Goal: Task Accomplishment & Management: Manage account settings

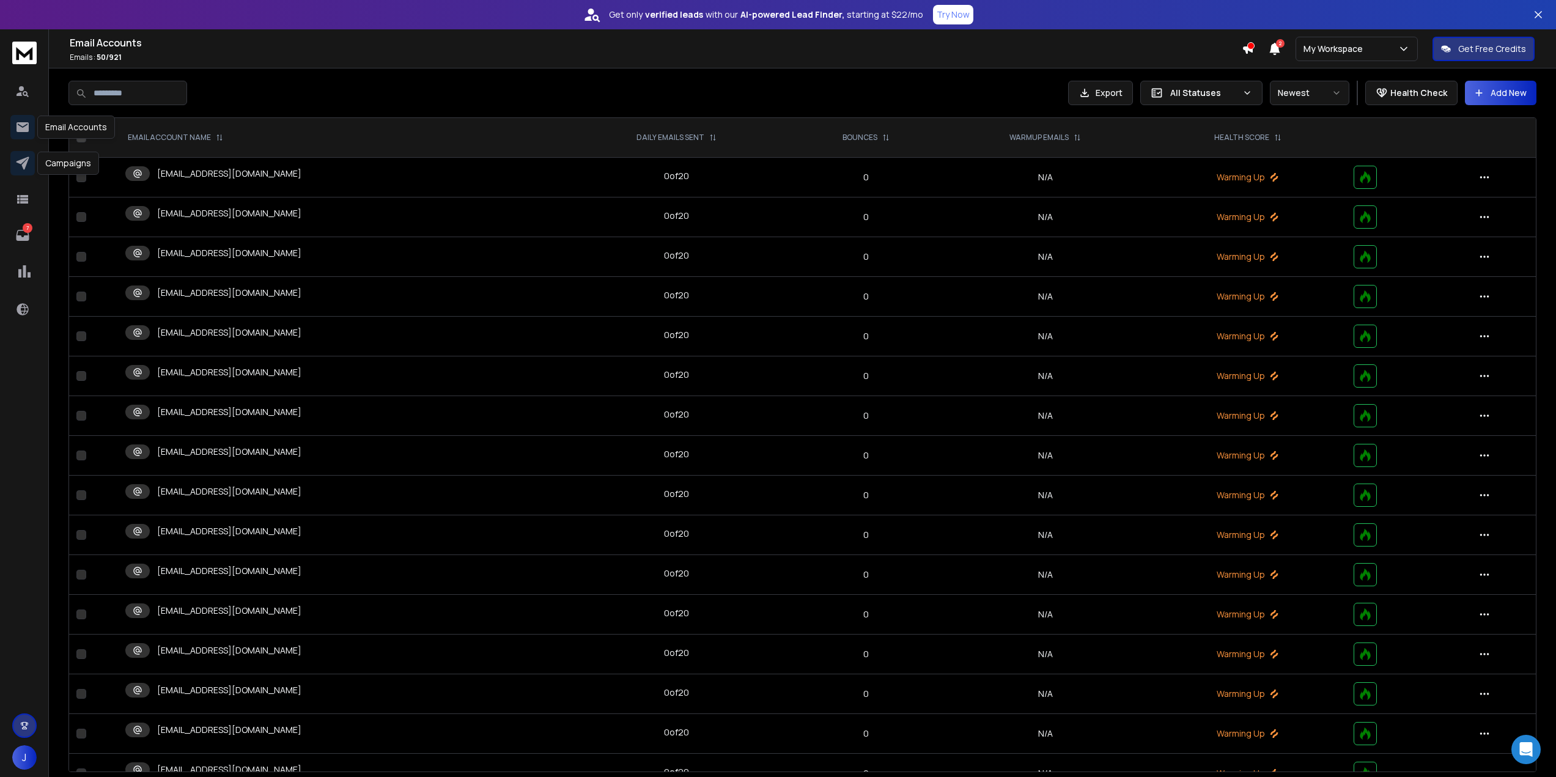
click at [29, 158] on icon at bounding box center [22, 163] width 15 height 15
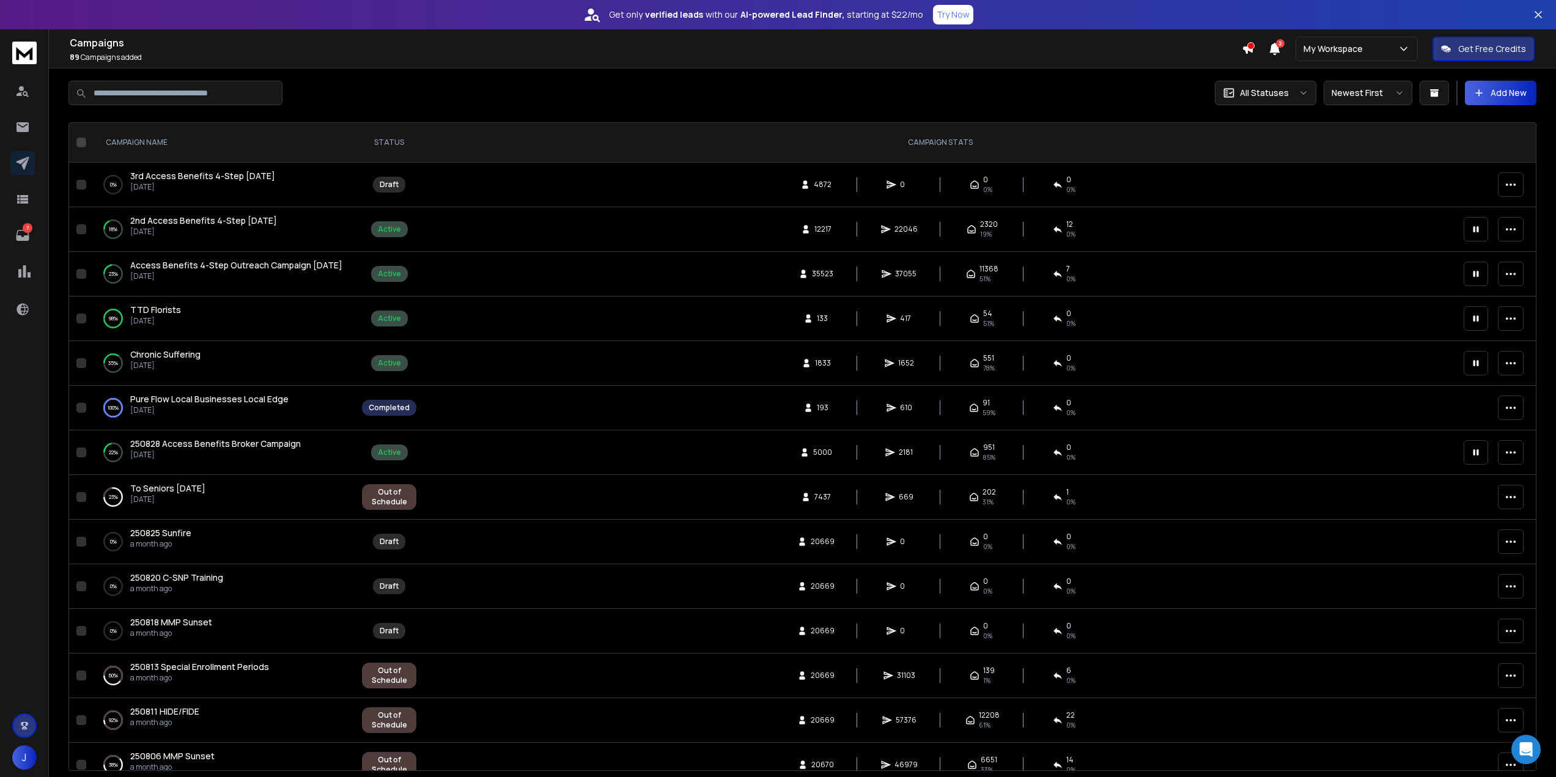
click at [190, 176] on span "3rd Access Benefits 4-Step [DATE]" at bounding box center [202, 176] width 145 height 12
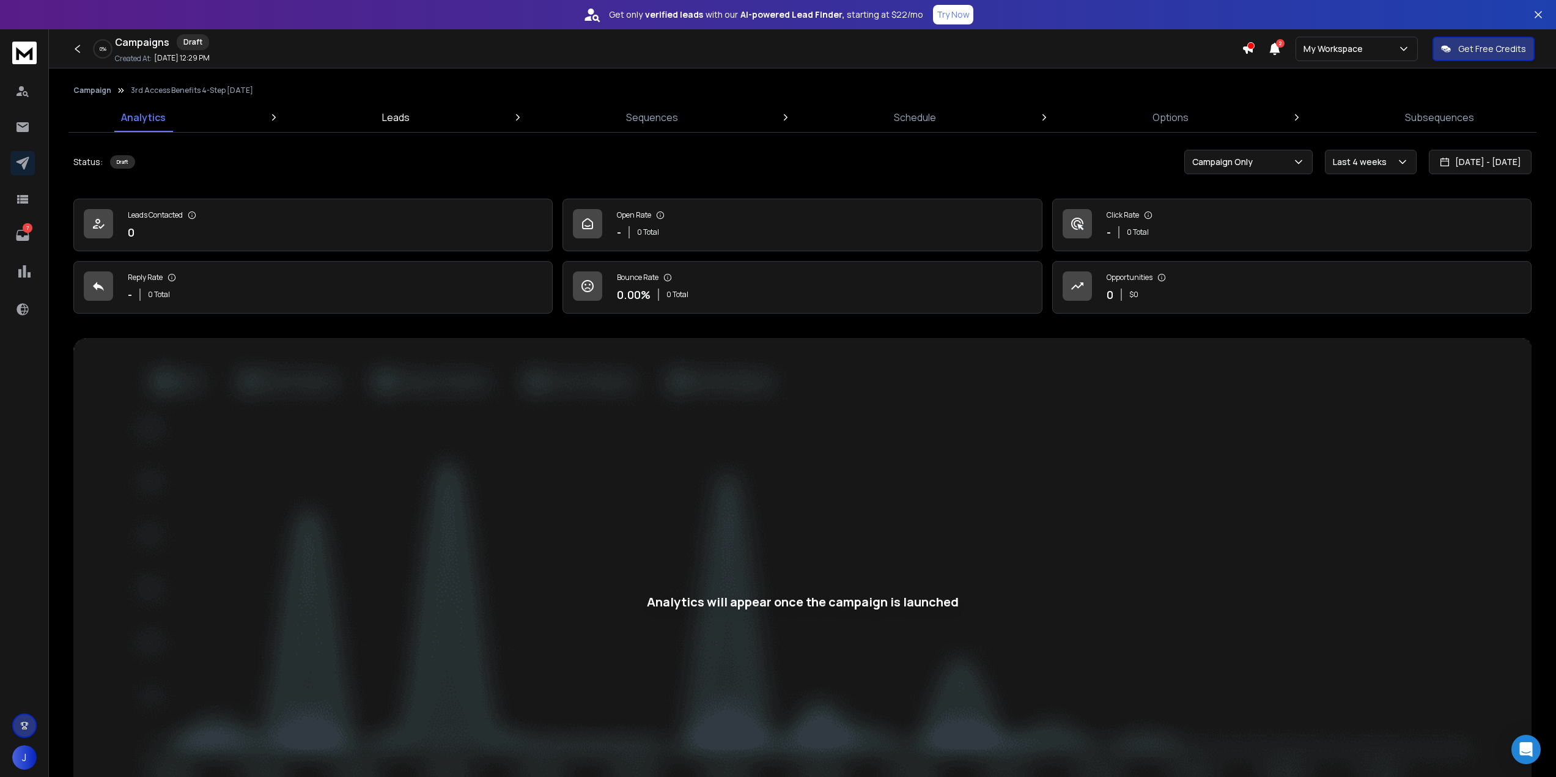
click at [399, 114] on p "Leads" at bounding box center [396, 117] width 28 height 15
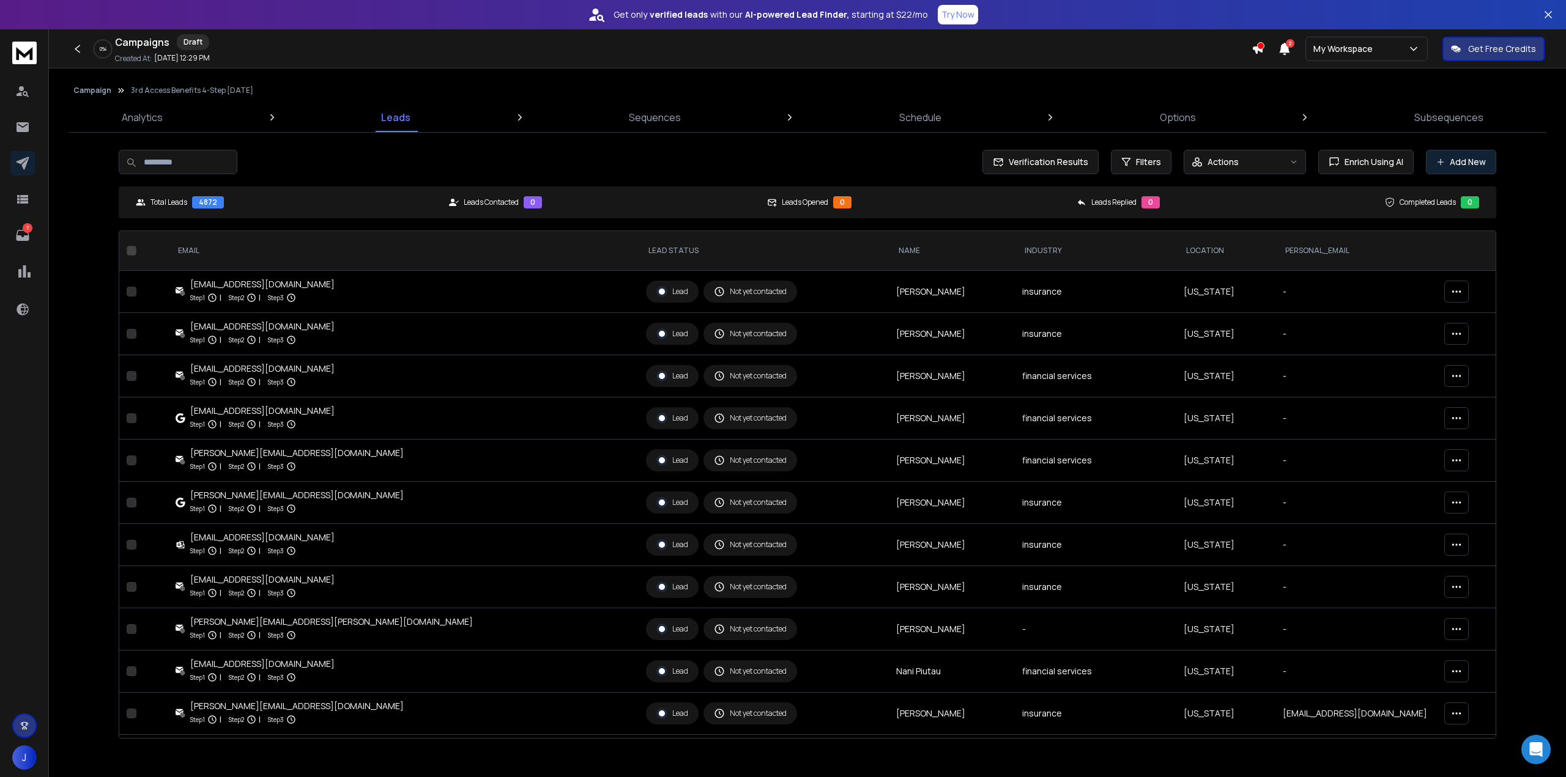
click at [1460, 157] on button "Add New" at bounding box center [1461, 162] width 70 height 24
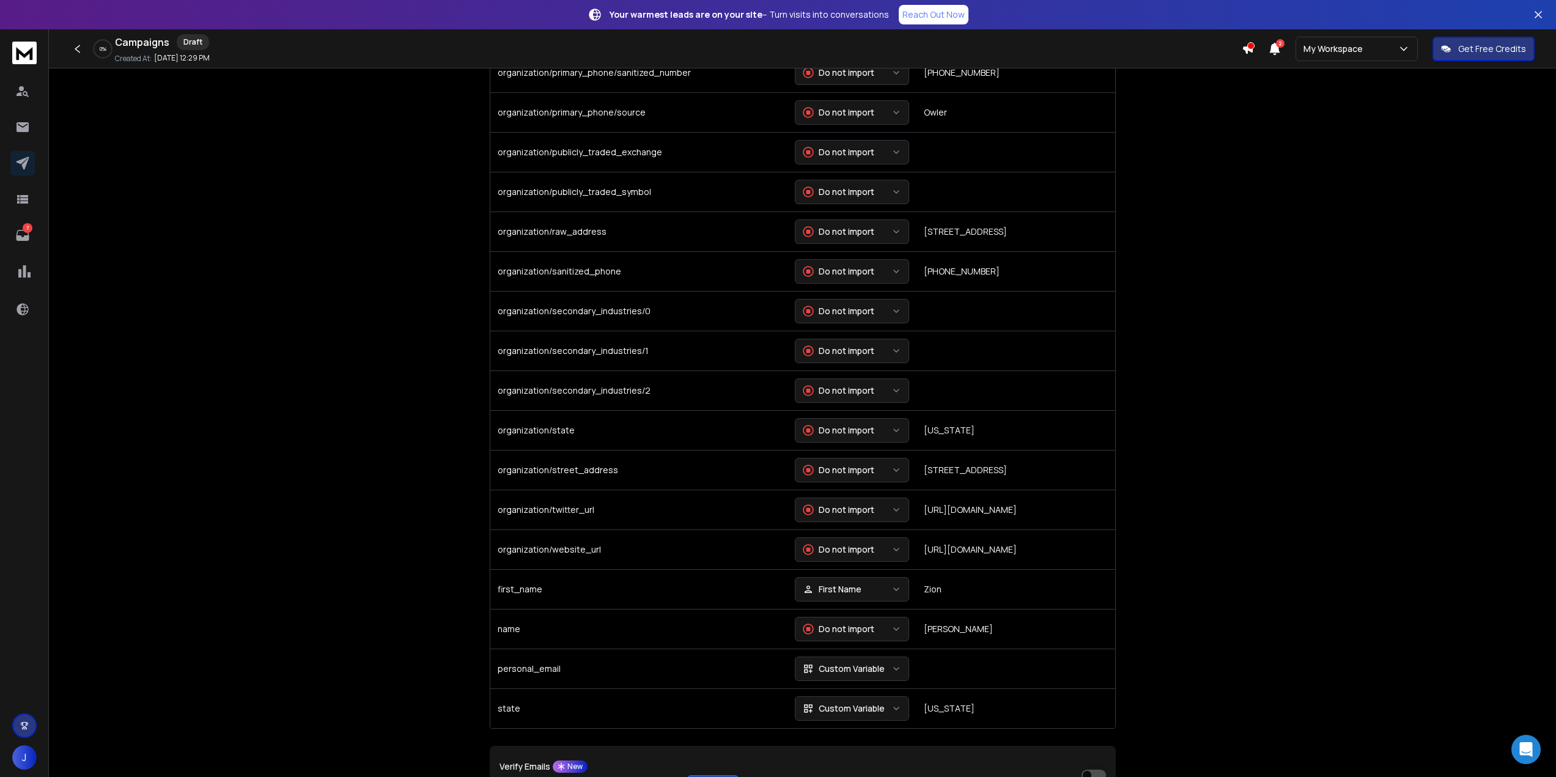
scroll to position [7059, 0]
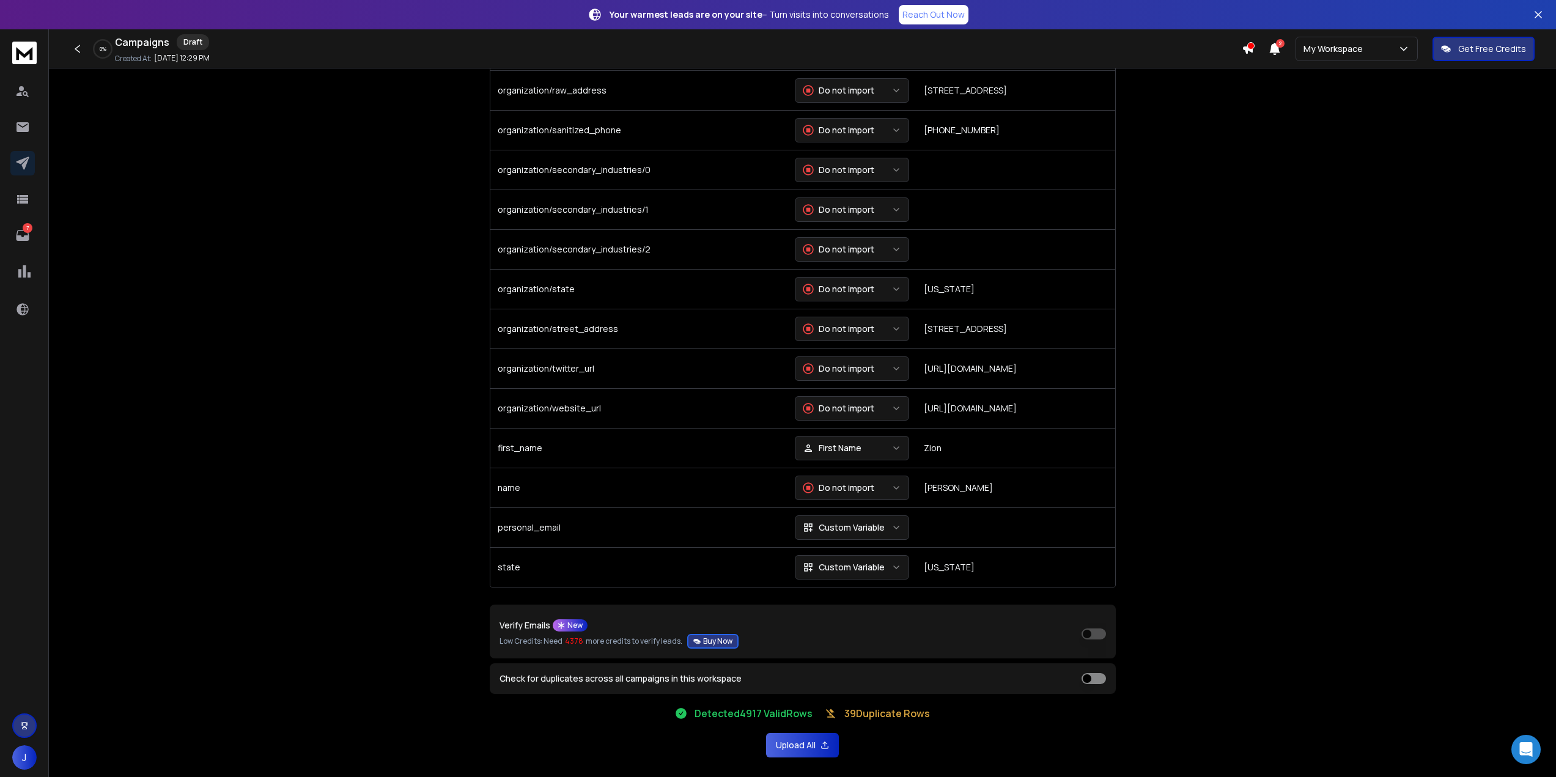
click at [810, 749] on button "Upload All" at bounding box center [802, 745] width 73 height 24
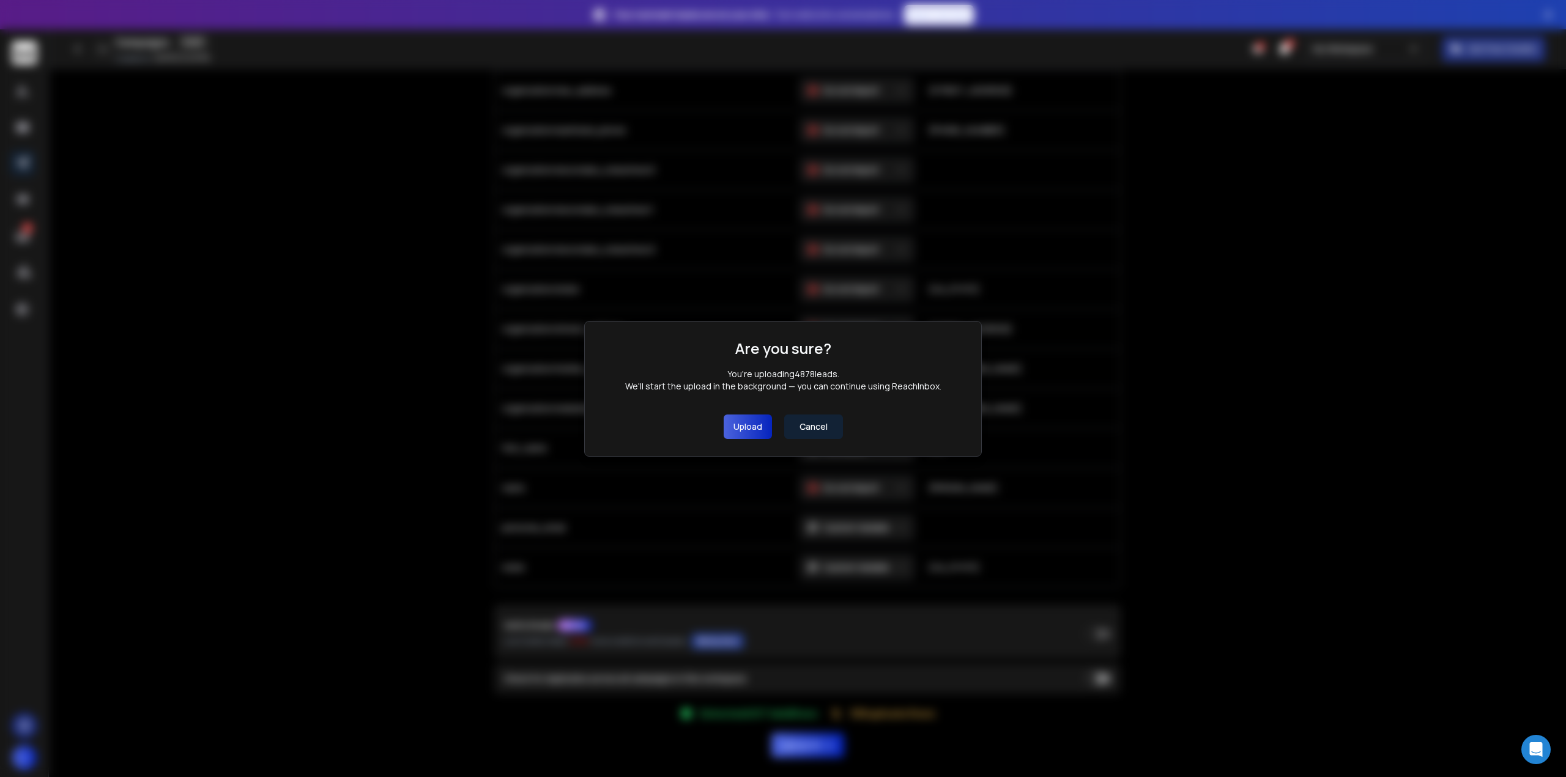
click at [748, 433] on button "Upload" at bounding box center [748, 427] width 48 height 24
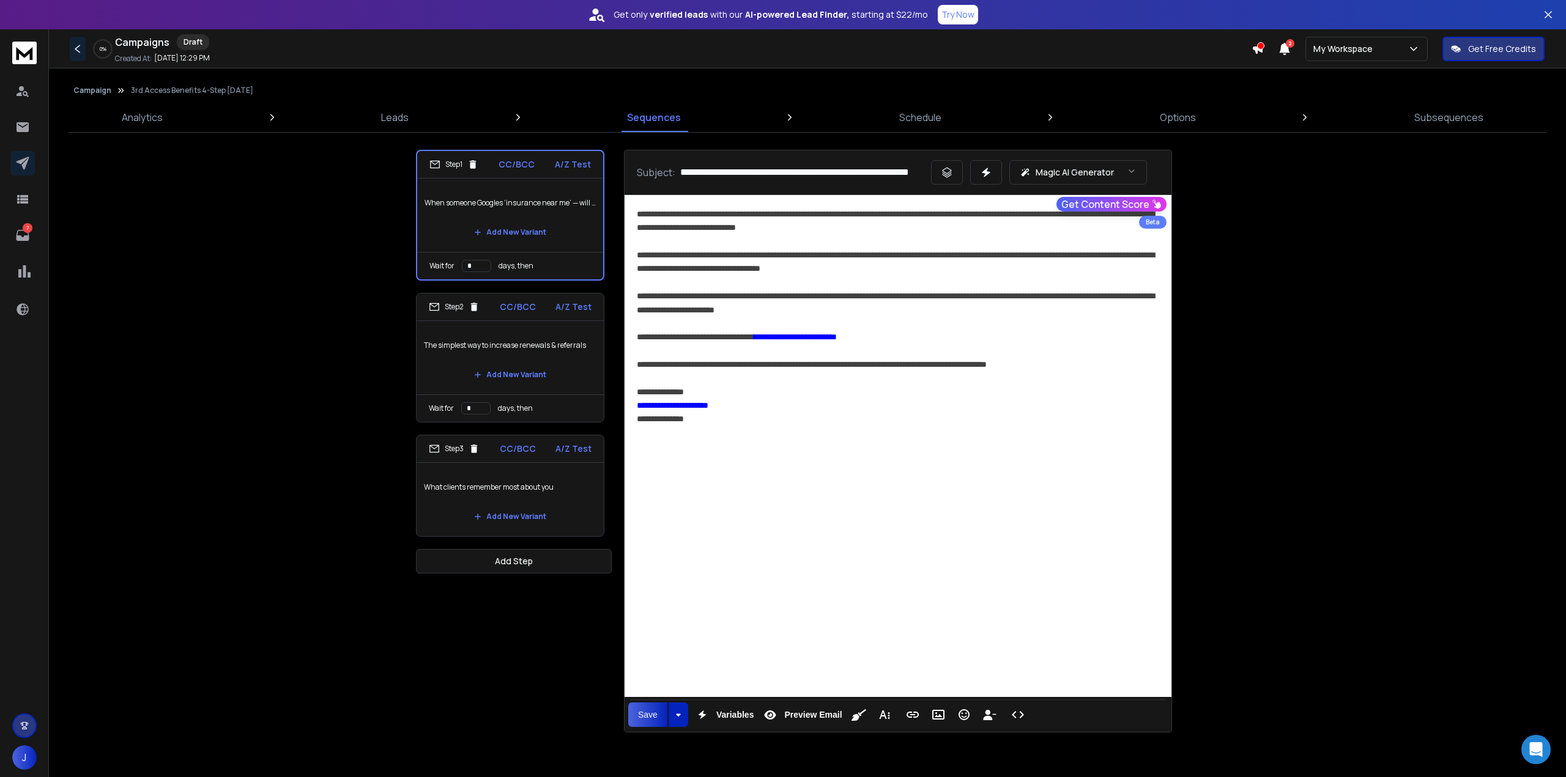
click at [74, 50] on icon at bounding box center [77, 48] width 11 height 11
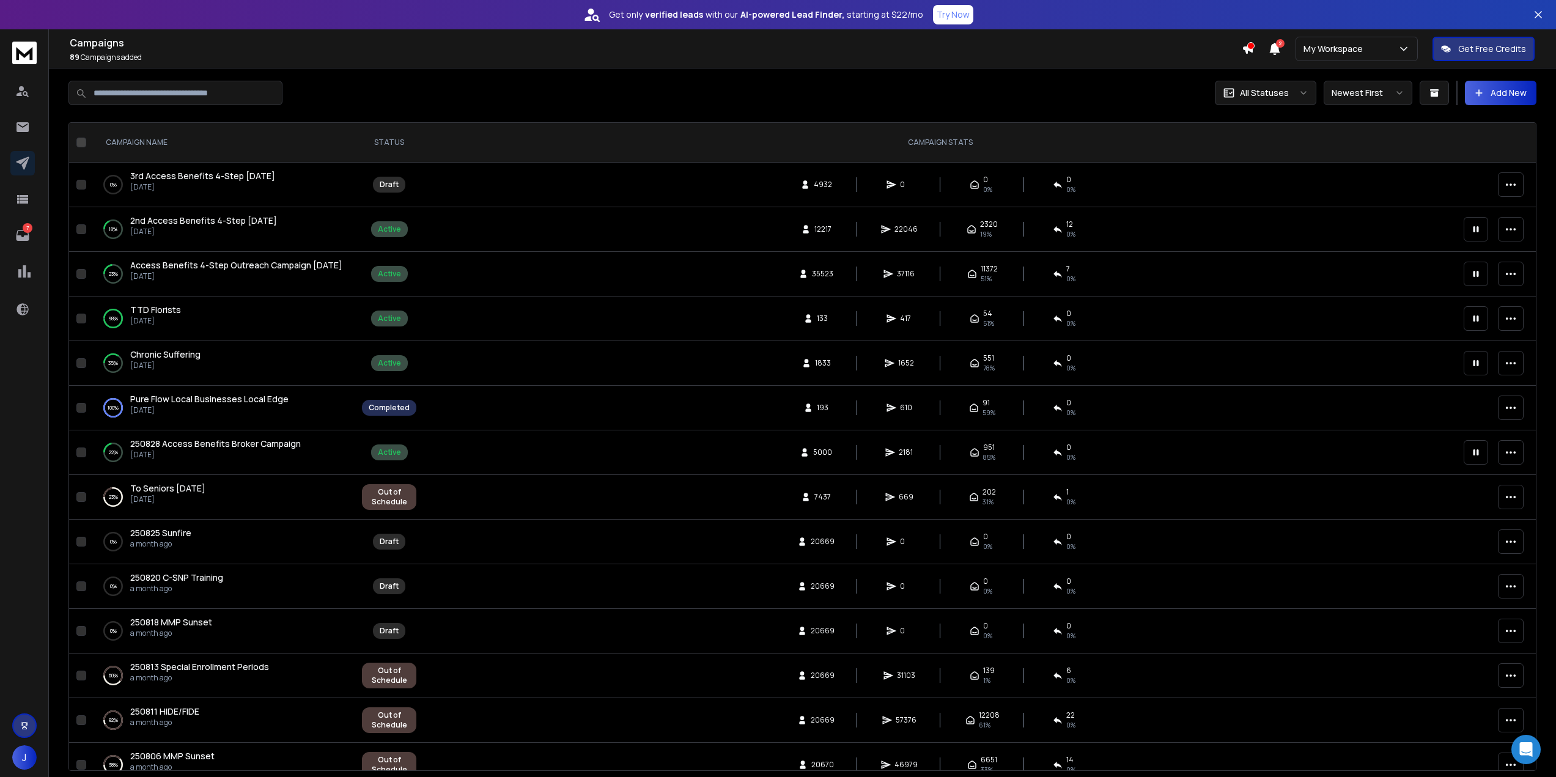
click at [254, 171] on span "3rd Access Benefits 4-Step [DATE]" at bounding box center [202, 176] width 145 height 12
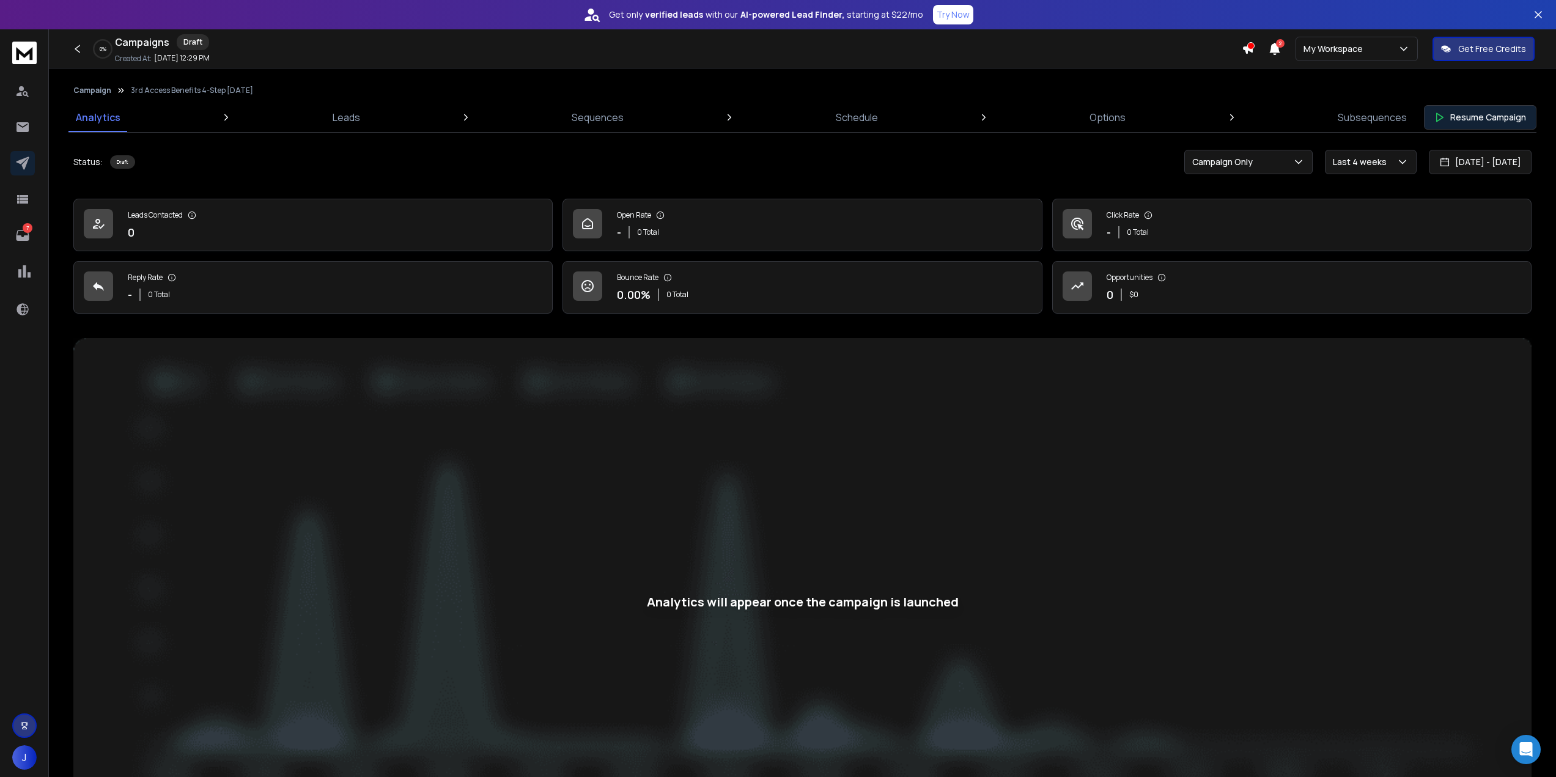
click at [1459, 119] on button "Resume Campaign" at bounding box center [1480, 117] width 113 height 24
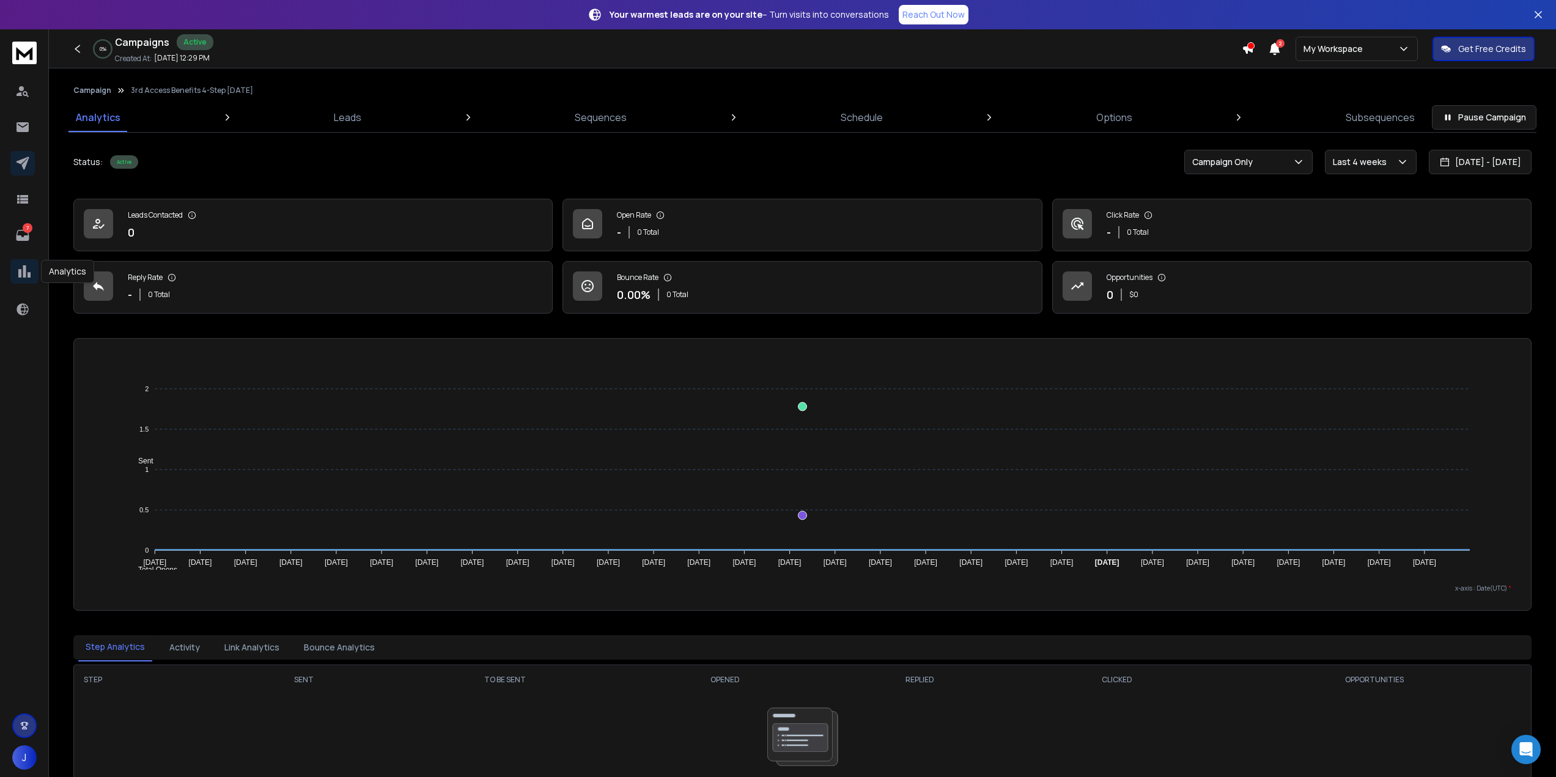
click at [23, 273] on icon at bounding box center [24, 271] width 12 height 12
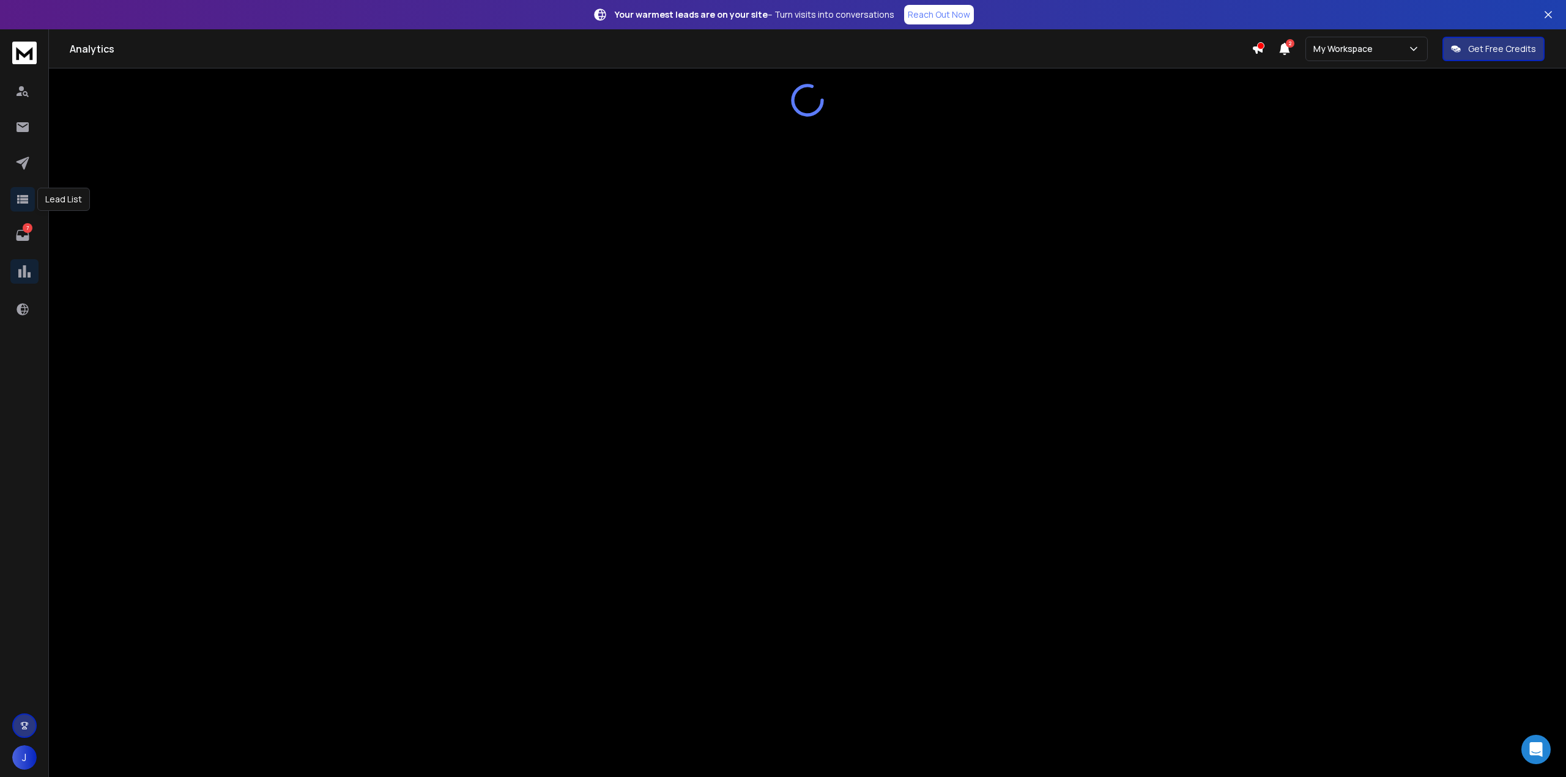
click at [20, 200] on icon at bounding box center [22, 199] width 15 height 15
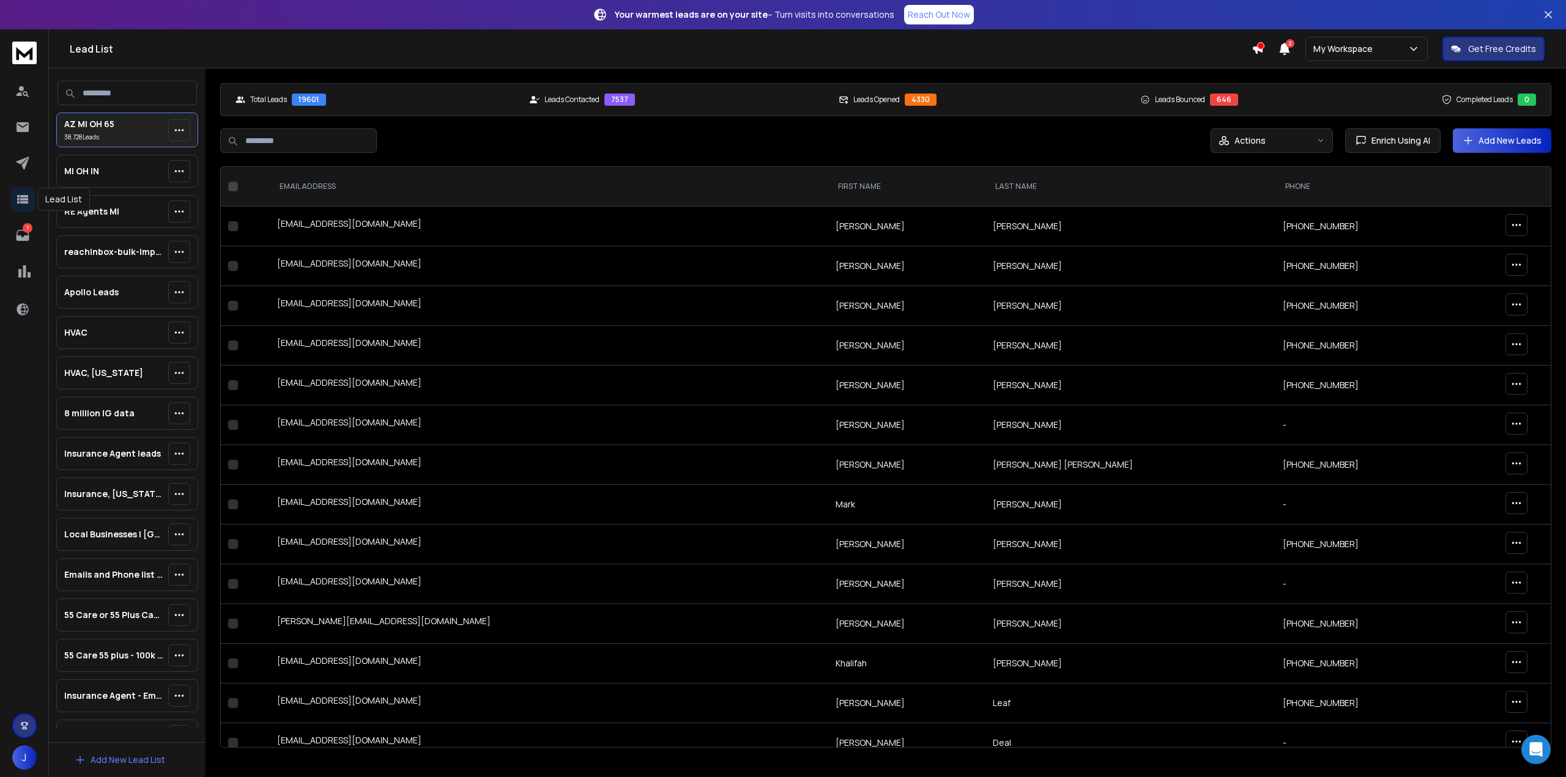
click at [146, 768] on button "Add New Lead List" at bounding box center [120, 760] width 110 height 24
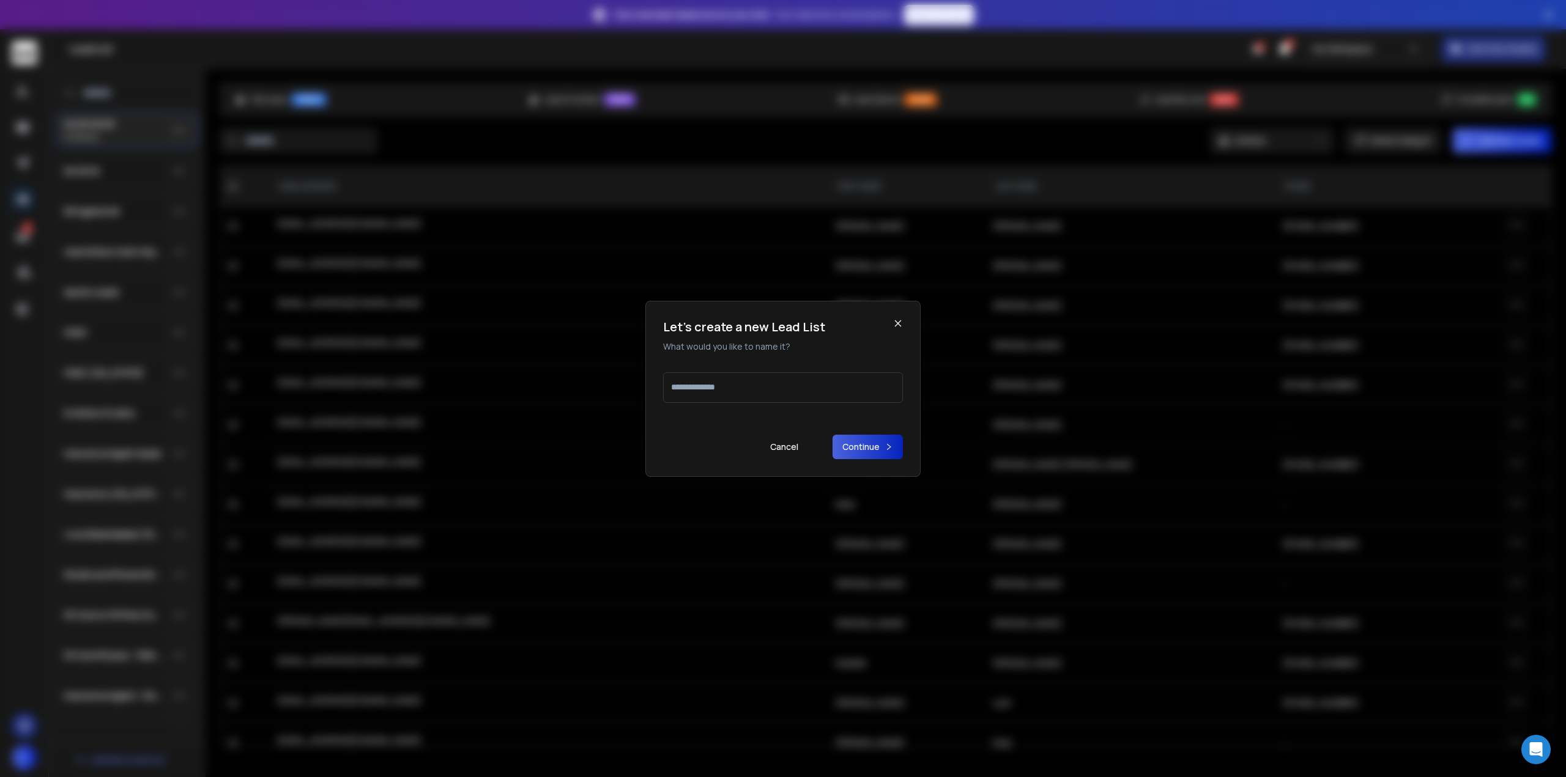
click at [727, 377] on input at bounding box center [783, 387] width 240 height 31
paste input "**********"
type input "**********"
click at [875, 442] on button "Continue" at bounding box center [867, 447] width 70 height 24
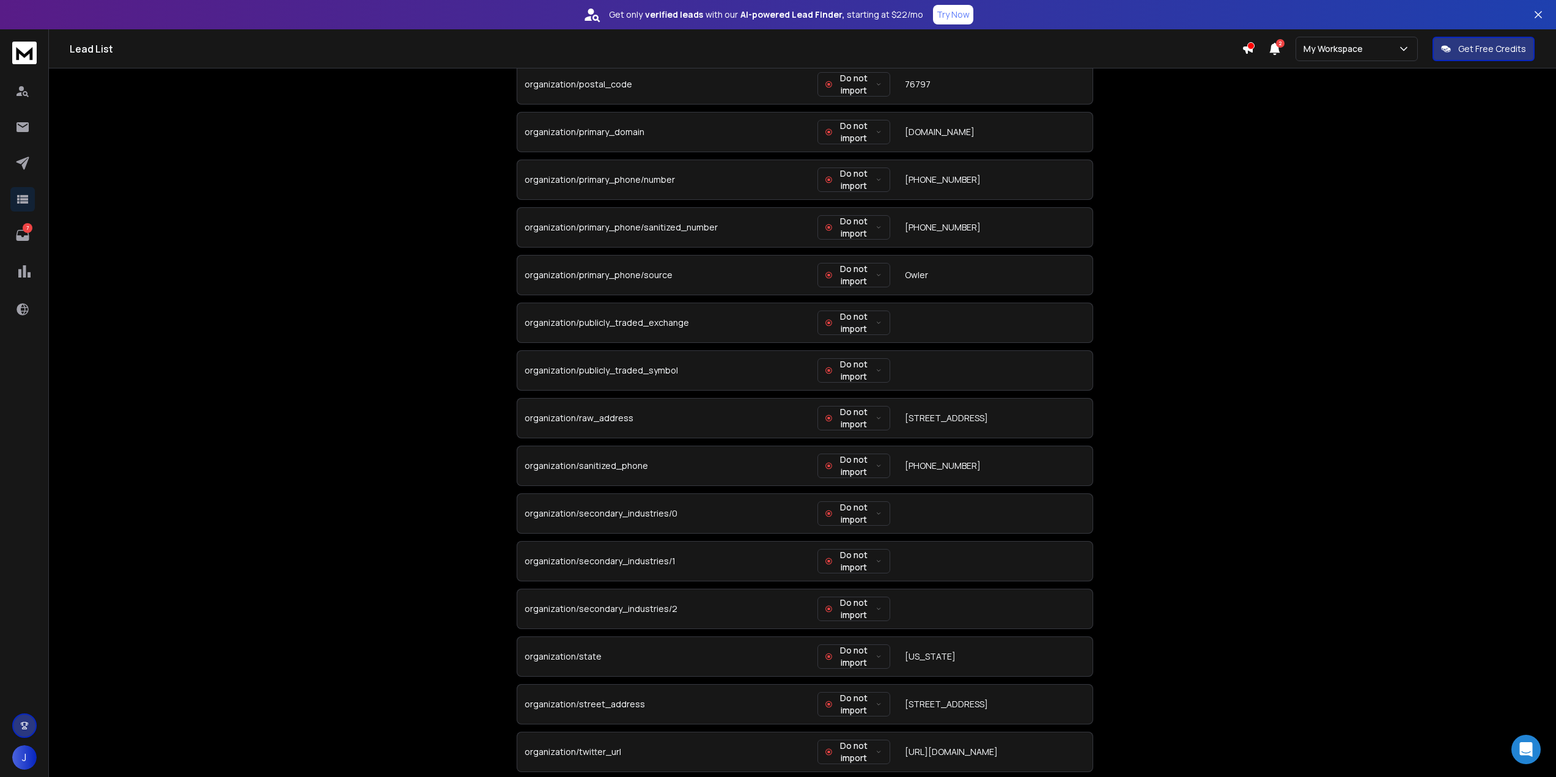
scroll to position [8571, 0]
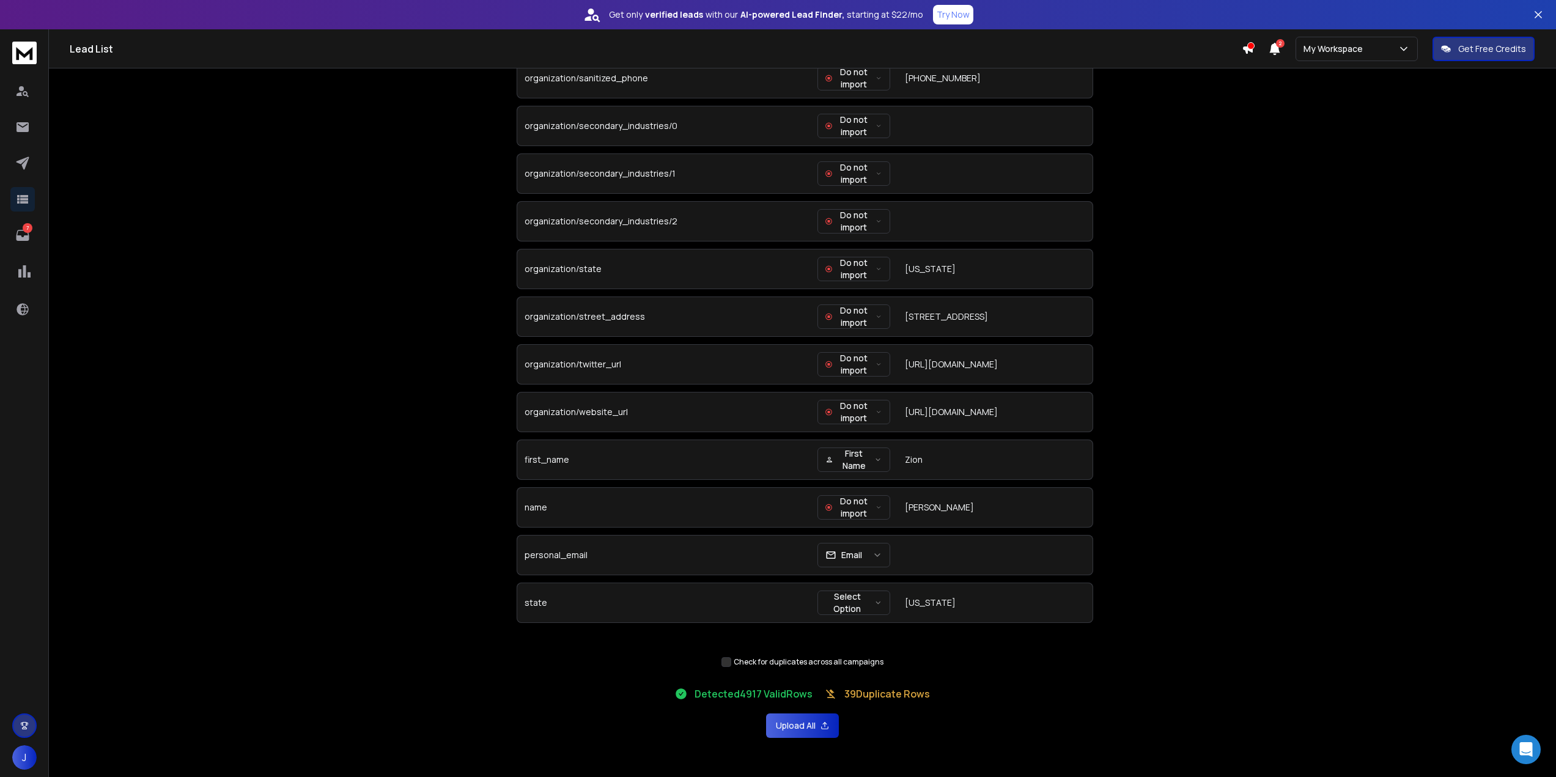
click at [821, 731] on button "Upload All" at bounding box center [802, 726] width 73 height 24
click at [792, 415] on button "Cancel" at bounding box center [813, 421] width 59 height 24
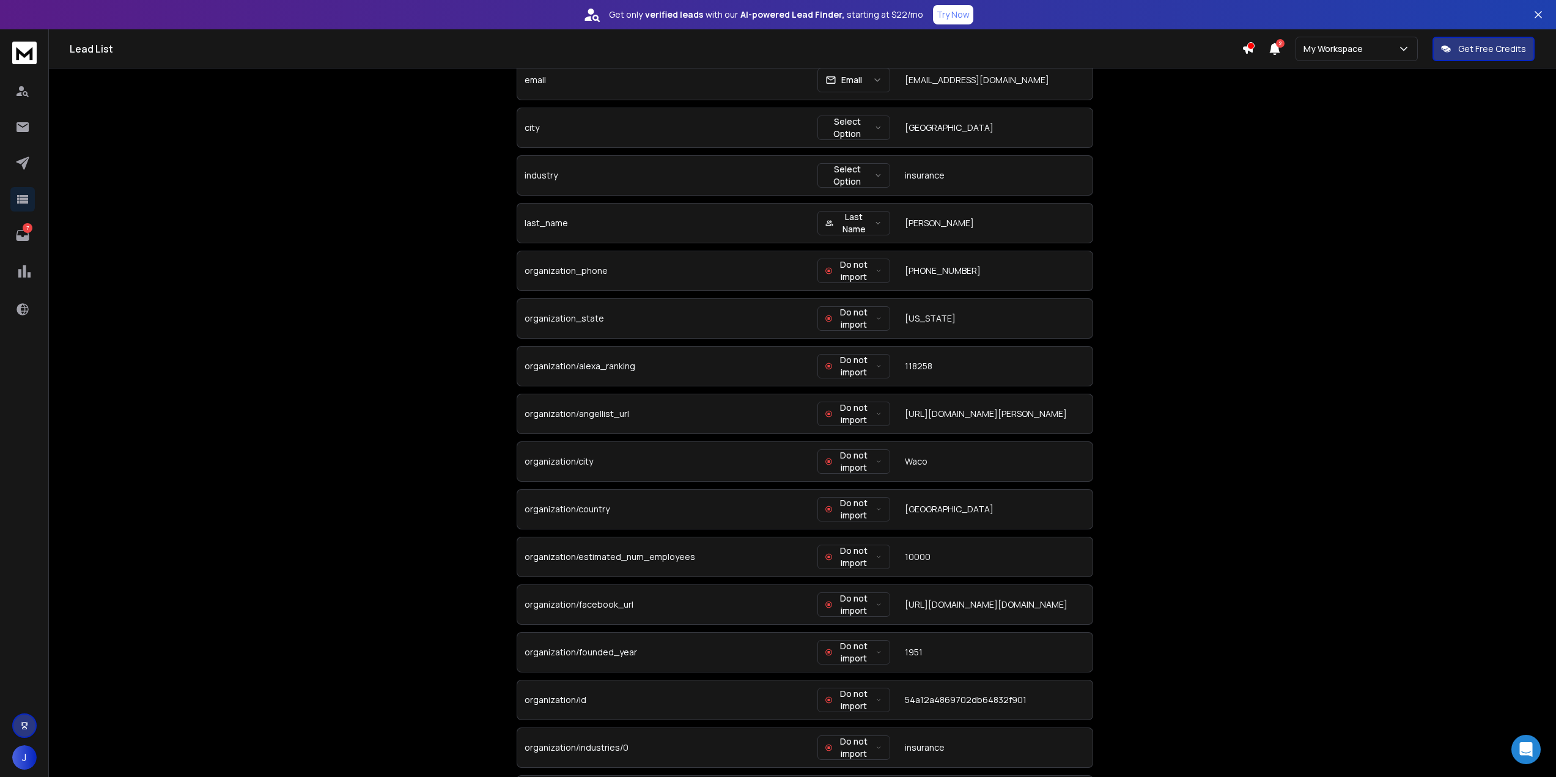
scroll to position [0, 0]
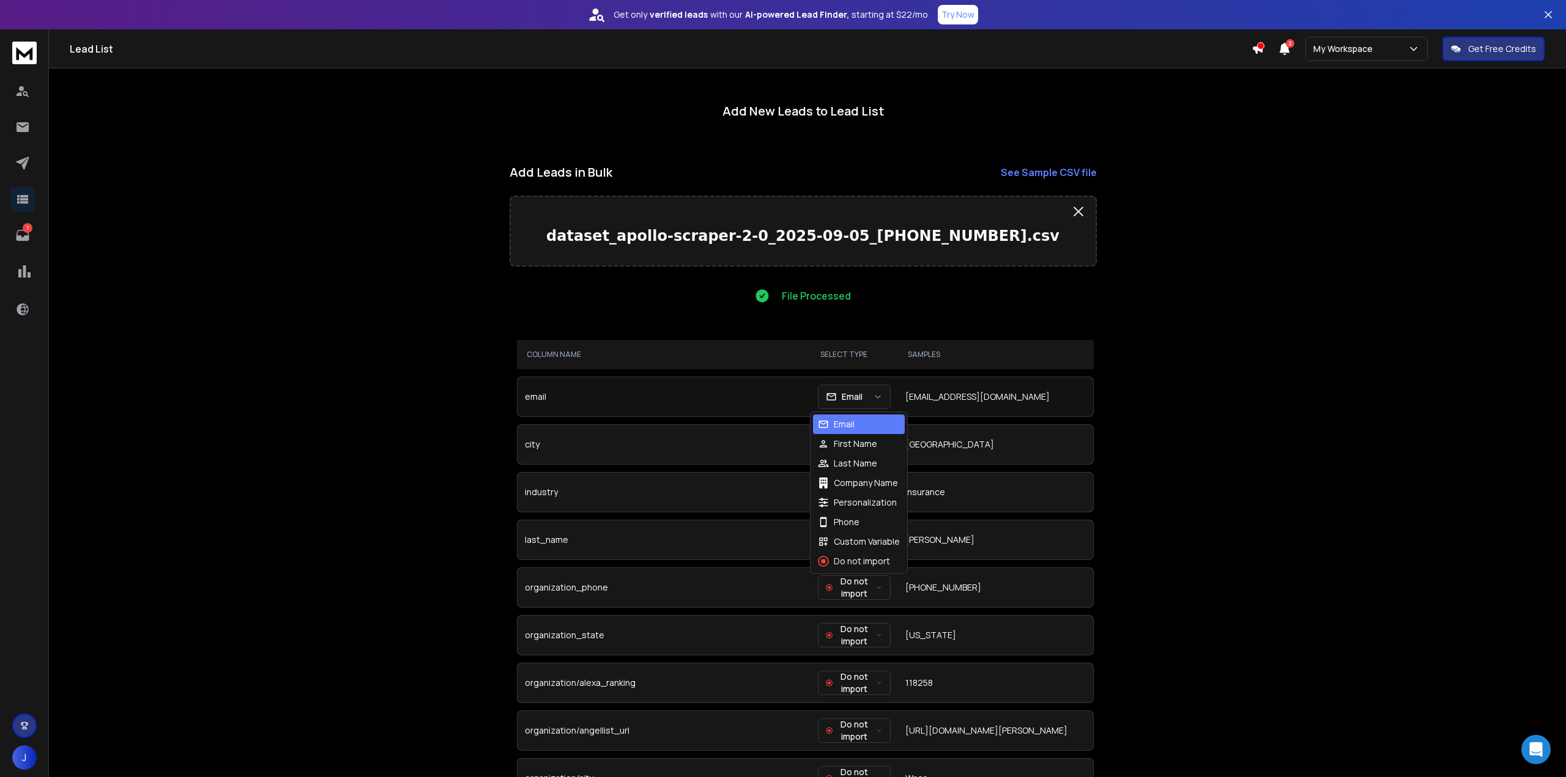
click at [878, 404] on button "Email" at bounding box center [854, 397] width 73 height 24
click at [876, 442] on icon "button" at bounding box center [879, 445] width 8 height 10
click at [875, 443] on icon "button" at bounding box center [879, 445] width 8 height 10
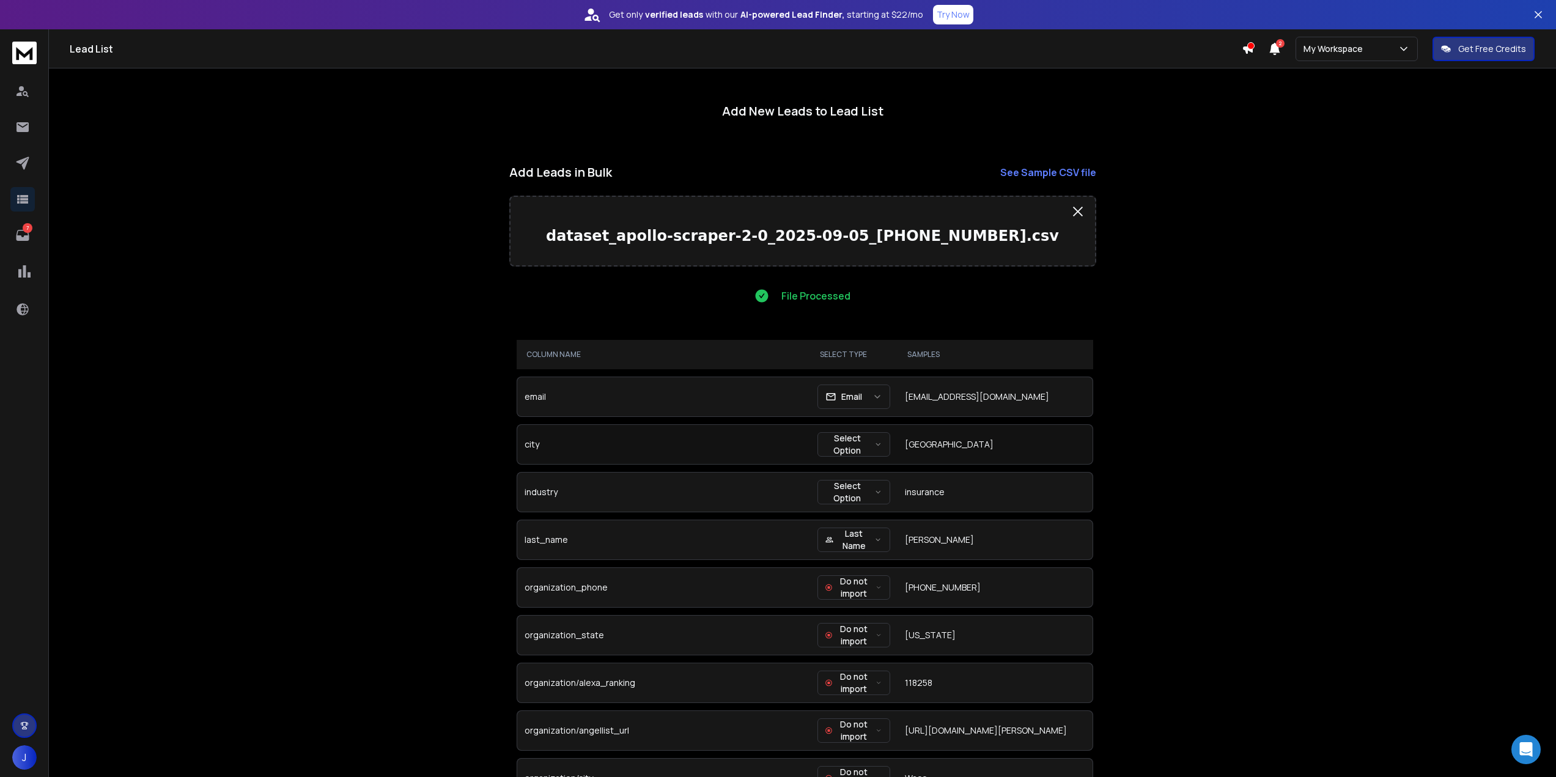
click at [868, 455] on button "Select Option" at bounding box center [854, 444] width 73 height 24
click at [856, 487] on button "Select Option" at bounding box center [857, 492] width 79 height 24
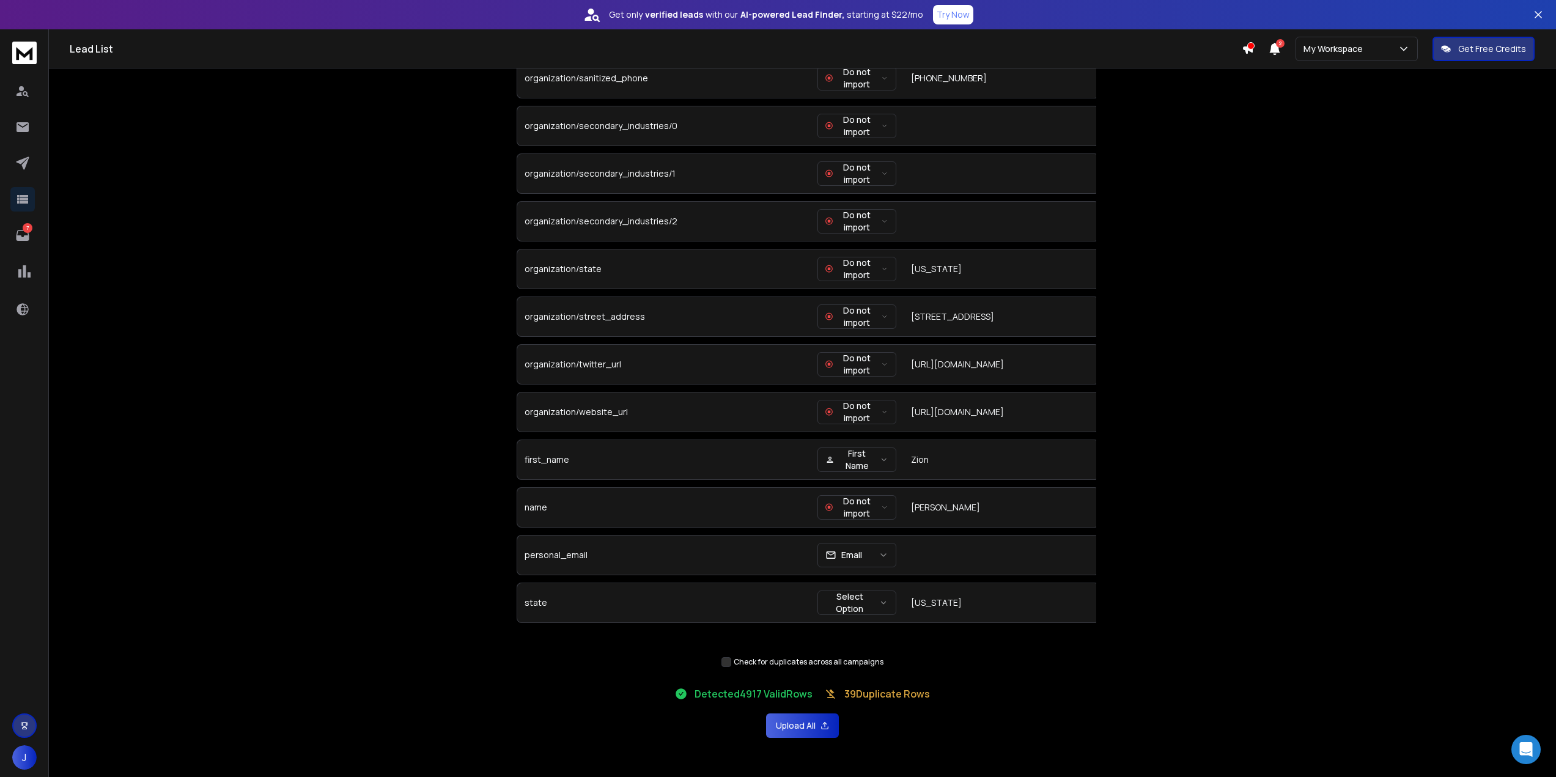
scroll to position [8581, 0]
click at [867, 552] on button "Email" at bounding box center [857, 555] width 79 height 24
click at [864, 595] on button "Select Option" at bounding box center [857, 603] width 79 height 24
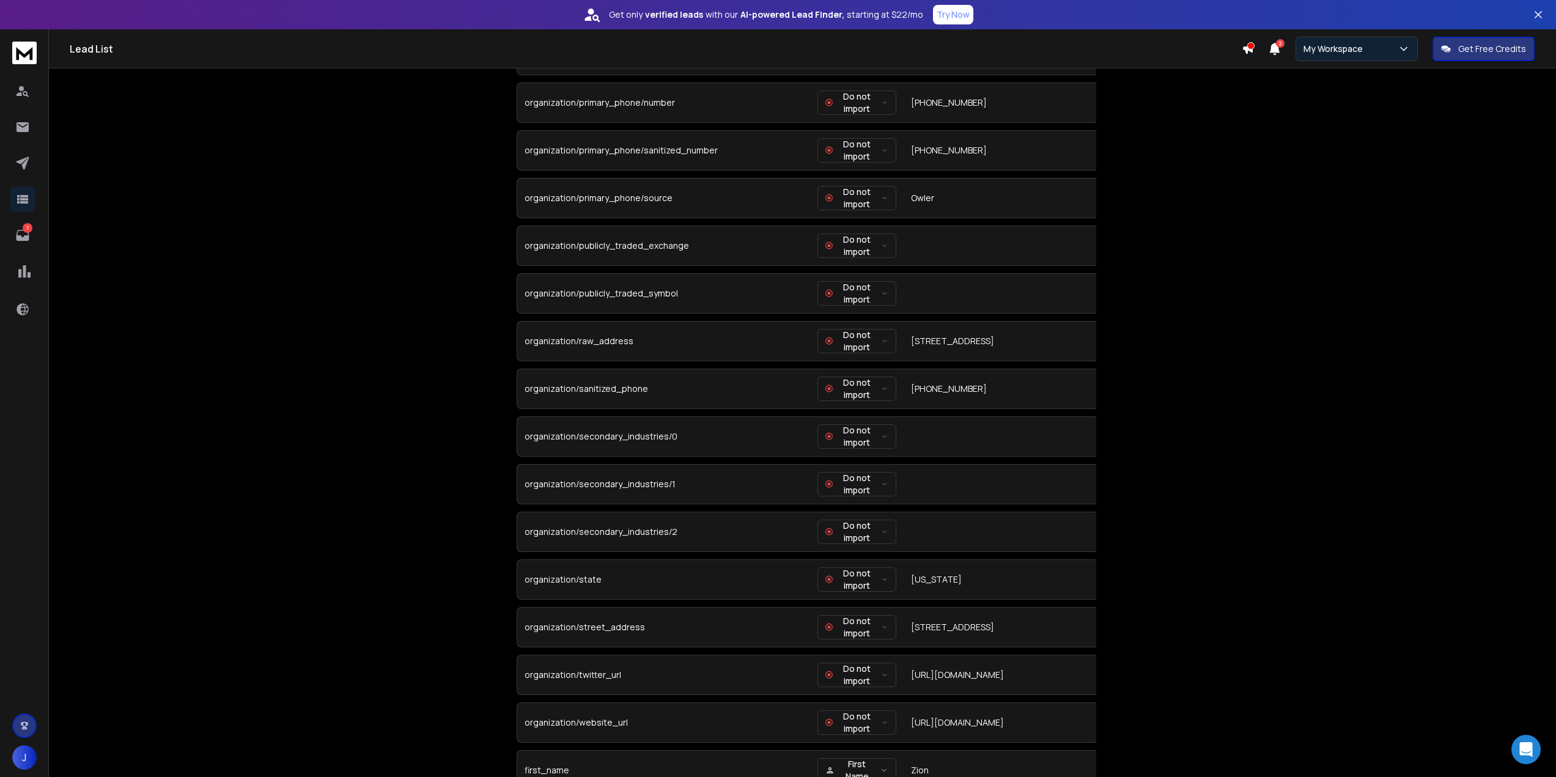
scroll to position [199, 0]
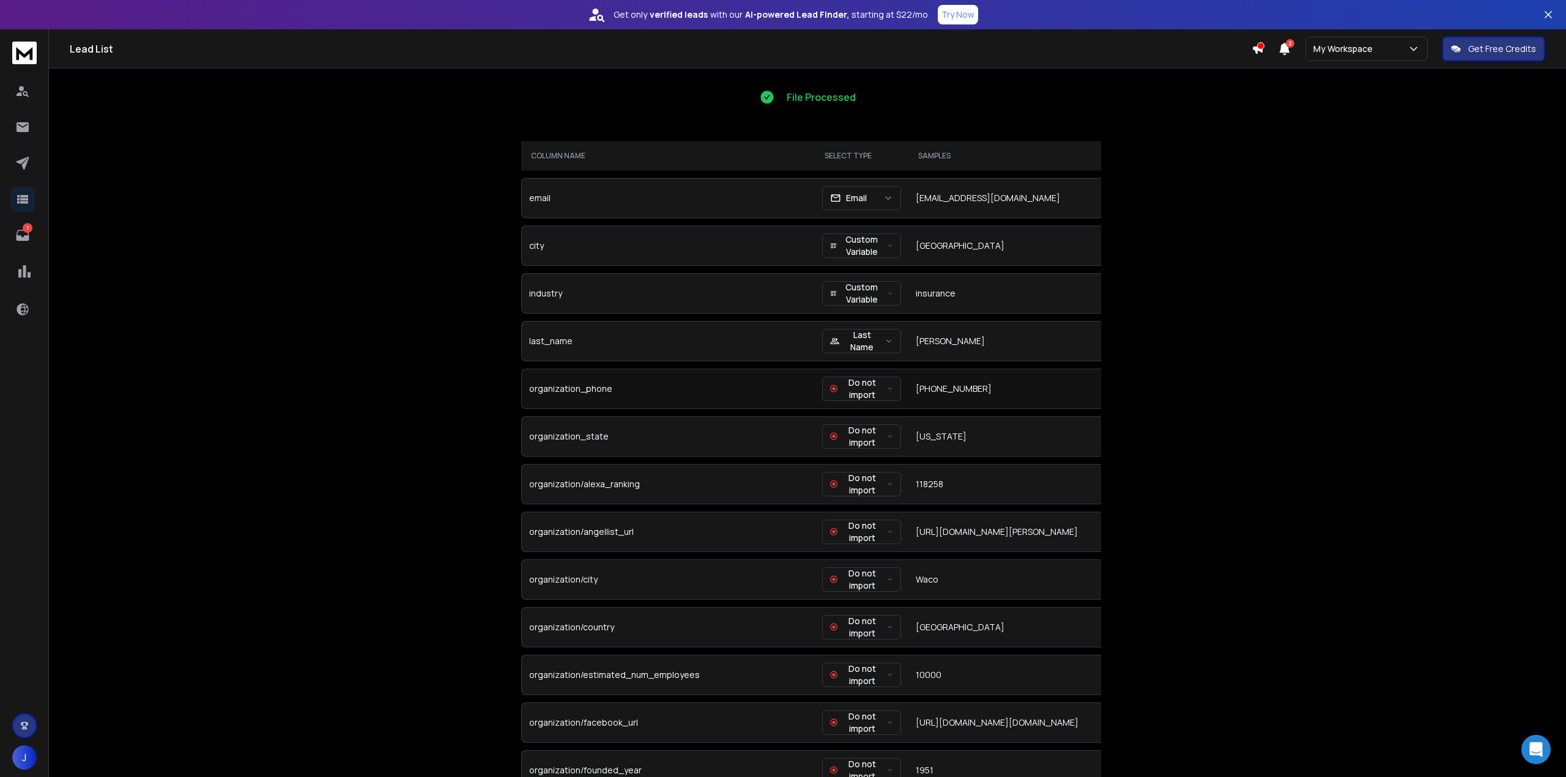
click at [887, 390] on icon "button" at bounding box center [889, 389] width 4 height 2
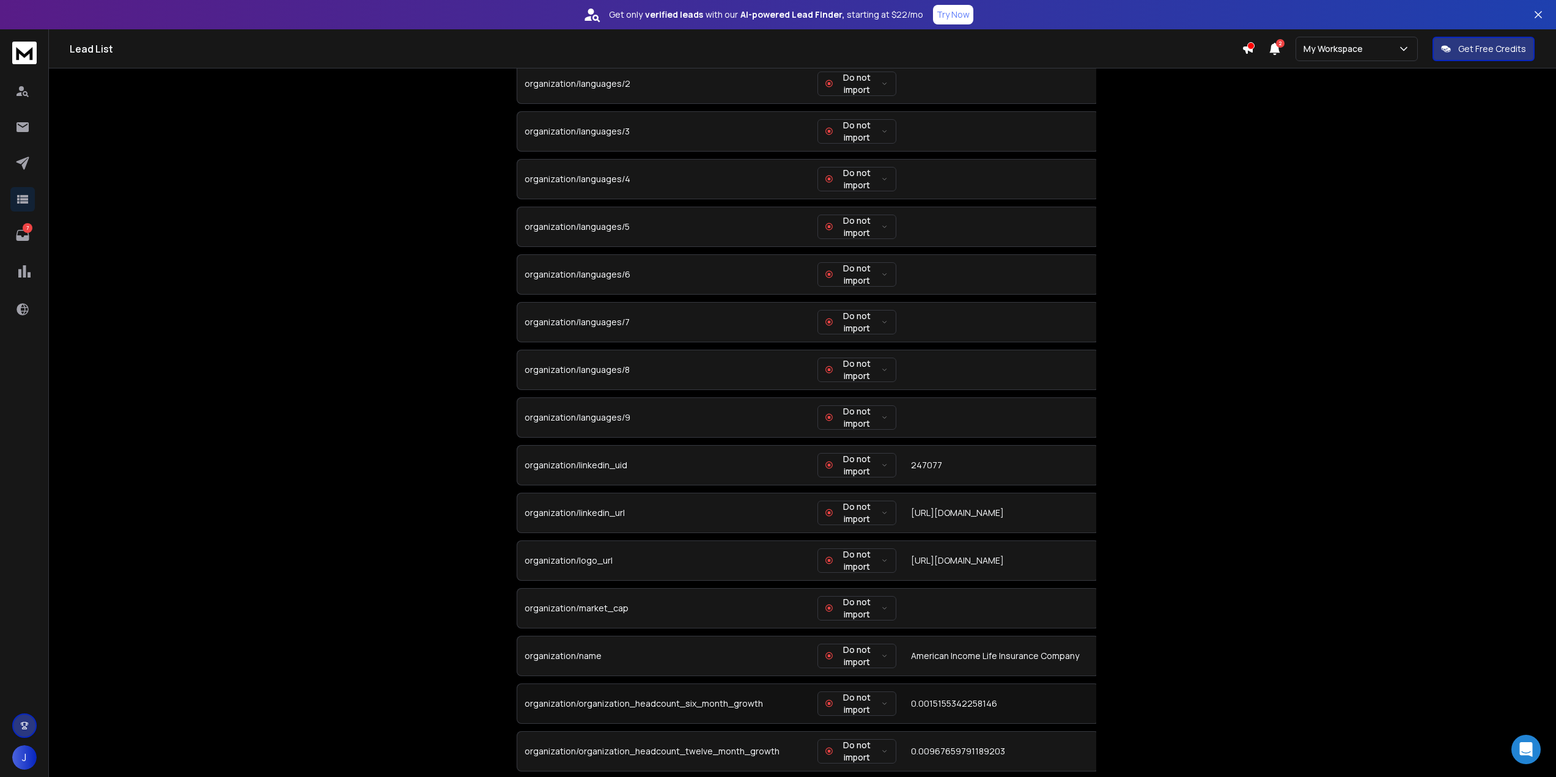
scroll to position [8581, 0]
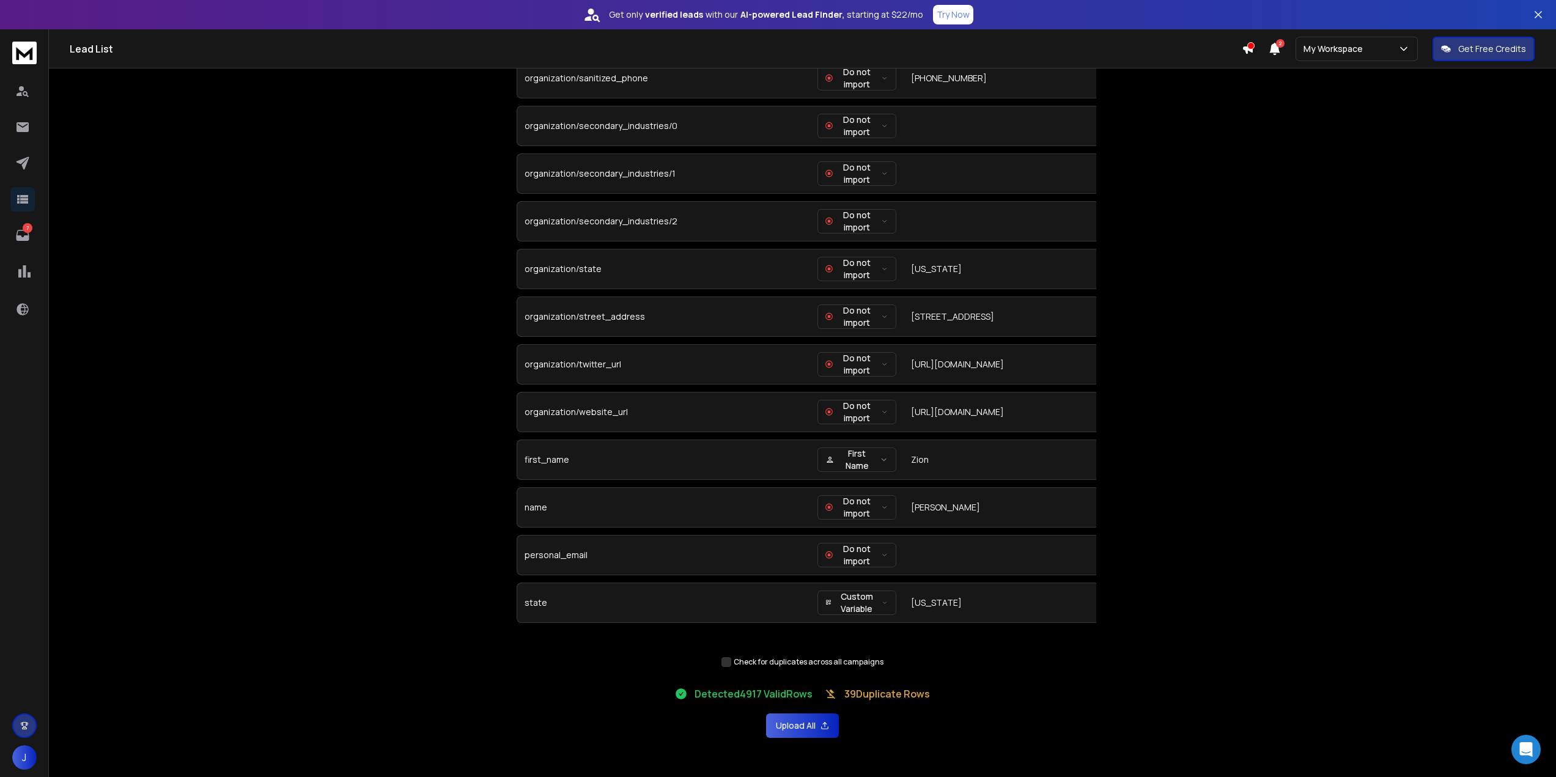
click at [817, 730] on button "Upload All" at bounding box center [802, 726] width 73 height 24
click at [751, 423] on button "Upload" at bounding box center [748, 421] width 48 height 24
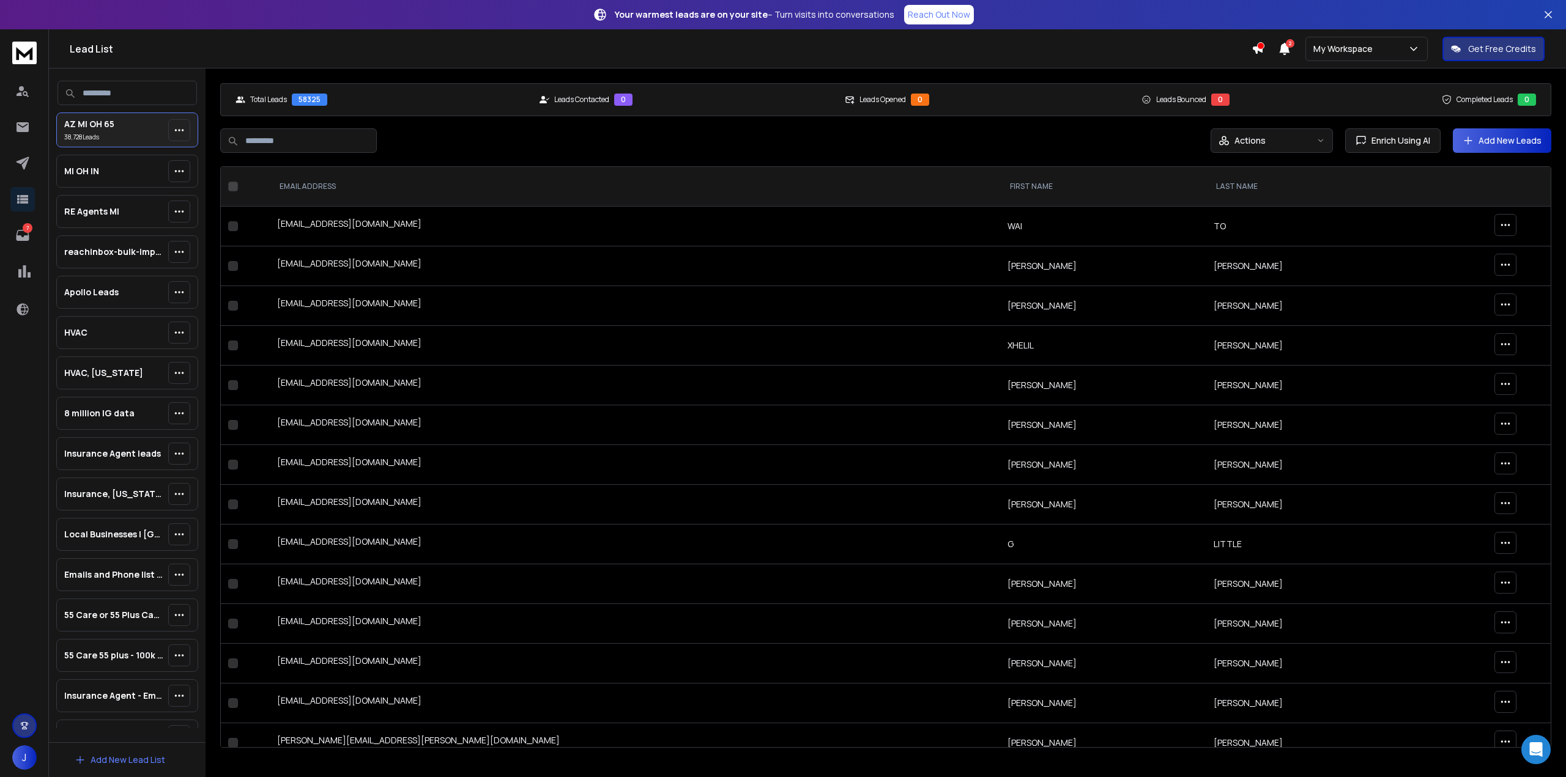
click at [127, 756] on button "Add New Lead List" at bounding box center [120, 760] width 110 height 24
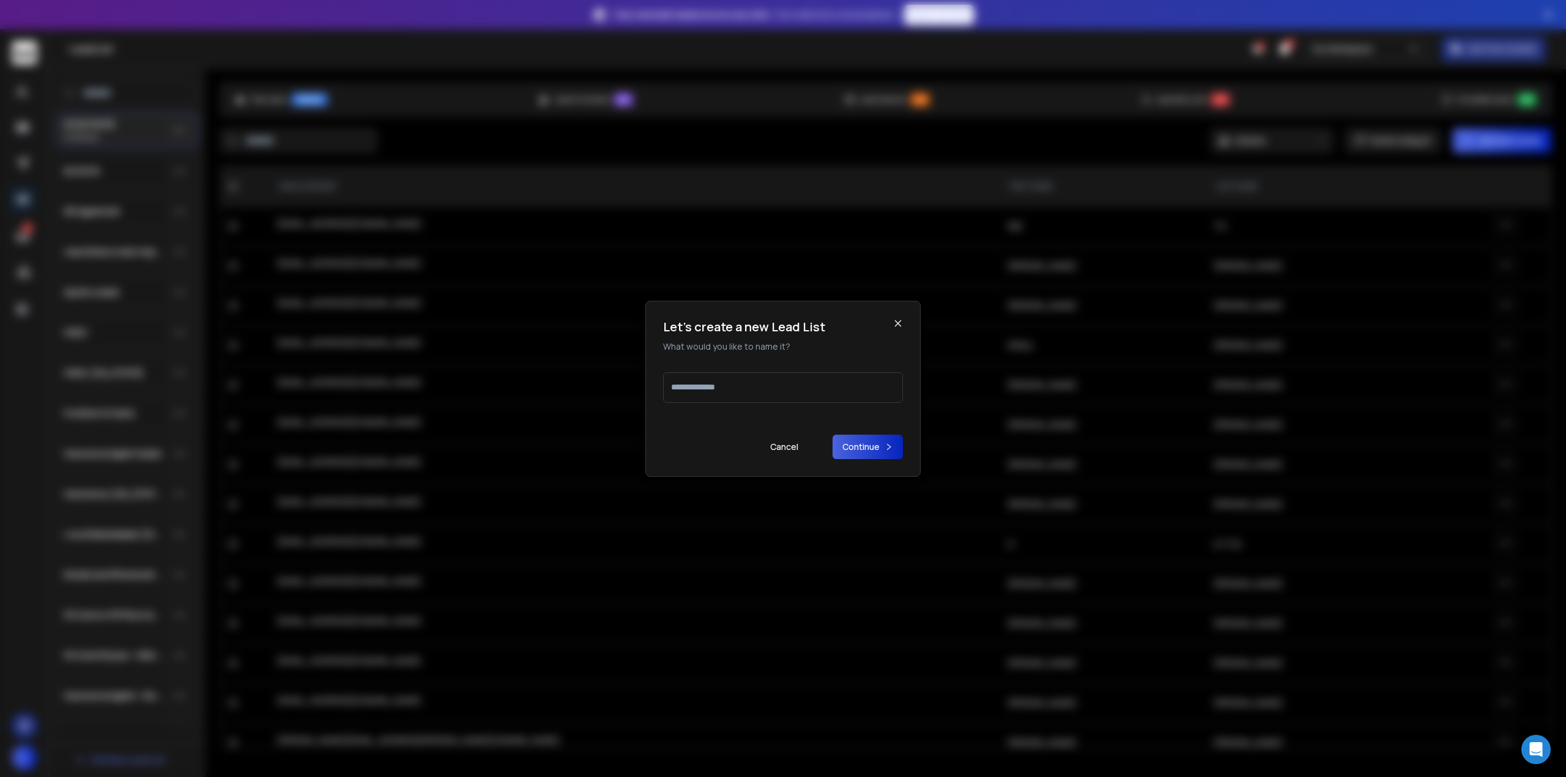
click at [678, 402] on input at bounding box center [783, 387] width 240 height 31
paste input "**********"
type input "**********"
click at [872, 455] on button "Continue" at bounding box center [867, 447] width 70 height 24
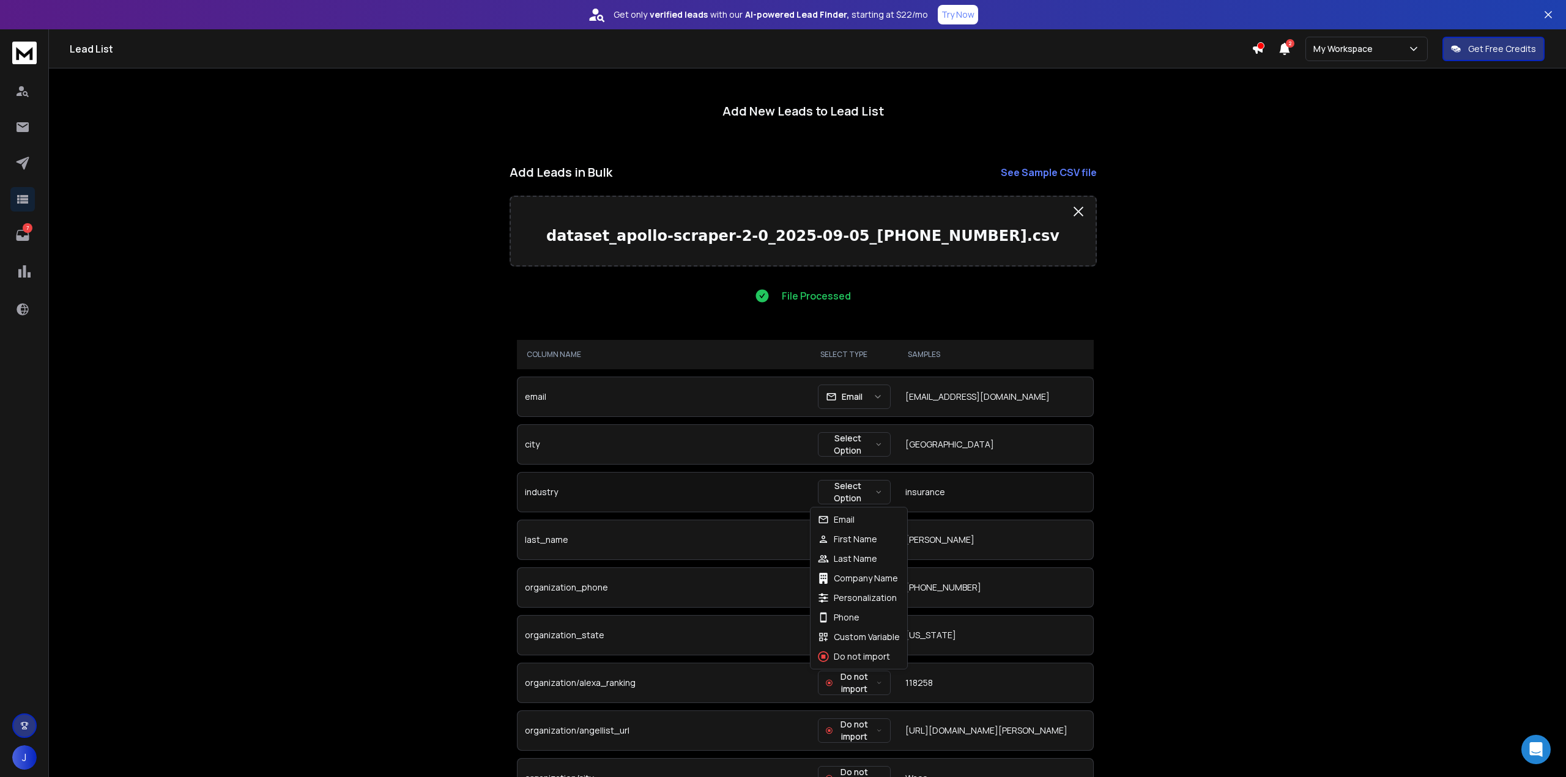
click at [864, 492] on button "Select Option" at bounding box center [854, 492] width 73 height 24
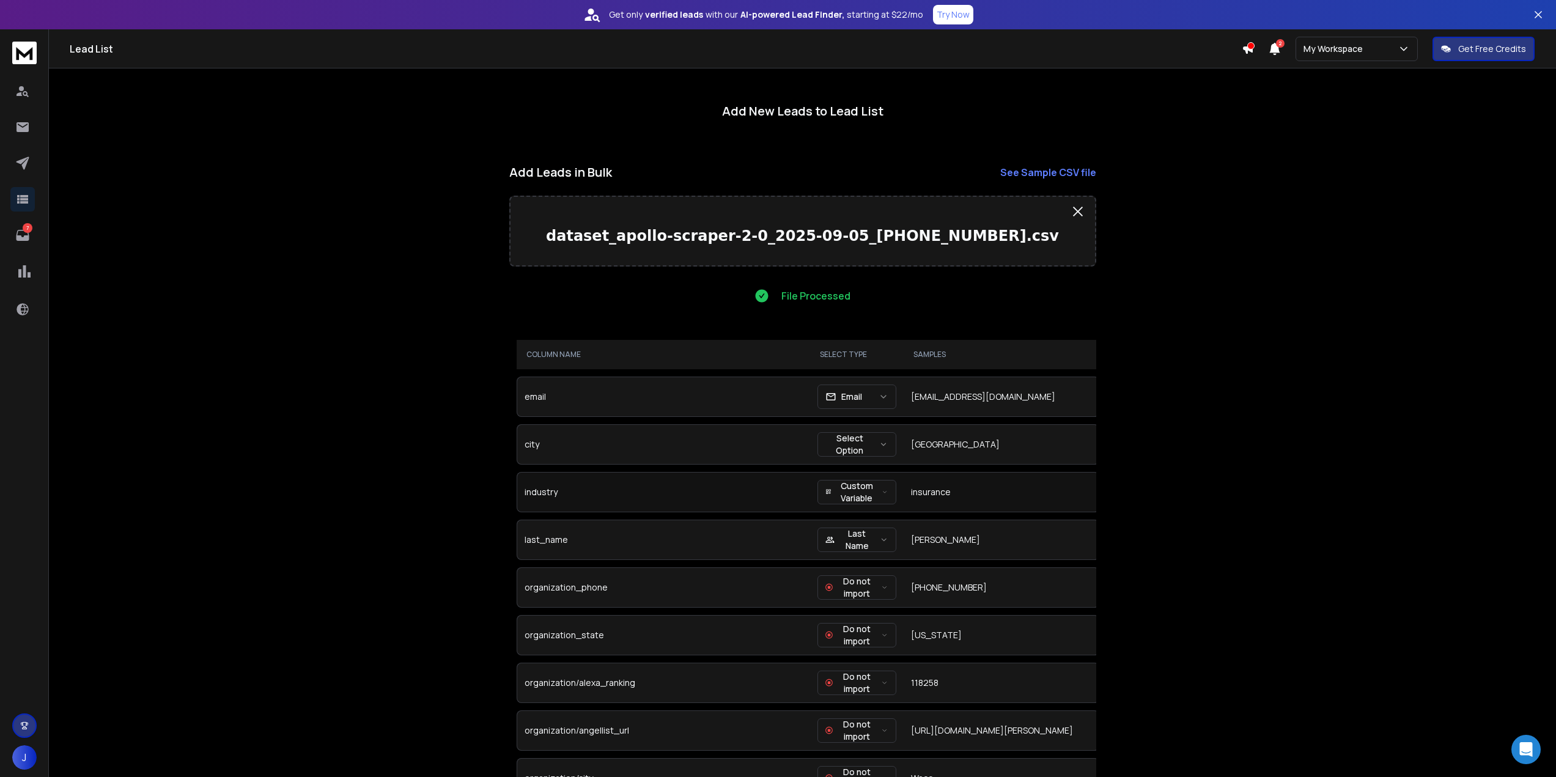
click at [861, 490] on div "Custom Variable" at bounding box center [852, 492] width 52 height 24
click at [871, 452] on button "Select Option" at bounding box center [857, 444] width 79 height 24
click at [864, 585] on div "Do not import" at bounding box center [851, 588] width 51 height 24
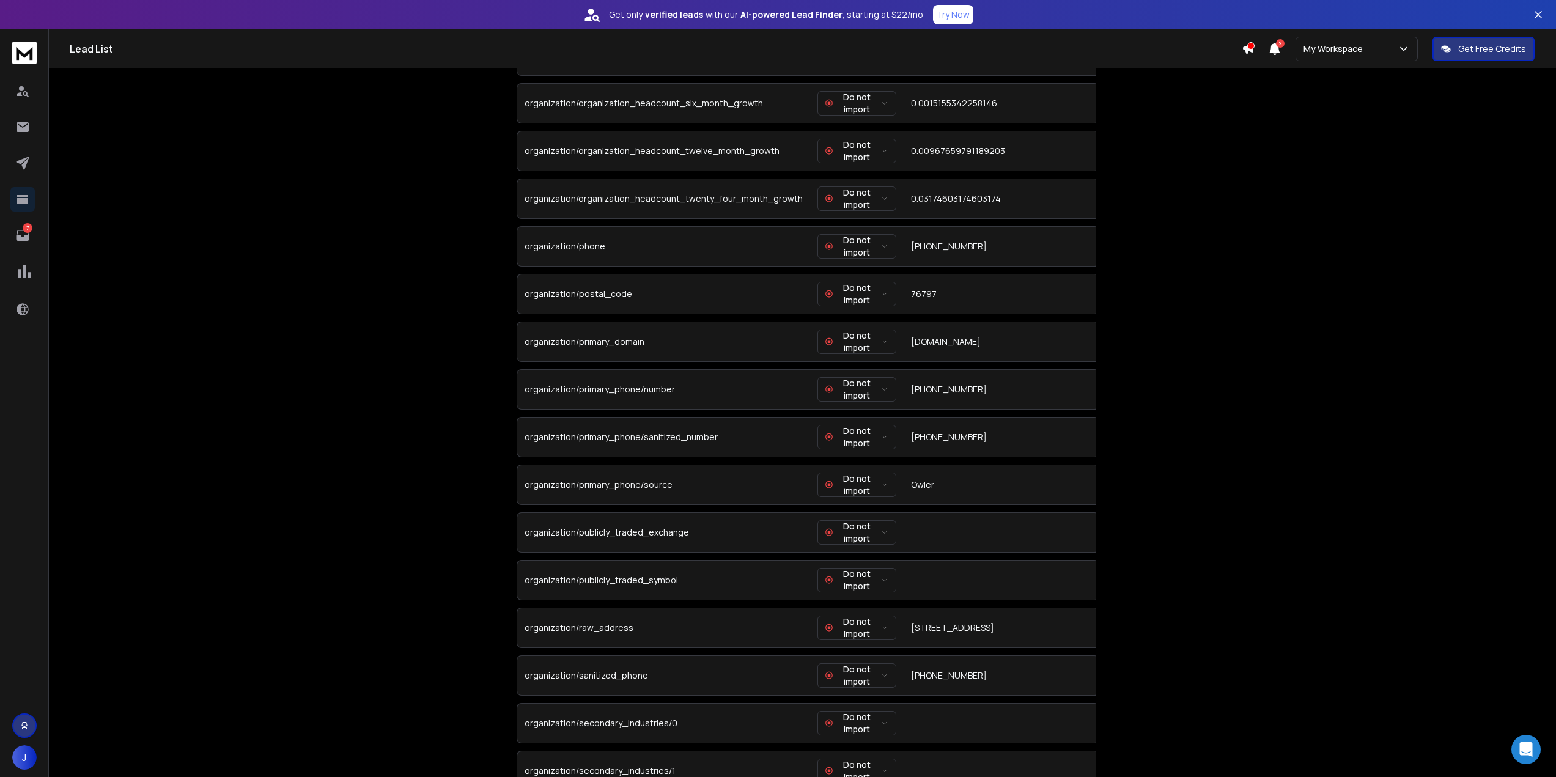
scroll to position [8581, 0]
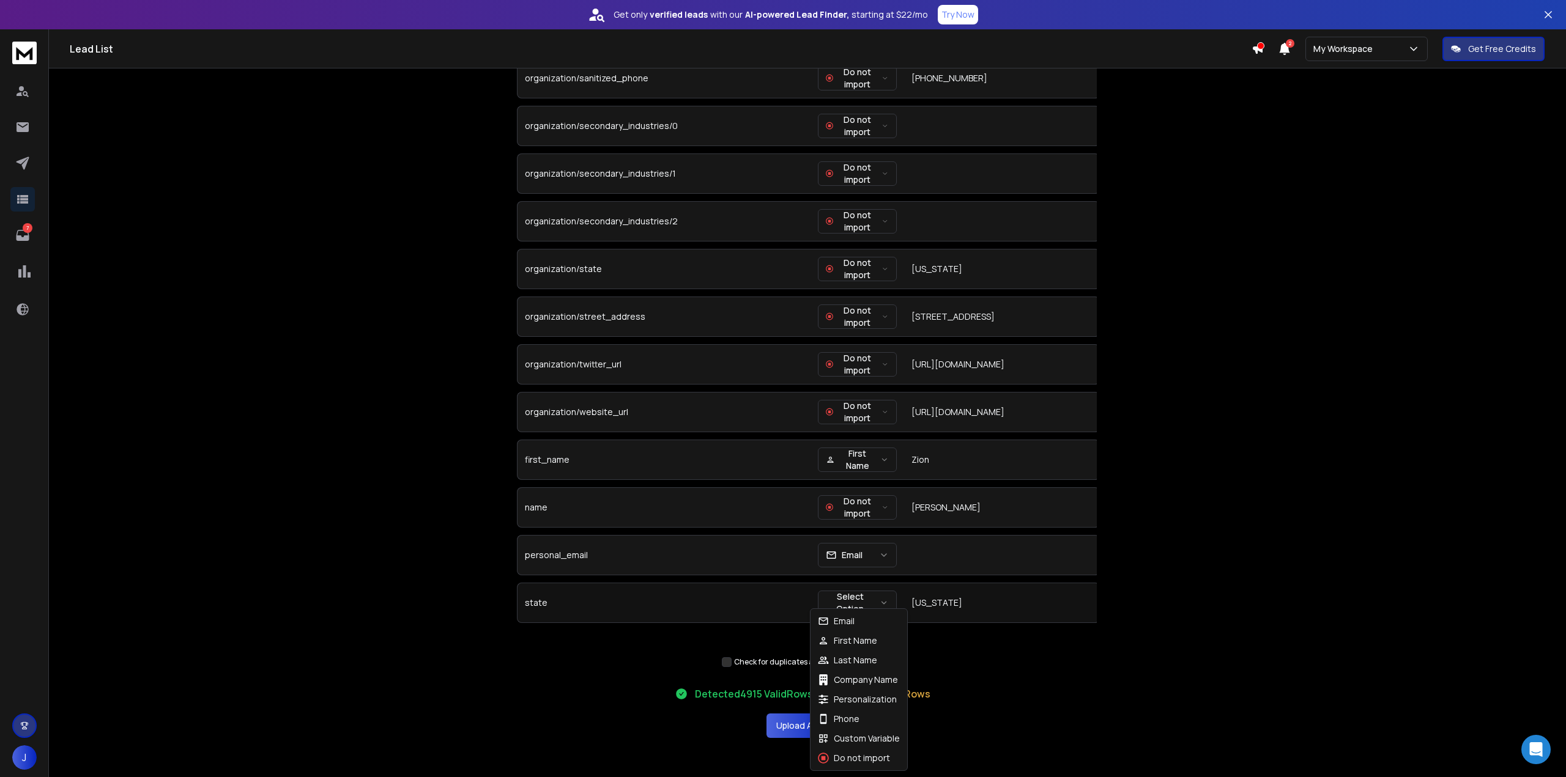
click at [853, 593] on button "Select Option" at bounding box center [857, 603] width 79 height 24
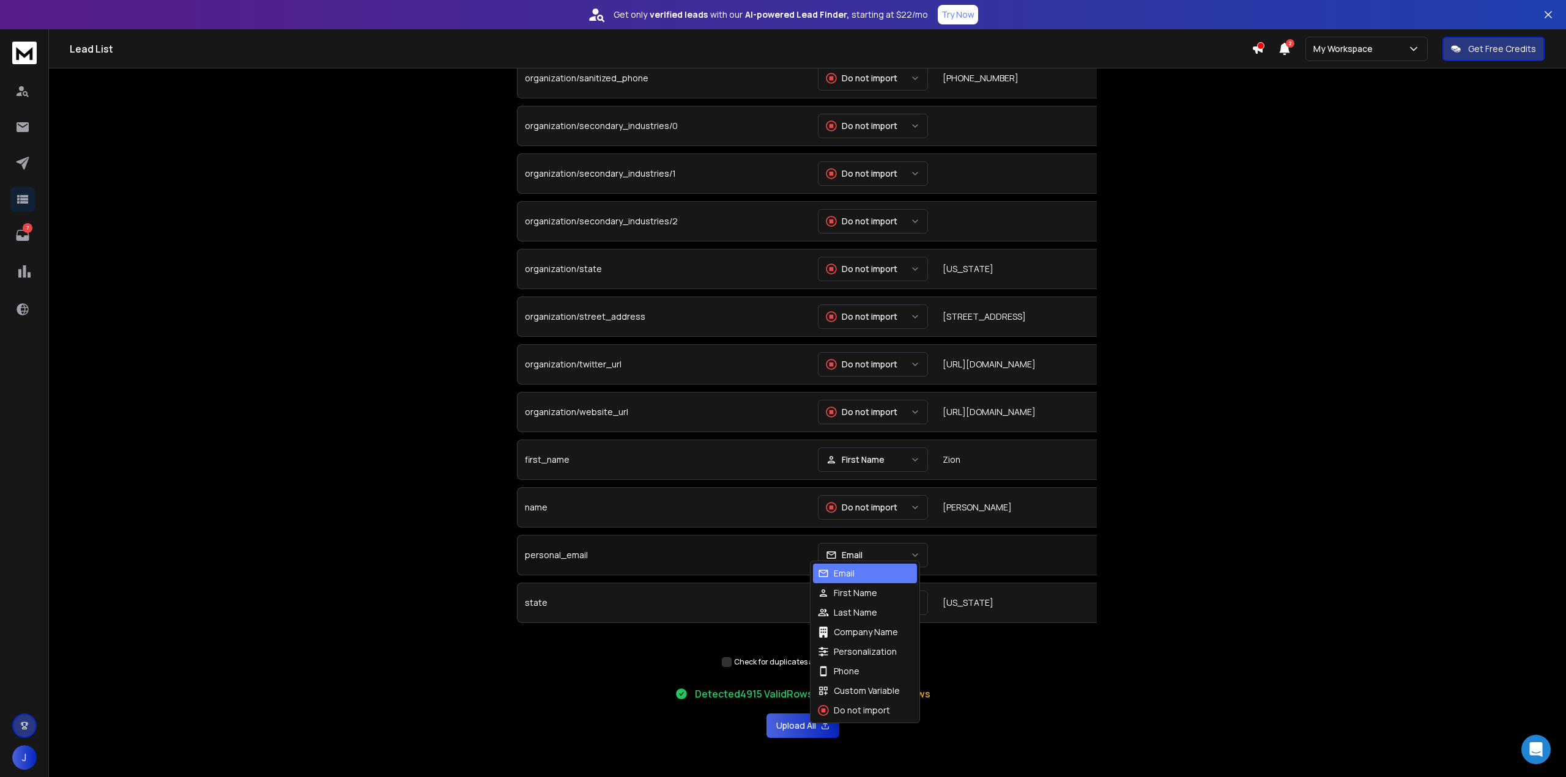
click at [900, 552] on button "Email" at bounding box center [873, 555] width 110 height 24
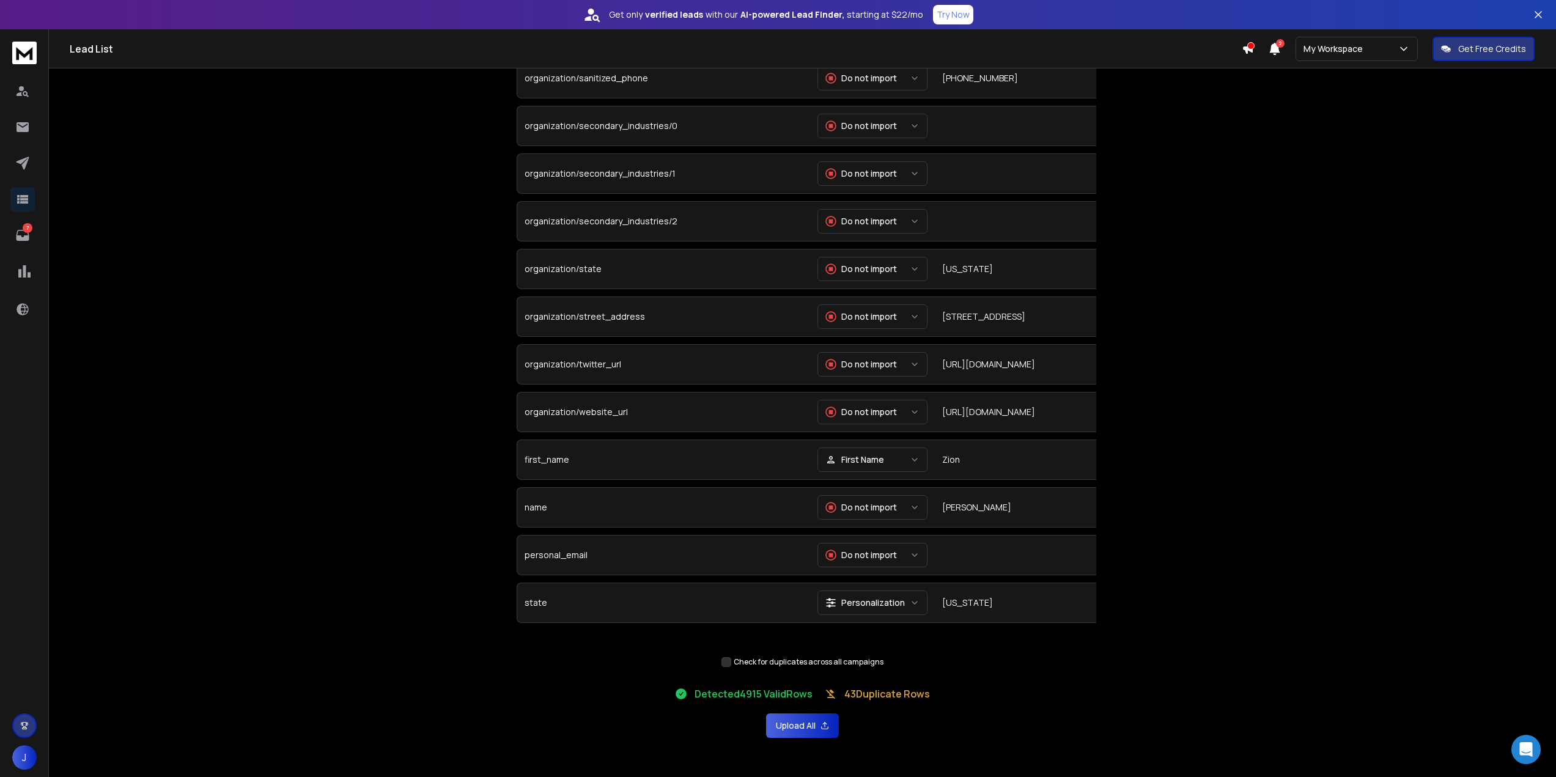
click at [821, 728] on icon at bounding box center [825, 726] width 9 height 9
click at [755, 426] on button "Upload" at bounding box center [748, 421] width 48 height 24
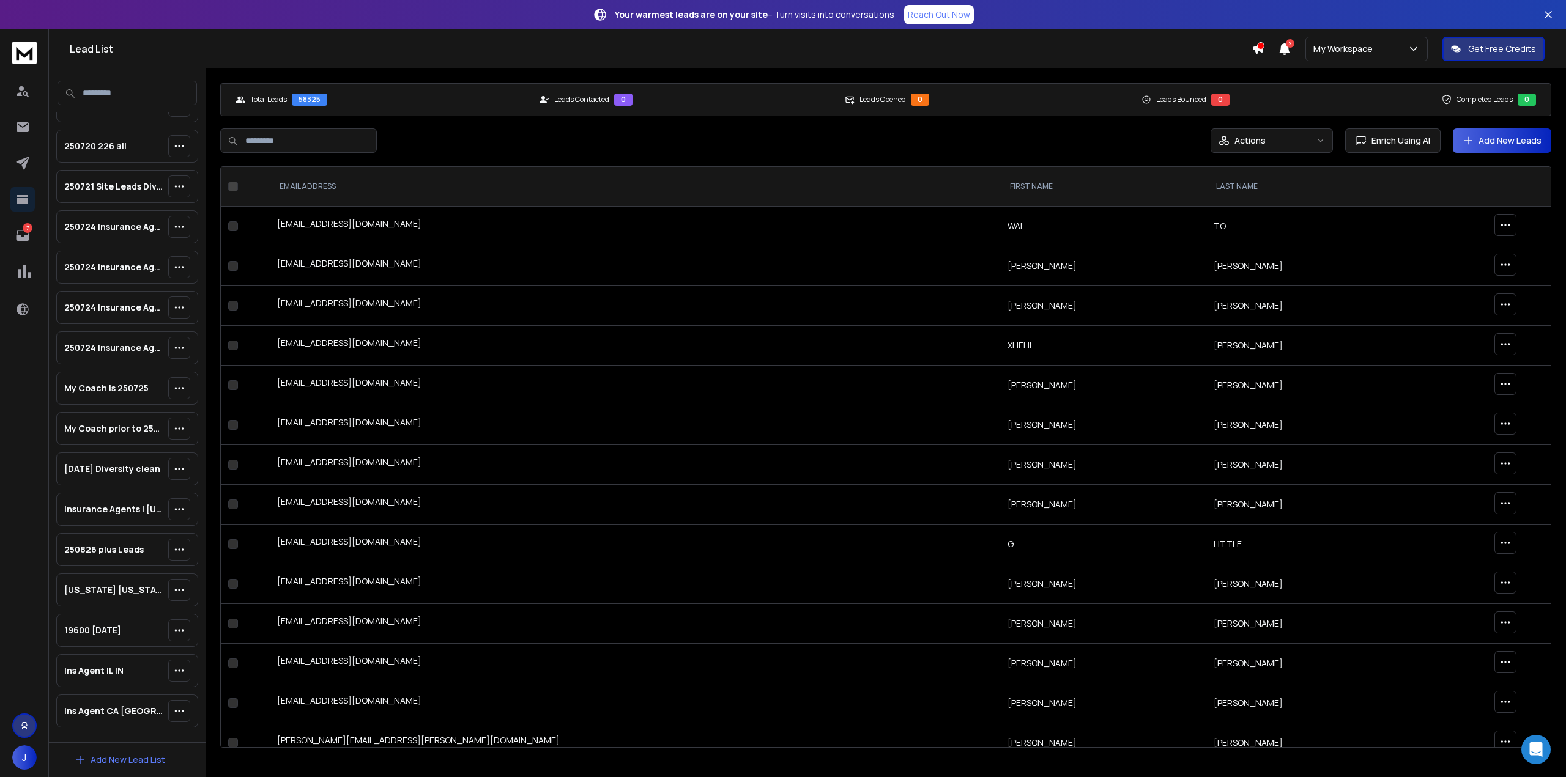
scroll to position [1649, 0]
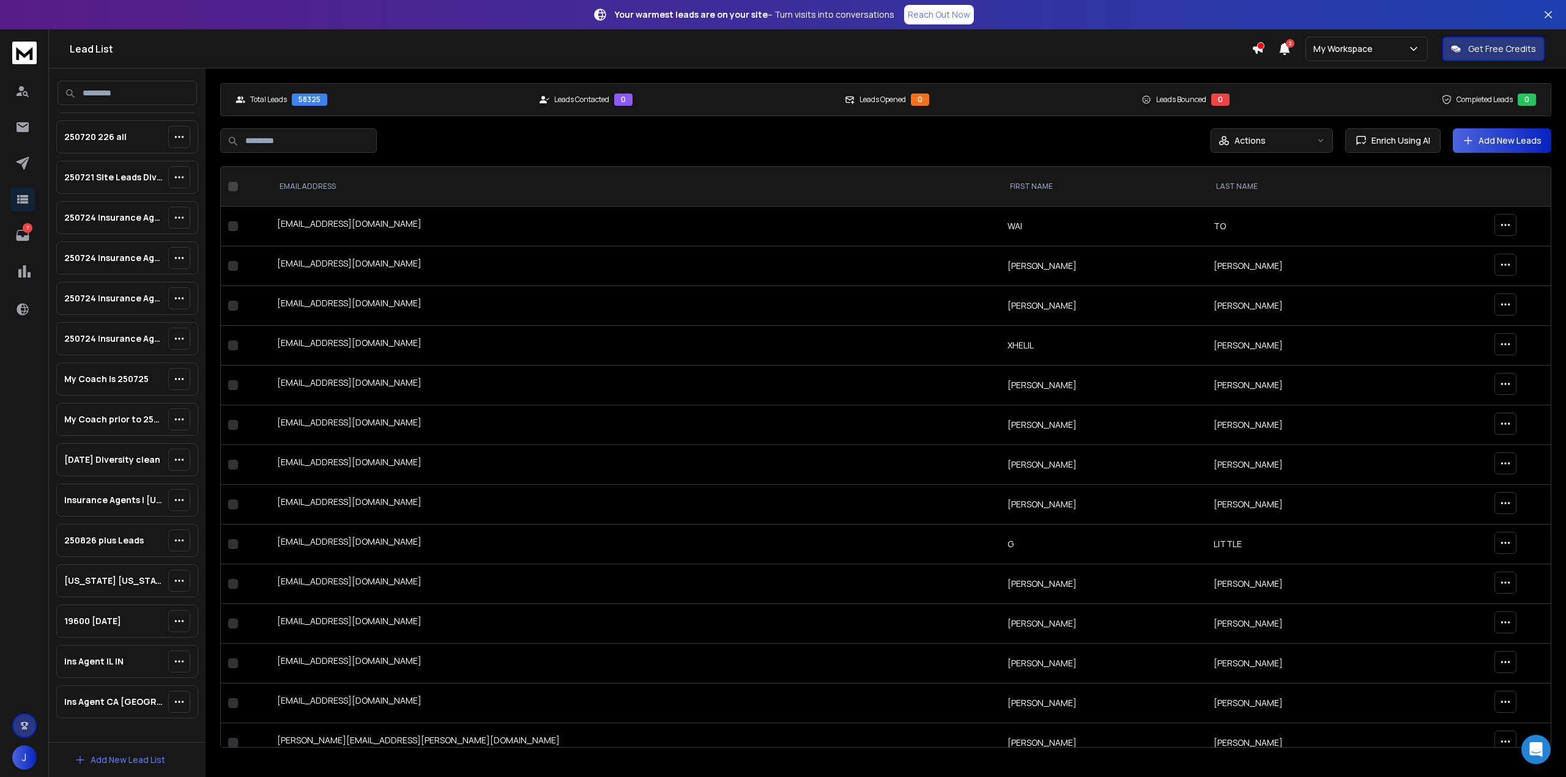
click at [133, 658] on div "Ins Agent IL IN" at bounding box center [127, 661] width 142 height 33
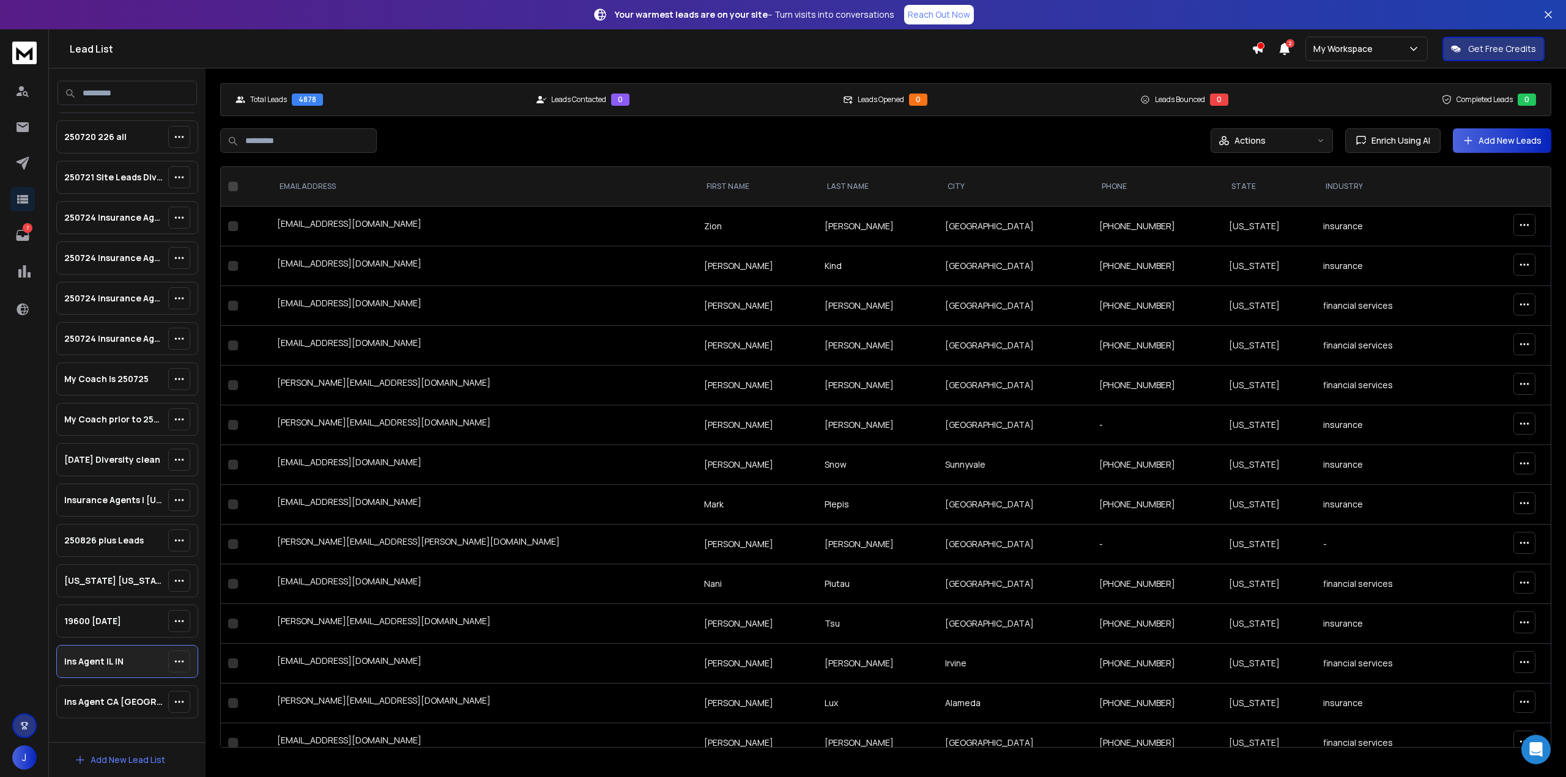
click at [172, 670] on button "button" at bounding box center [179, 662] width 22 height 22
click at [169, 667] on button "button" at bounding box center [179, 662] width 22 height 22
click at [157, 702] on p "Delete Lead List" at bounding box center [149, 707] width 67 height 12
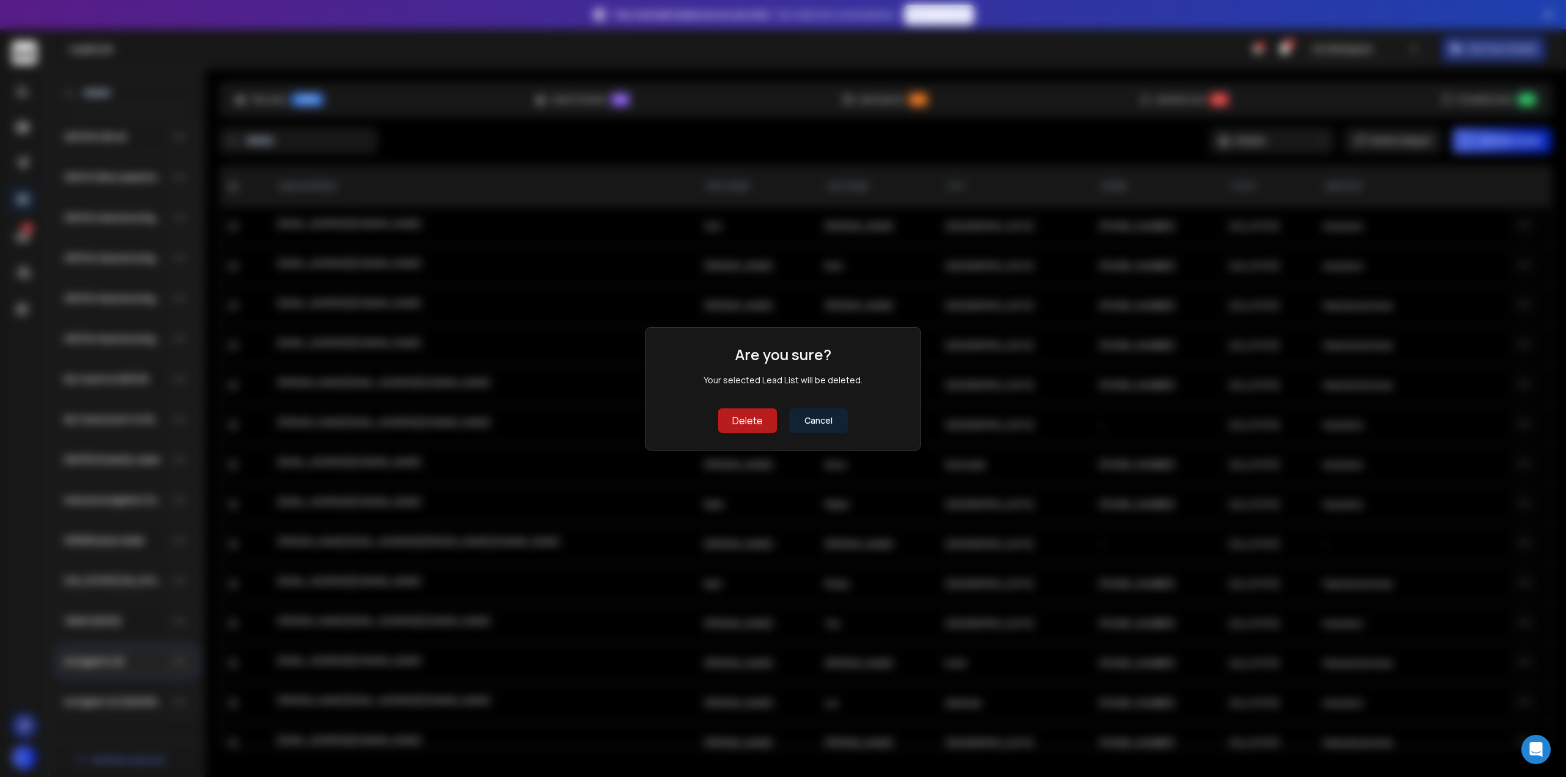
click at [729, 415] on button "Delete" at bounding box center [747, 421] width 59 height 24
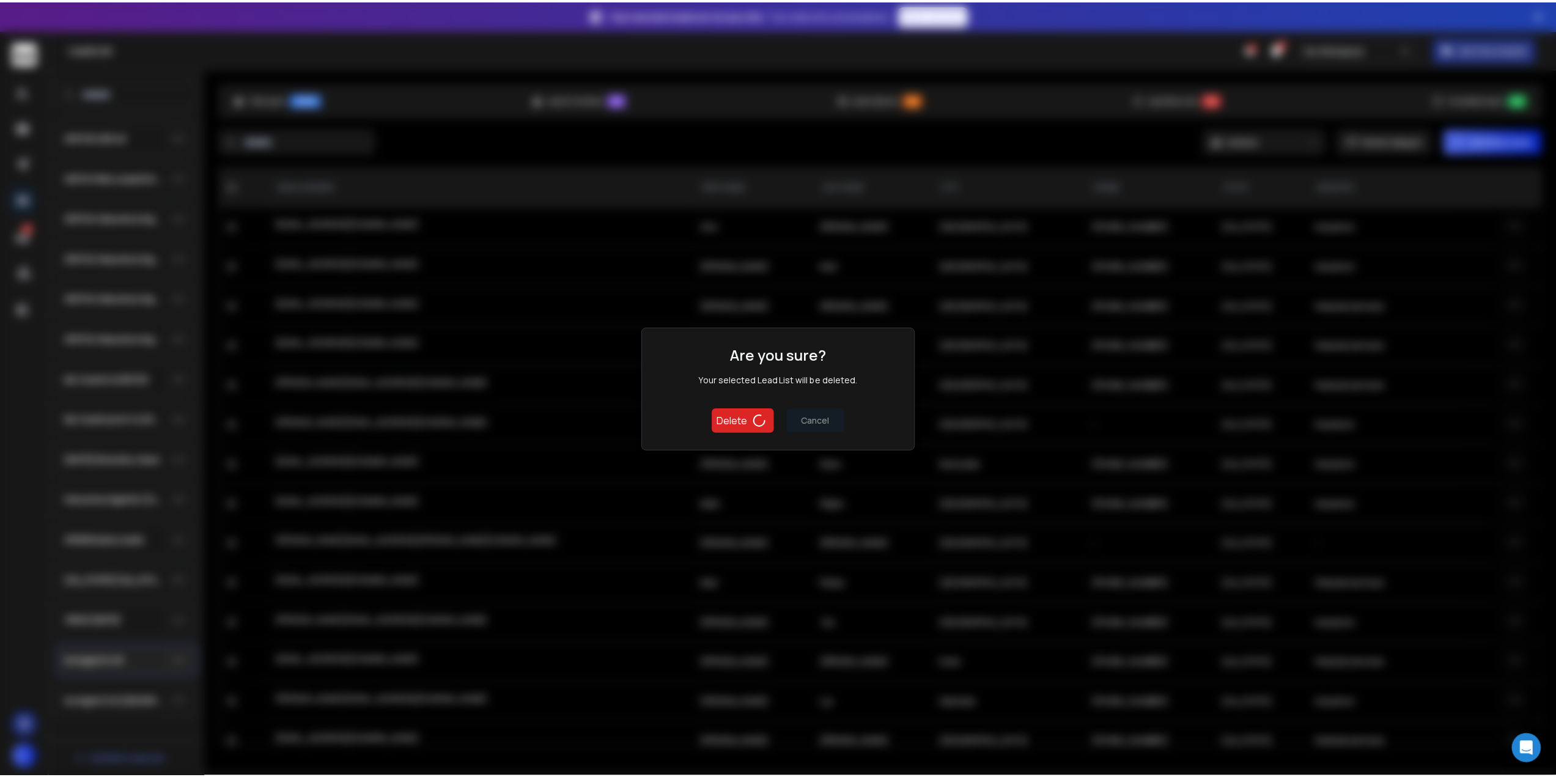
scroll to position [1608, 0]
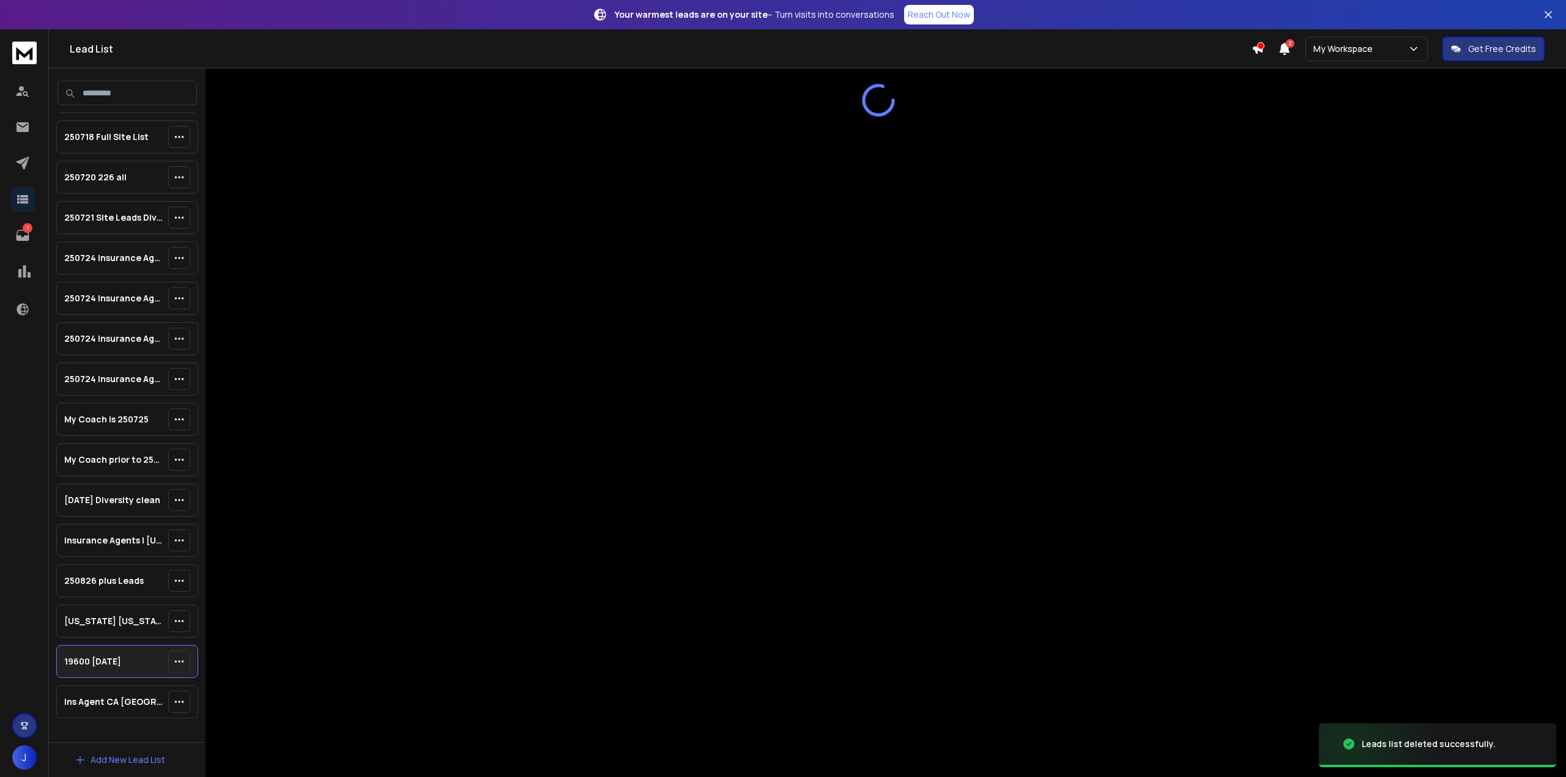
click at [139, 766] on button "Add New Lead List" at bounding box center [120, 760] width 110 height 24
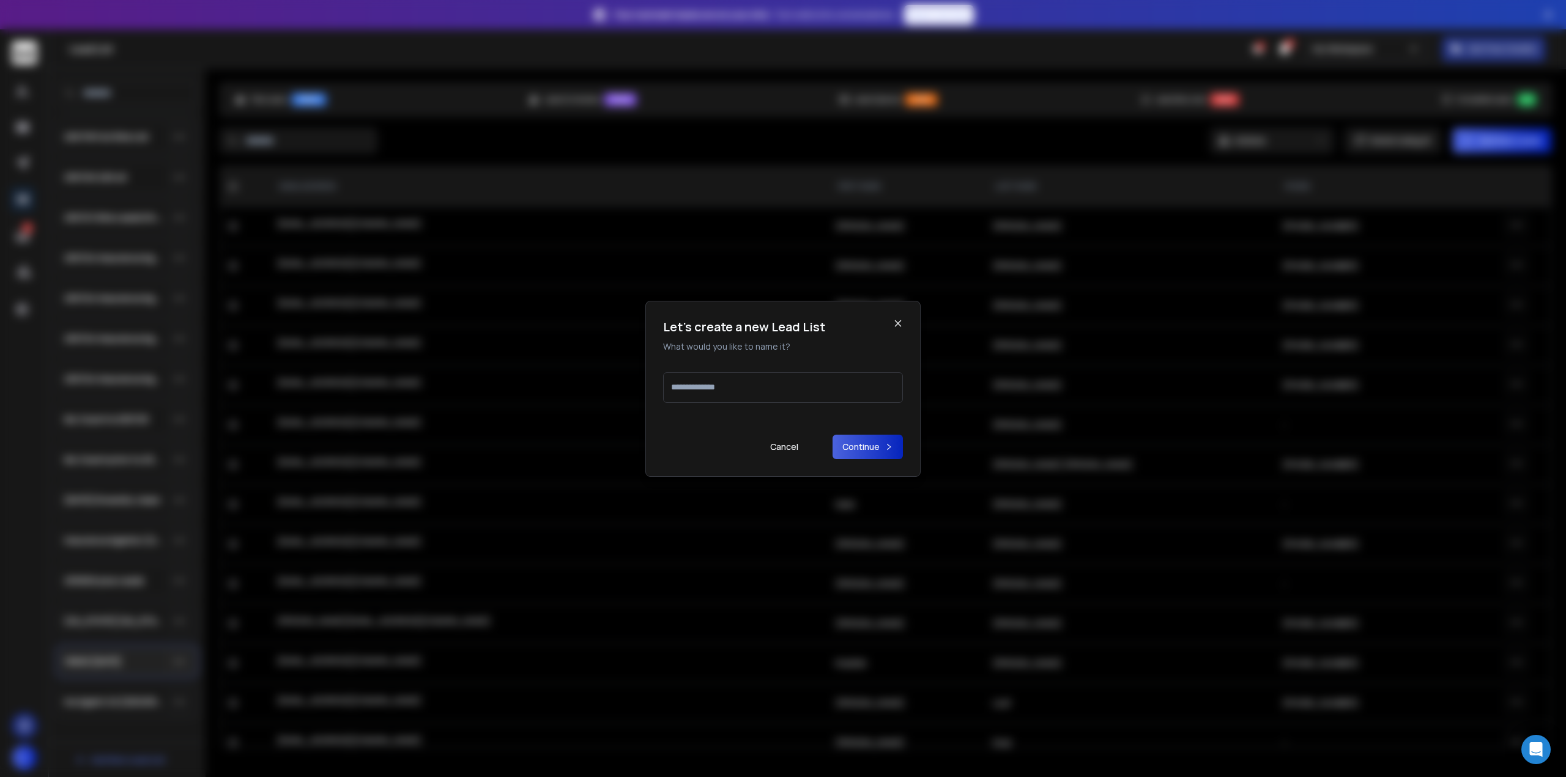
click at [710, 395] on input at bounding box center [783, 387] width 240 height 31
paste input "**********"
type input "**********"
click at [871, 450] on button "Continue" at bounding box center [867, 447] width 70 height 24
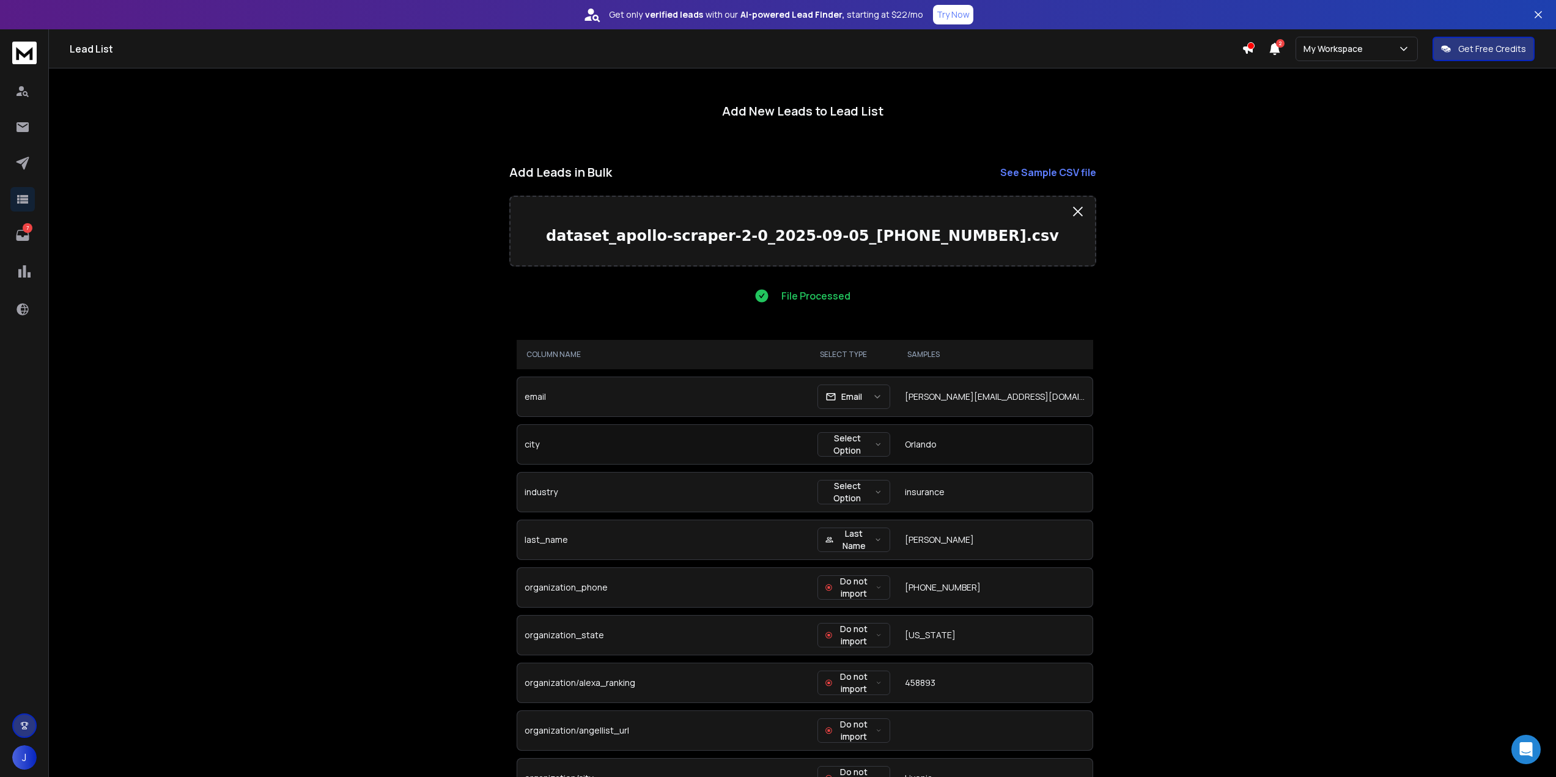
click at [862, 452] on button "Select Option" at bounding box center [854, 444] width 73 height 24
click at [866, 503] on button "Select Option" at bounding box center [857, 492] width 79 height 24
click at [859, 589] on div "Do not import" at bounding box center [851, 588] width 51 height 24
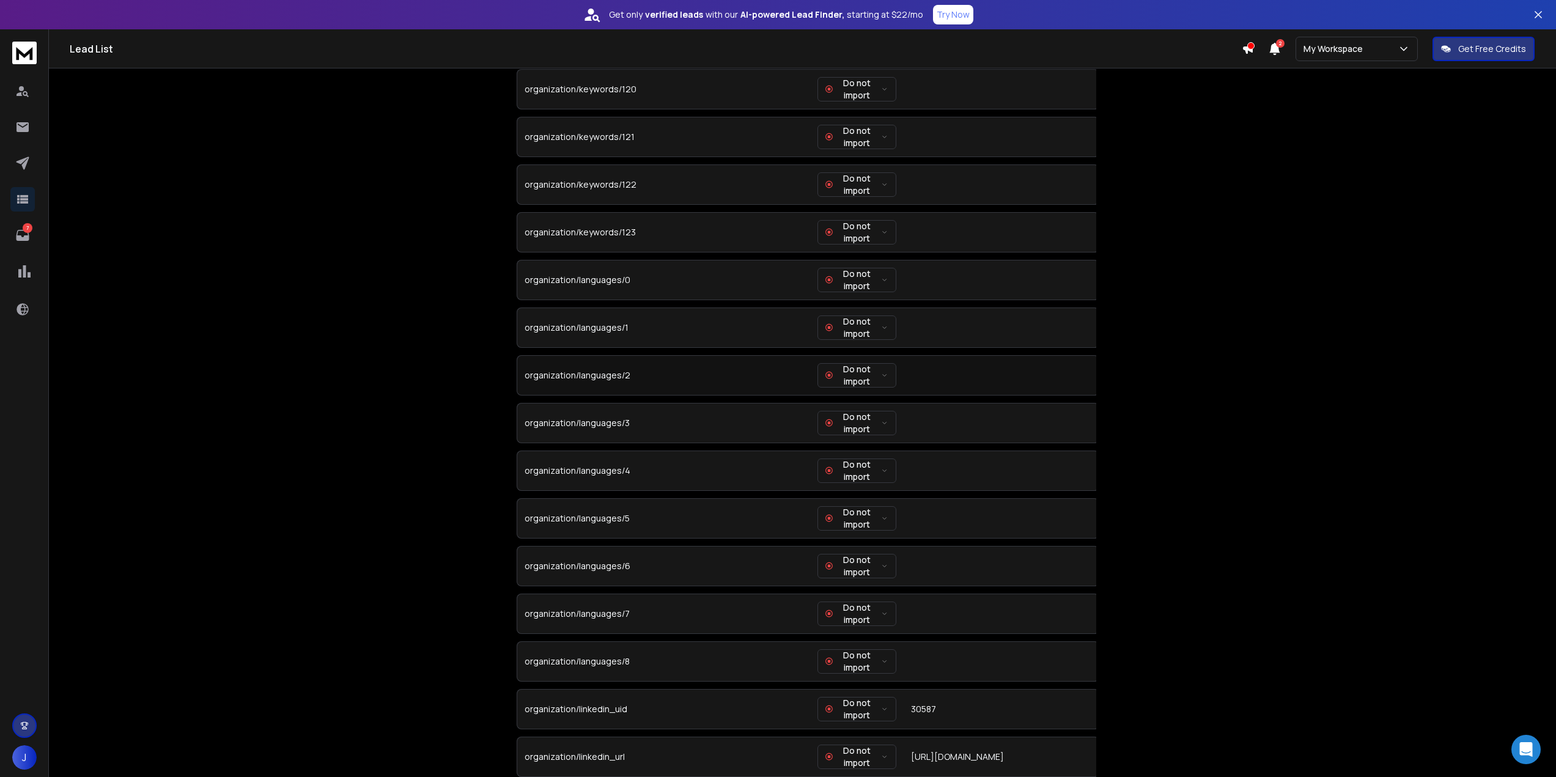
scroll to position [8390, 0]
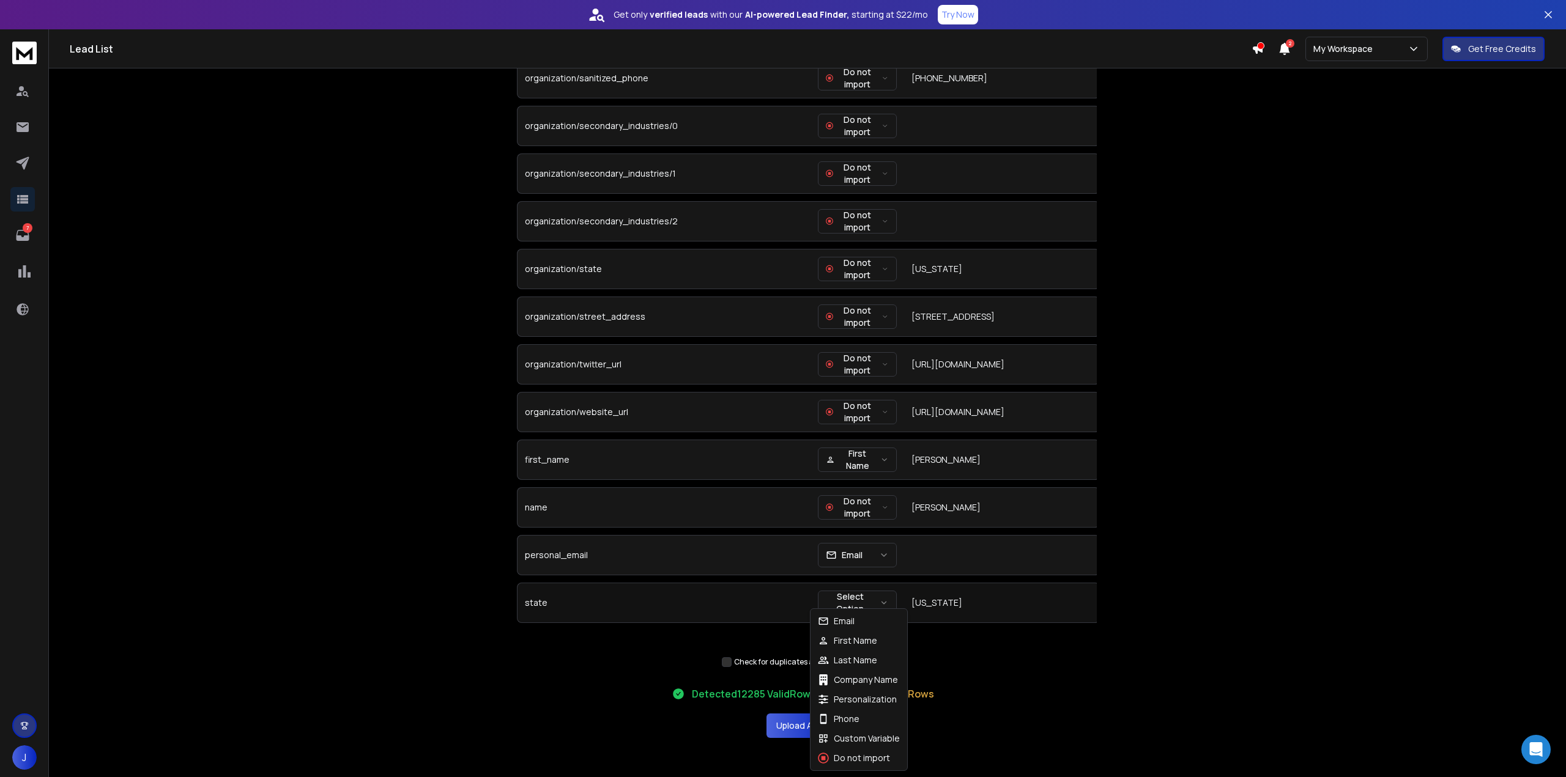
click at [876, 604] on button "Select Option" at bounding box center [857, 603] width 79 height 24
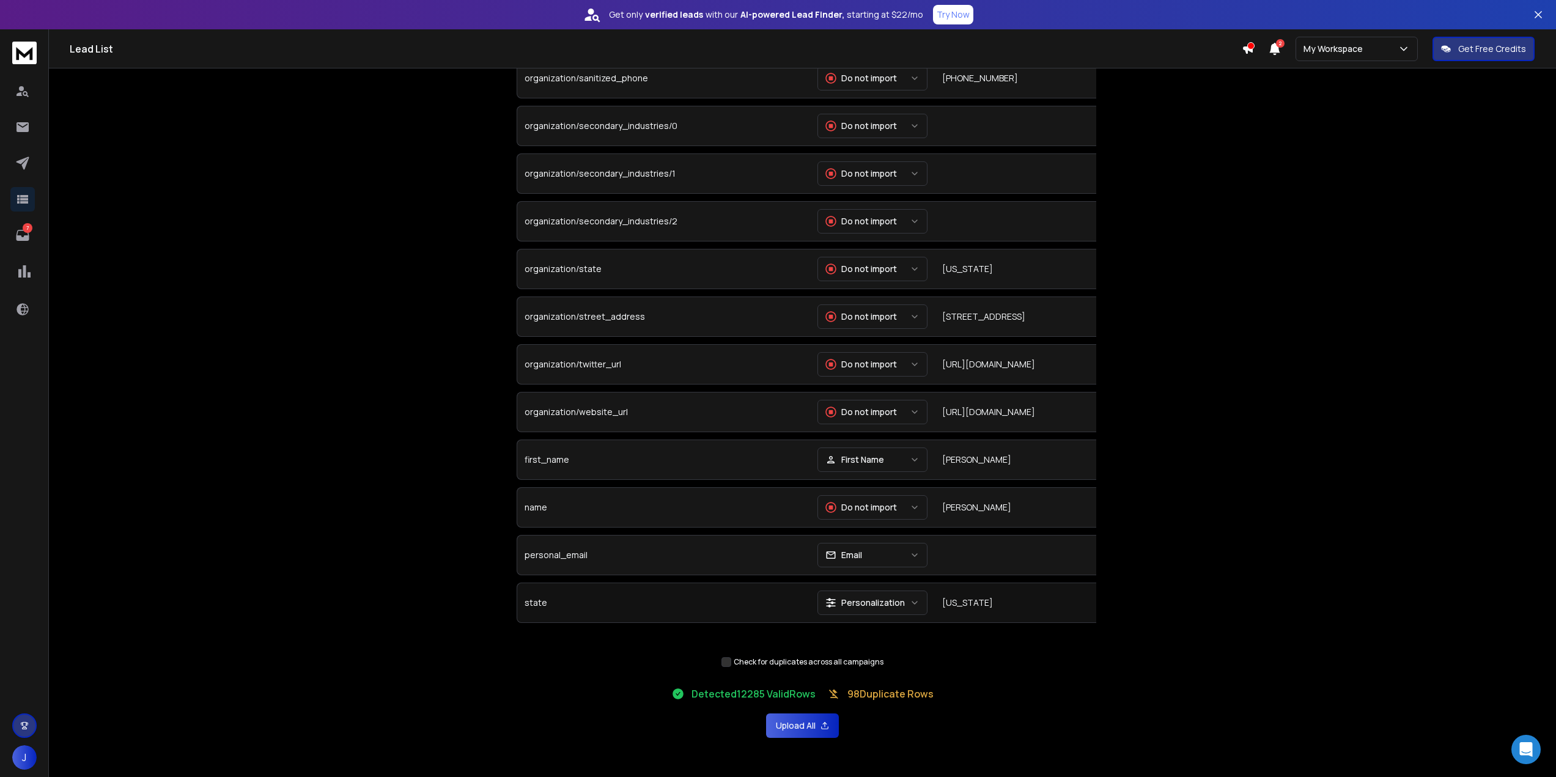
click at [853, 597] on div "Personalization" at bounding box center [866, 603] width 80 height 12
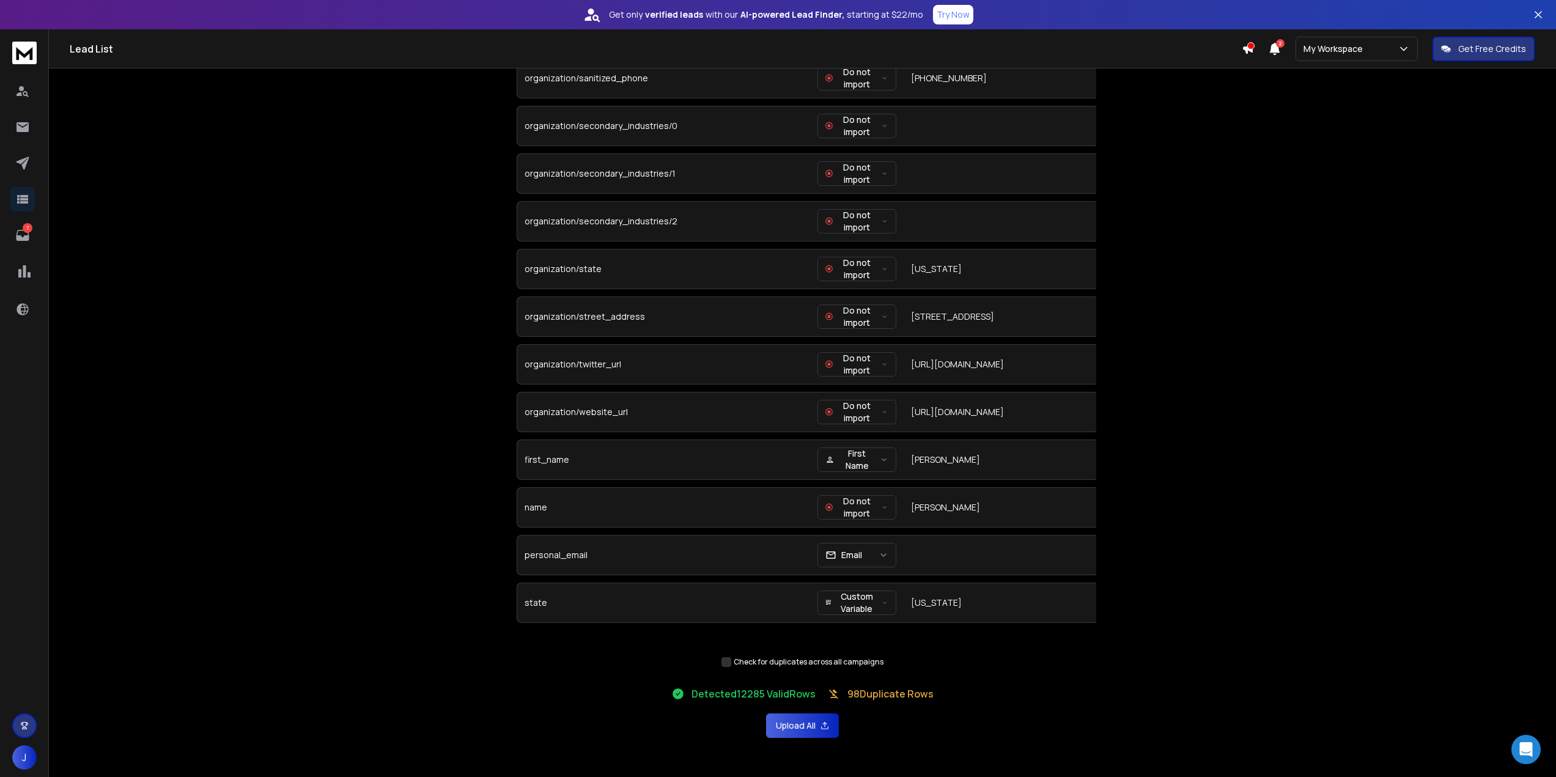
click at [826, 727] on icon at bounding box center [825, 726] width 9 height 9
click at [752, 413] on button "Upload" at bounding box center [748, 421] width 48 height 24
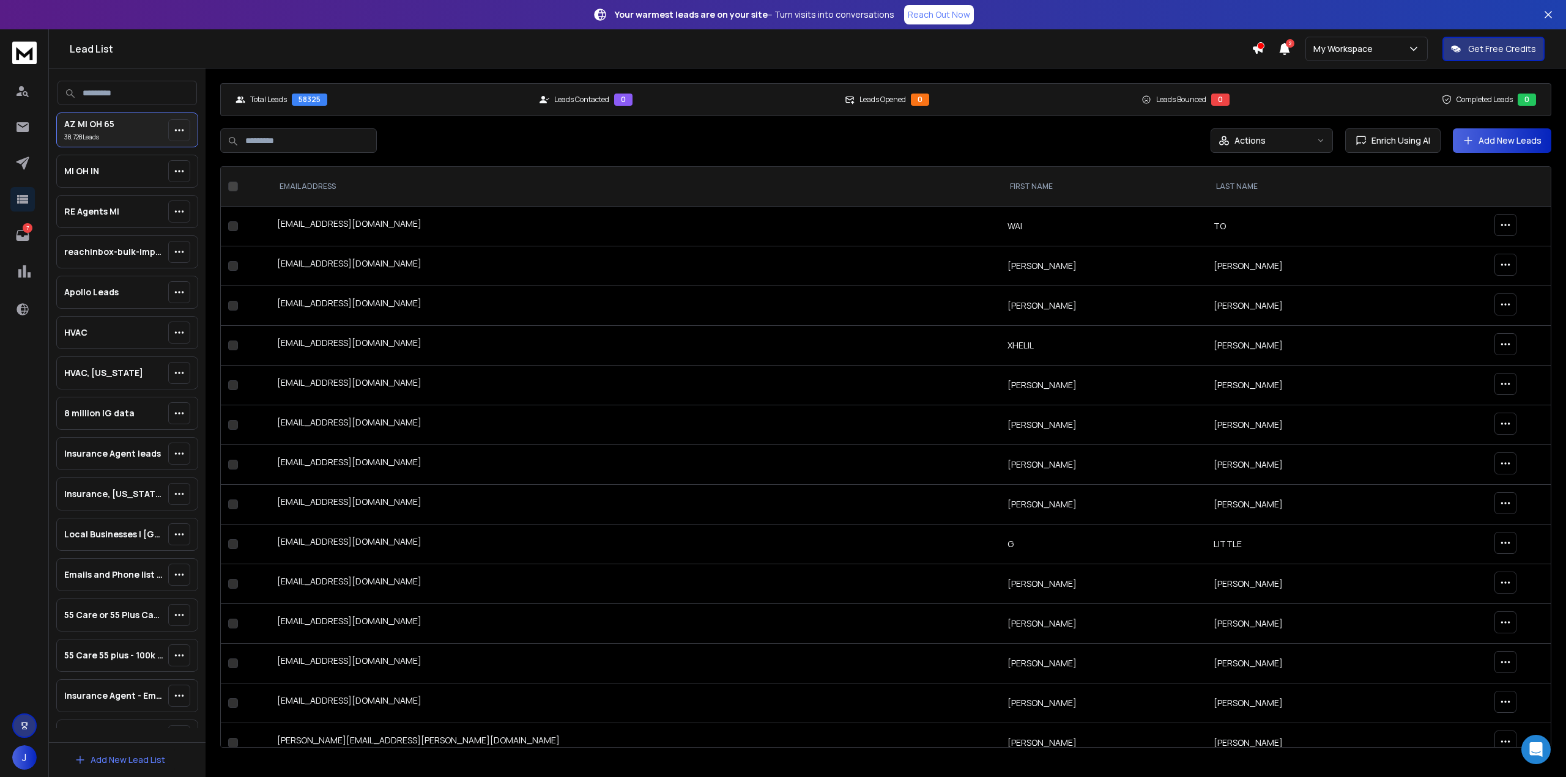
click at [89, 762] on button "Add New Lead List" at bounding box center [120, 760] width 110 height 24
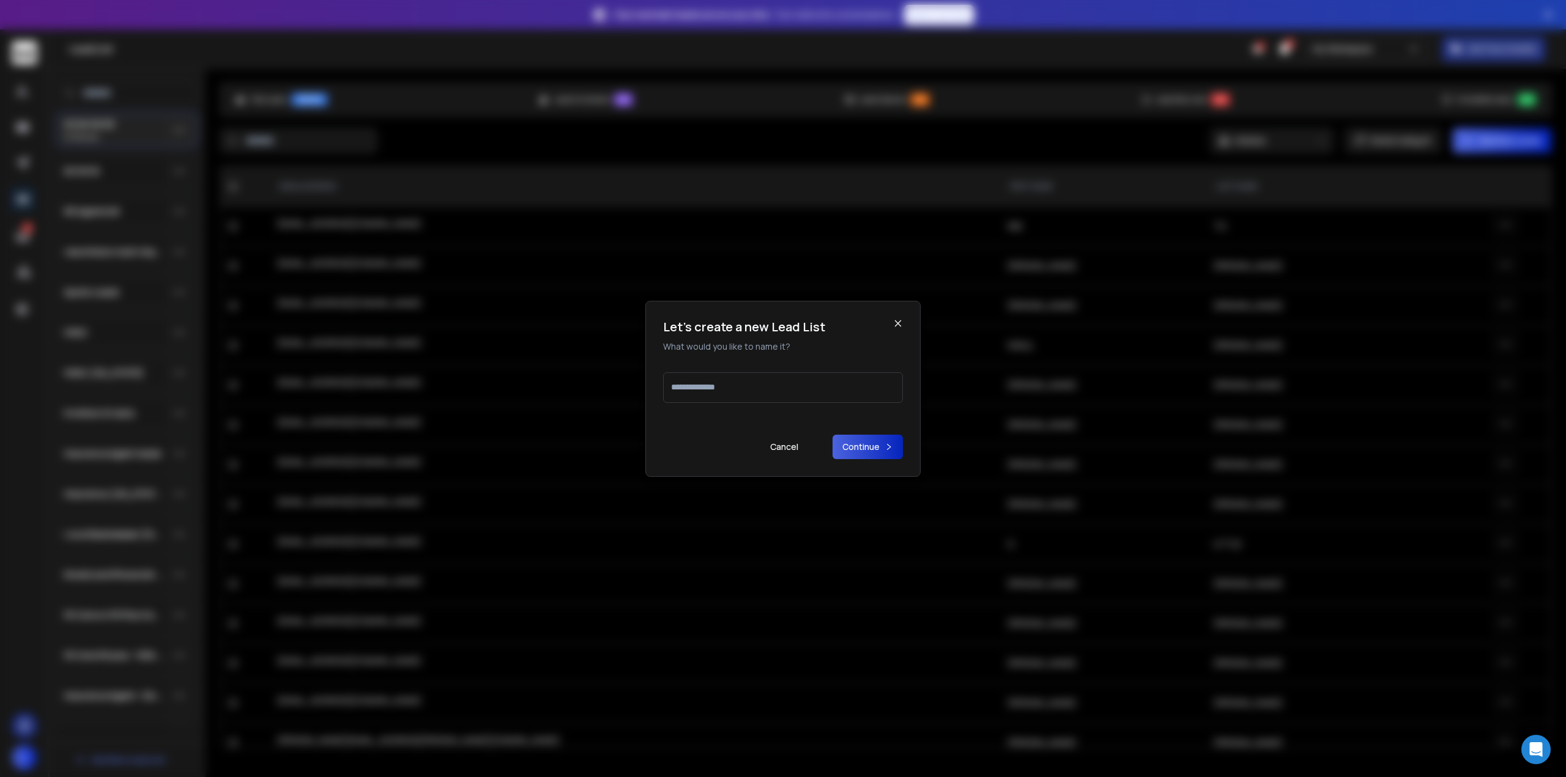
click at [702, 385] on input at bounding box center [783, 387] width 240 height 31
paste input "**********"
type input "**********"
click at [859, 454] on button "Continue" at bounding box center [867, 447] width 70 height 24
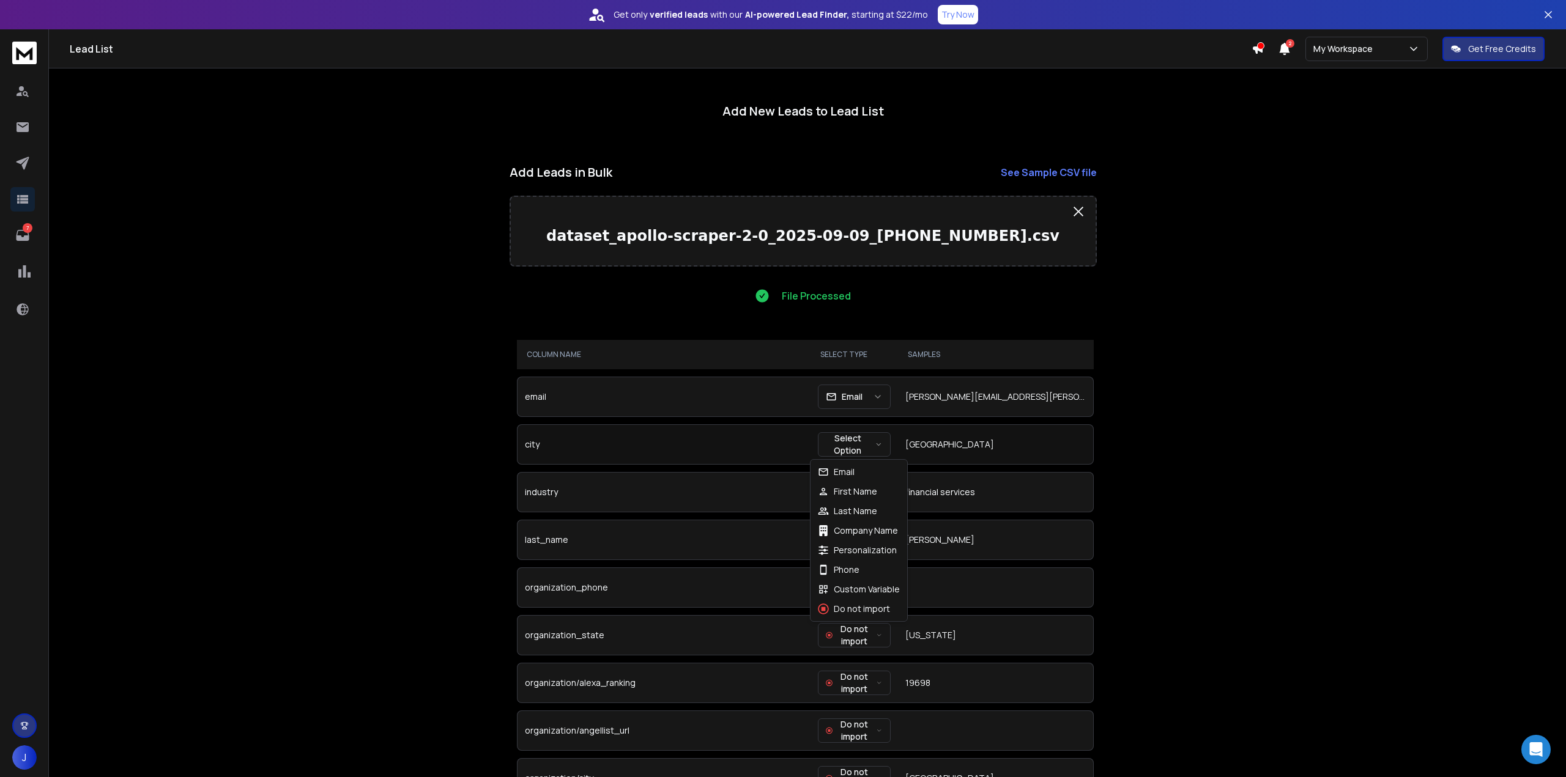
click at [877, 452] on button "Select Option" at bounding box center [854, 444] width 73 height 24
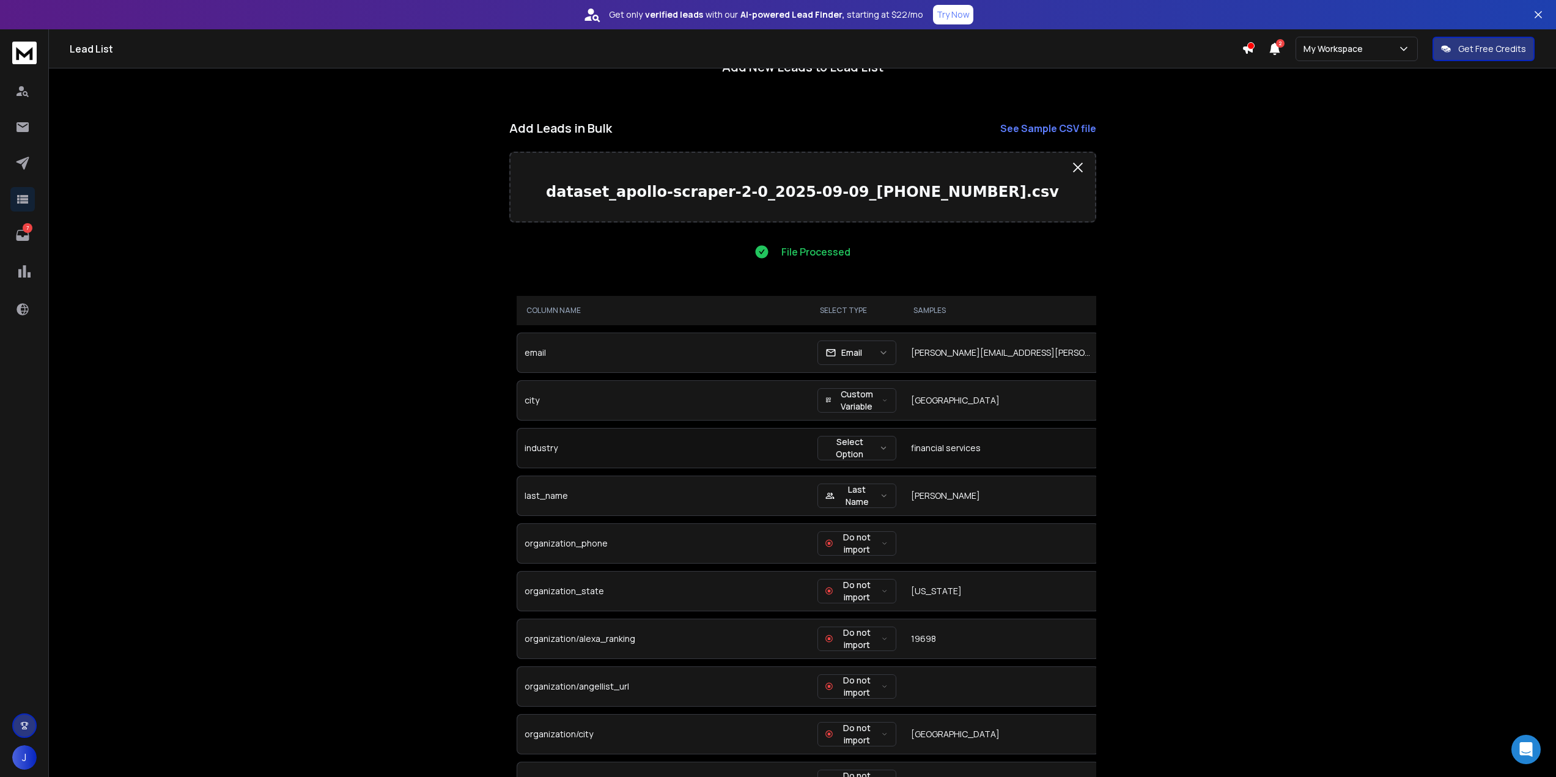
scroll to position [61, 0]
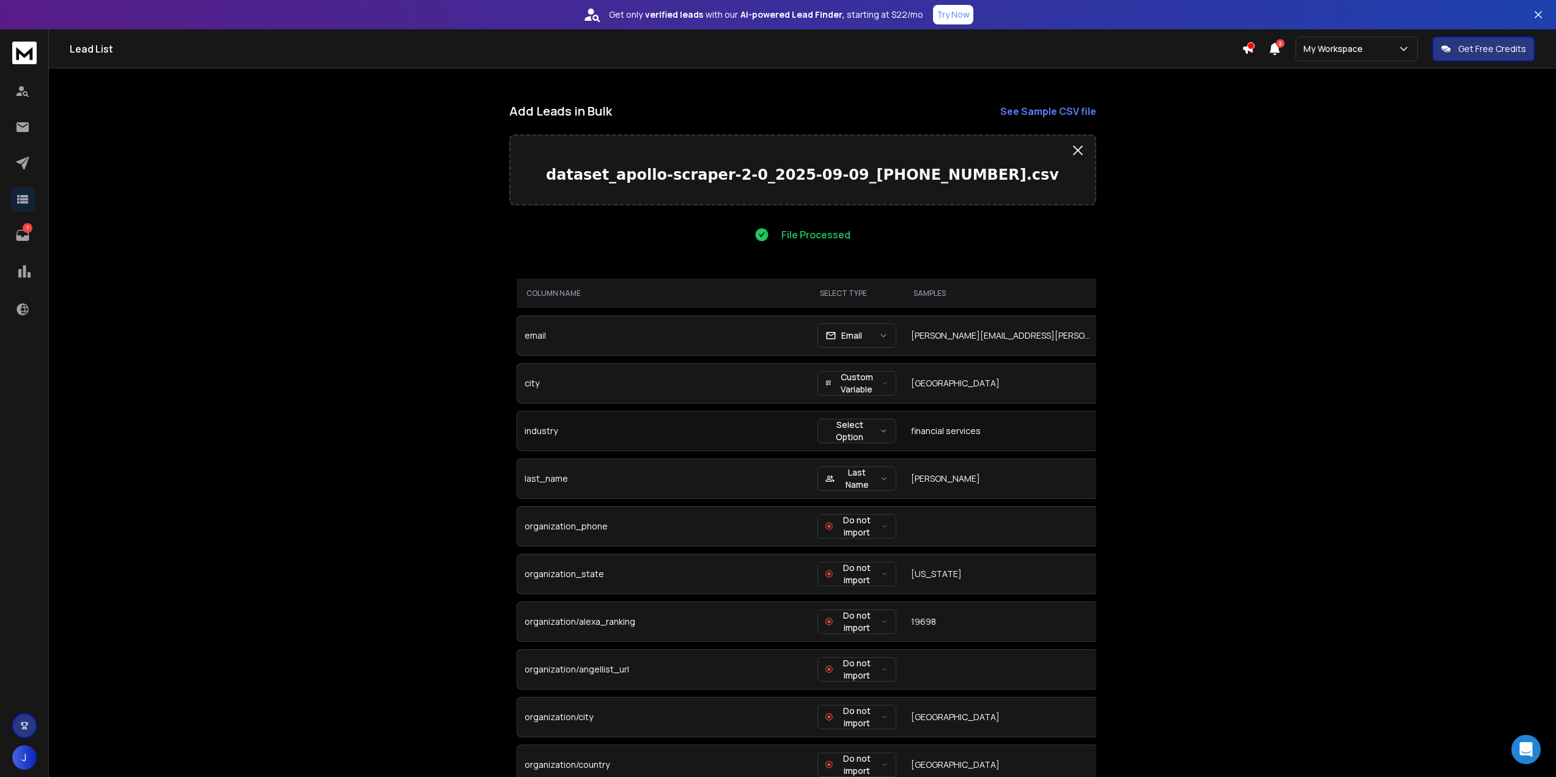
click at [873, 436] on button "Select Option" at bounding box center [857, 431] width 79 height 24
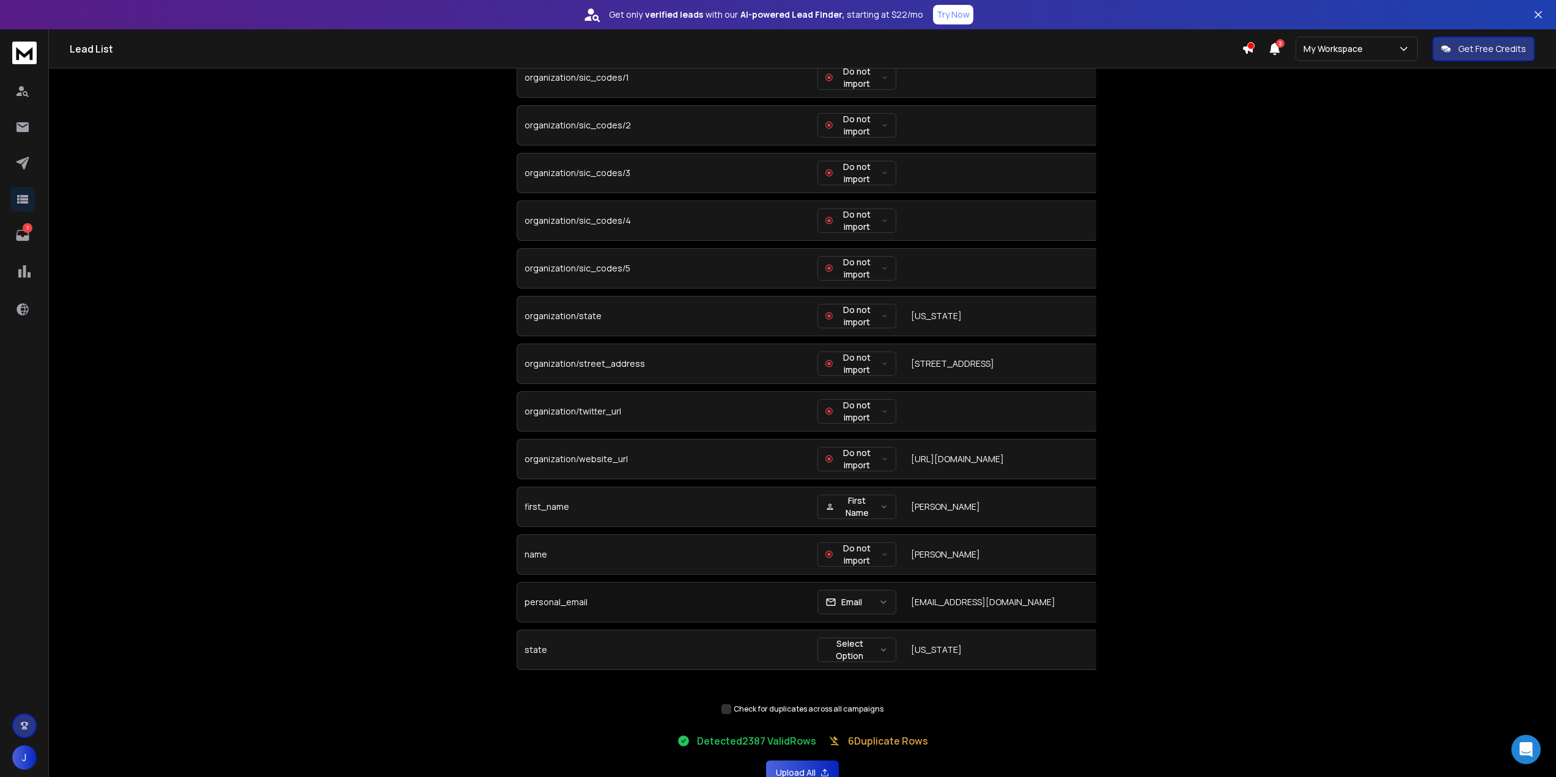
scroll to position [8567, 0]
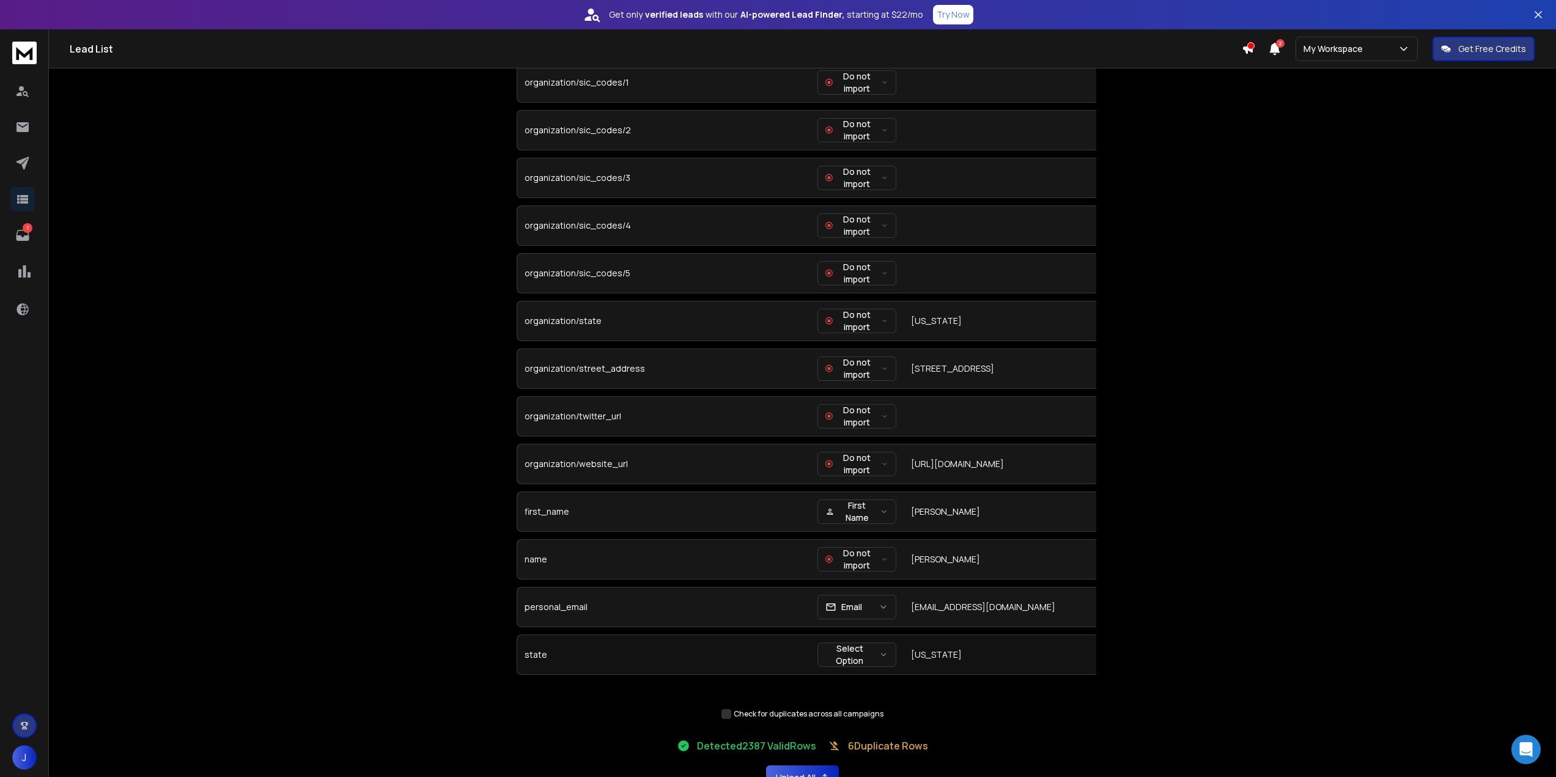
click at [879, 653] on icon "button" at bounding box center [883, 655] width 9 height 10
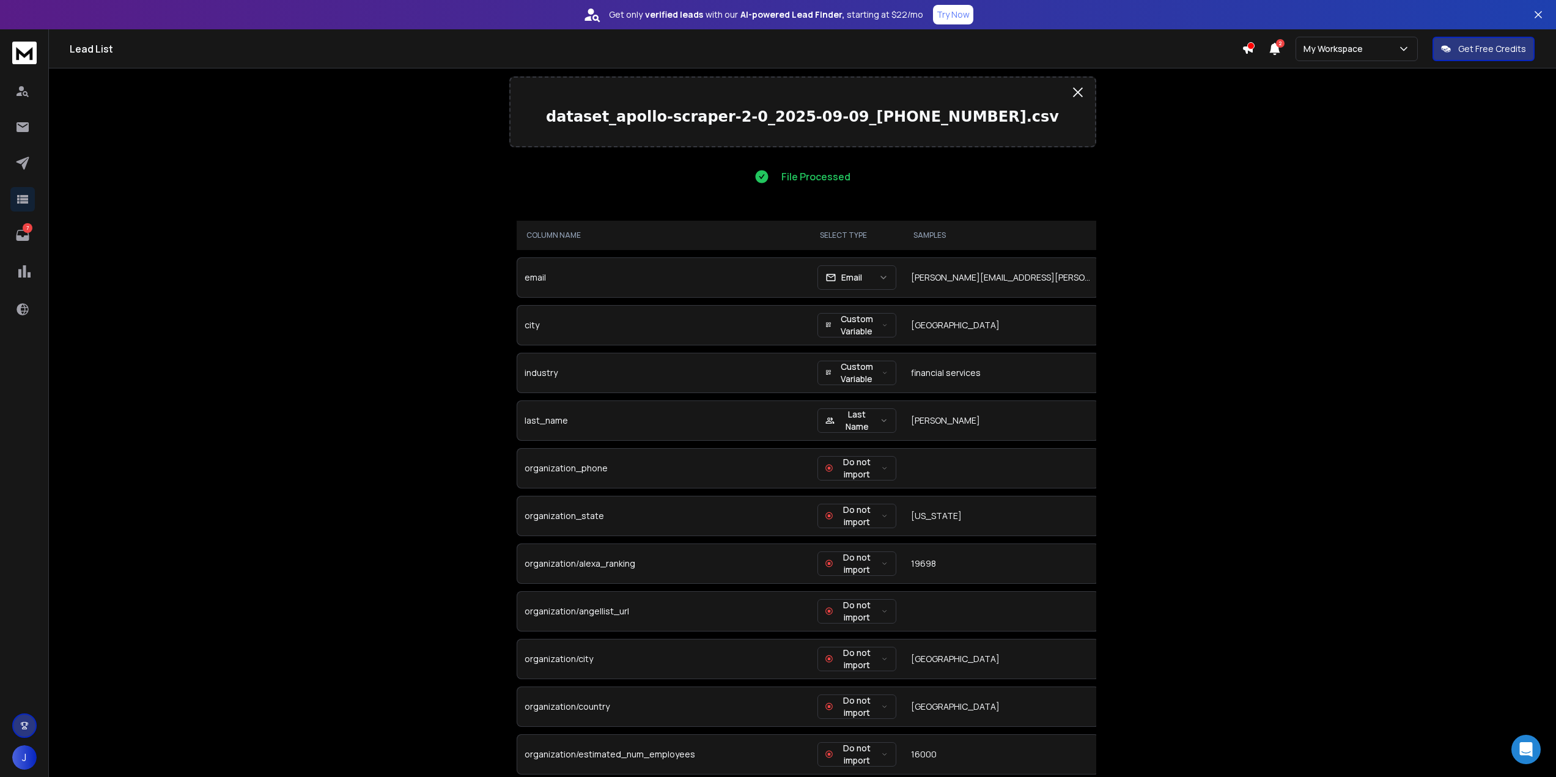
scroll to position [122, 0]
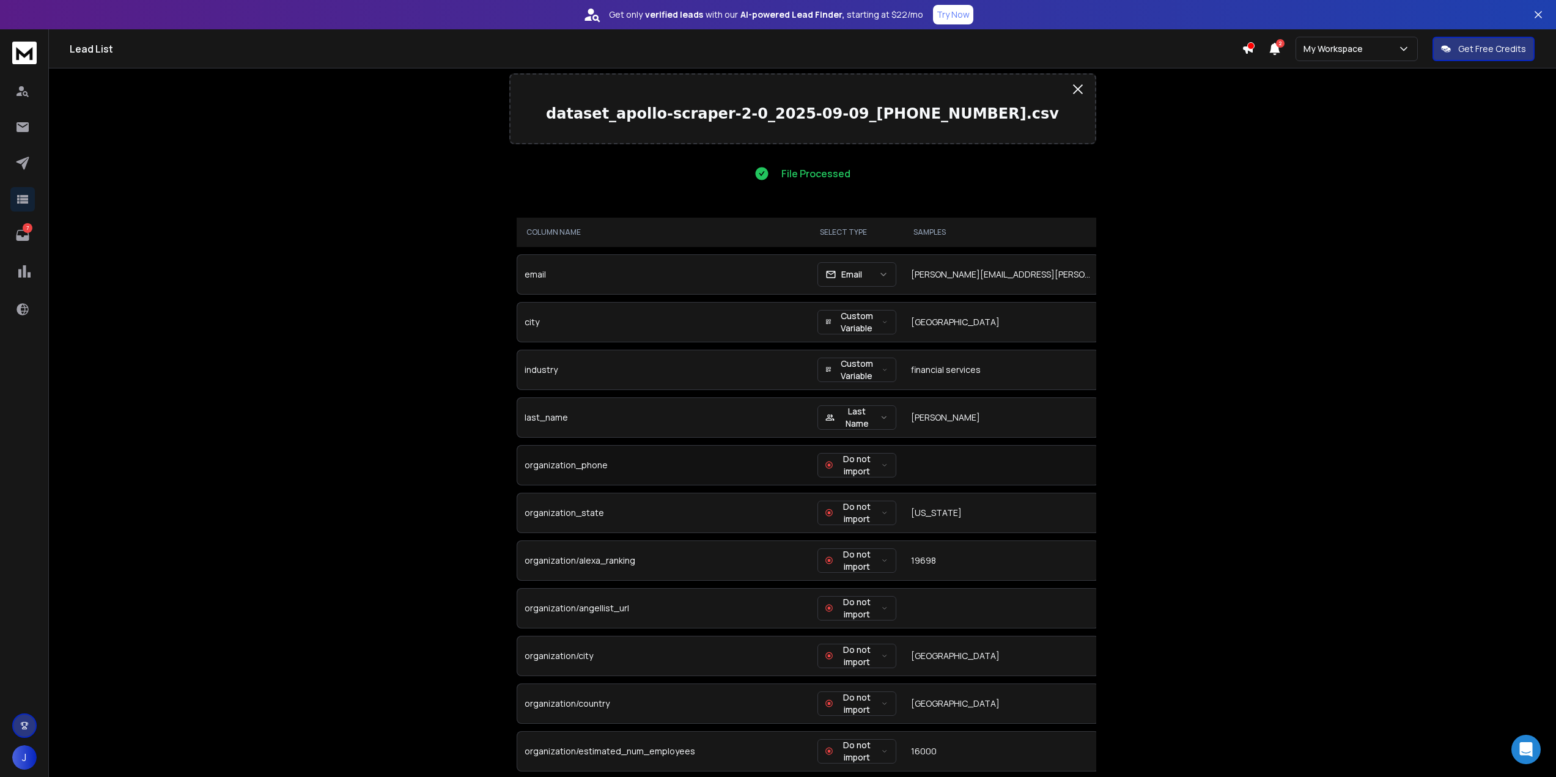
click at [853, 462] on div "Do not import" at bounding box center [851, 465] width 51 height 24
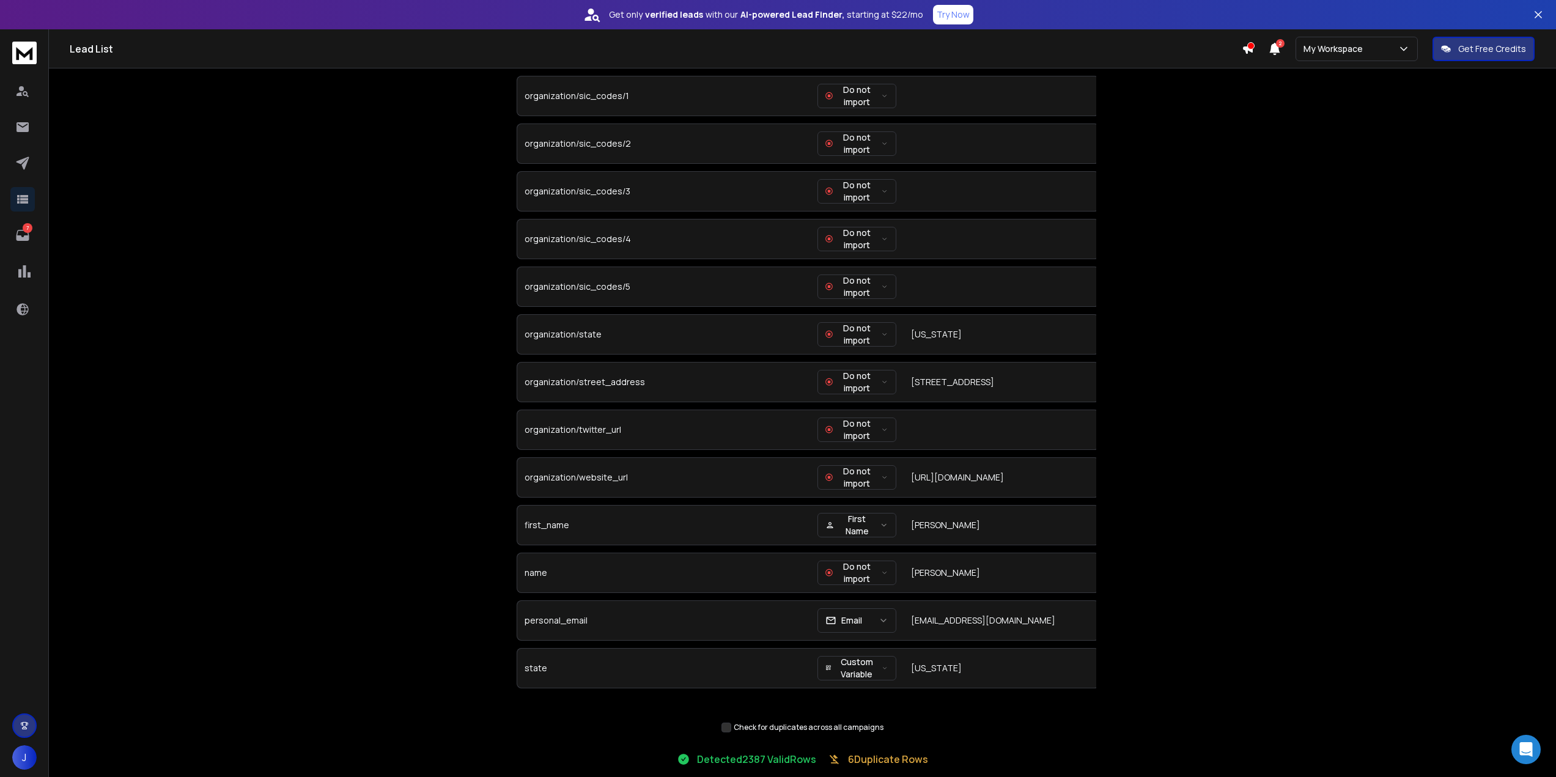
scroll to position [8628, 0]
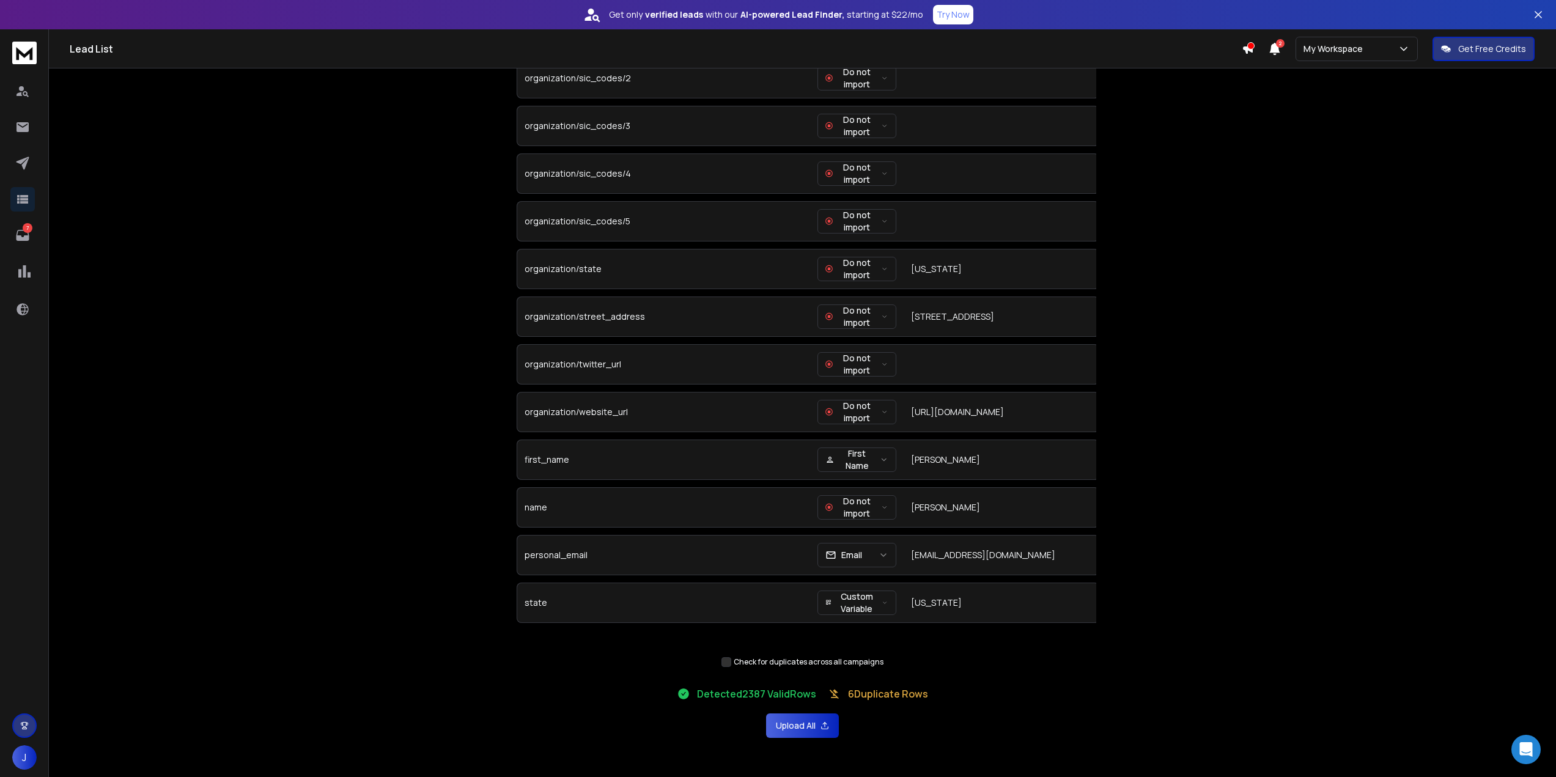
click at [796, 726] on button "Upload All" at bounding box center [802, 726] width 73 height 24
click at [751, 407] on div "Are you sure? This will upload 2381 contacts to your campaign Upload Cancel" at bounding box center [783, 389] width 240 height 88
click at [751, 413] on button "Upload" at bounding box center [748, 421] width 48 height 24
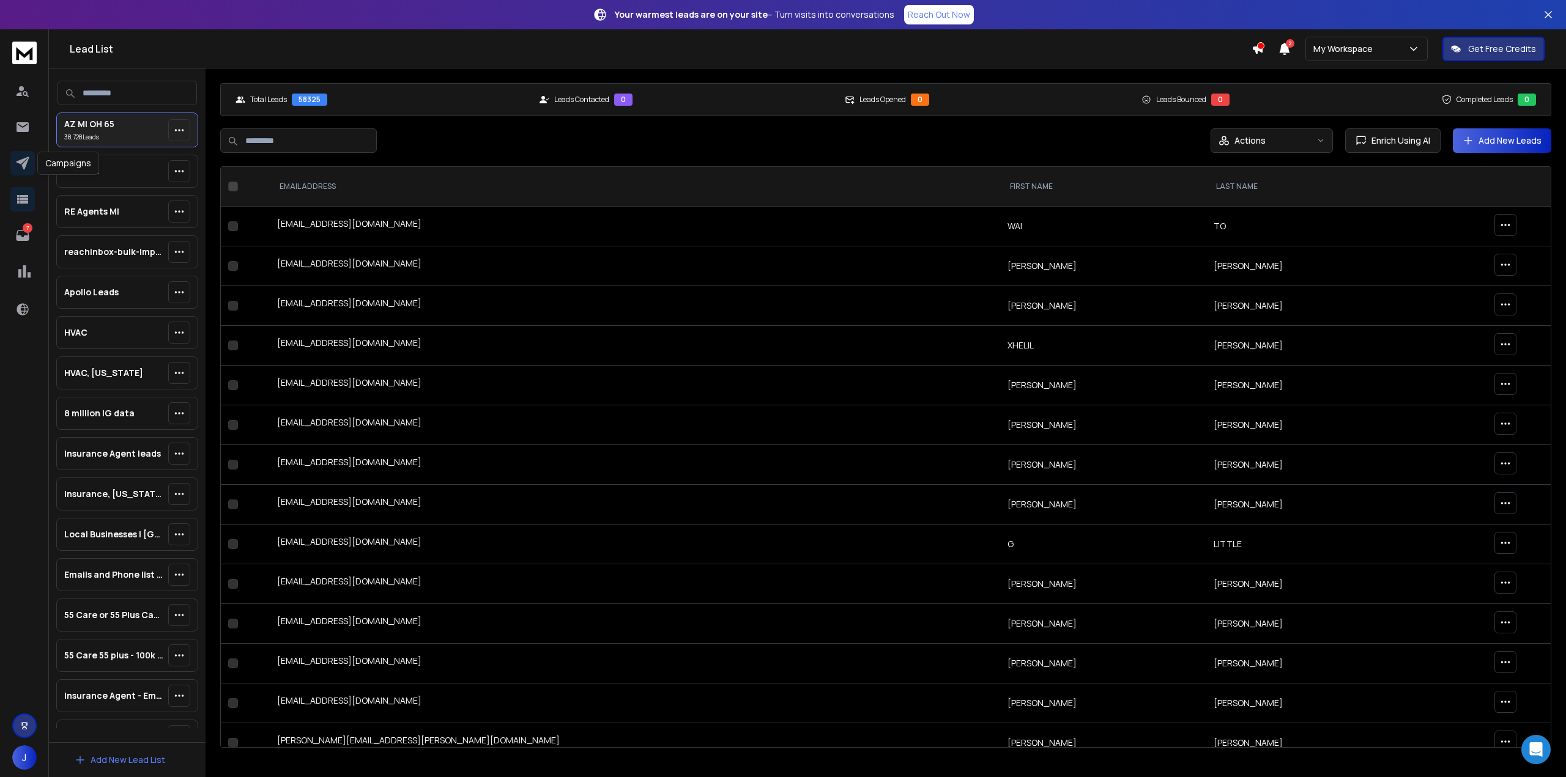
click at [23, 160] on icon at bounding box center [22, 163] width 13 height 13
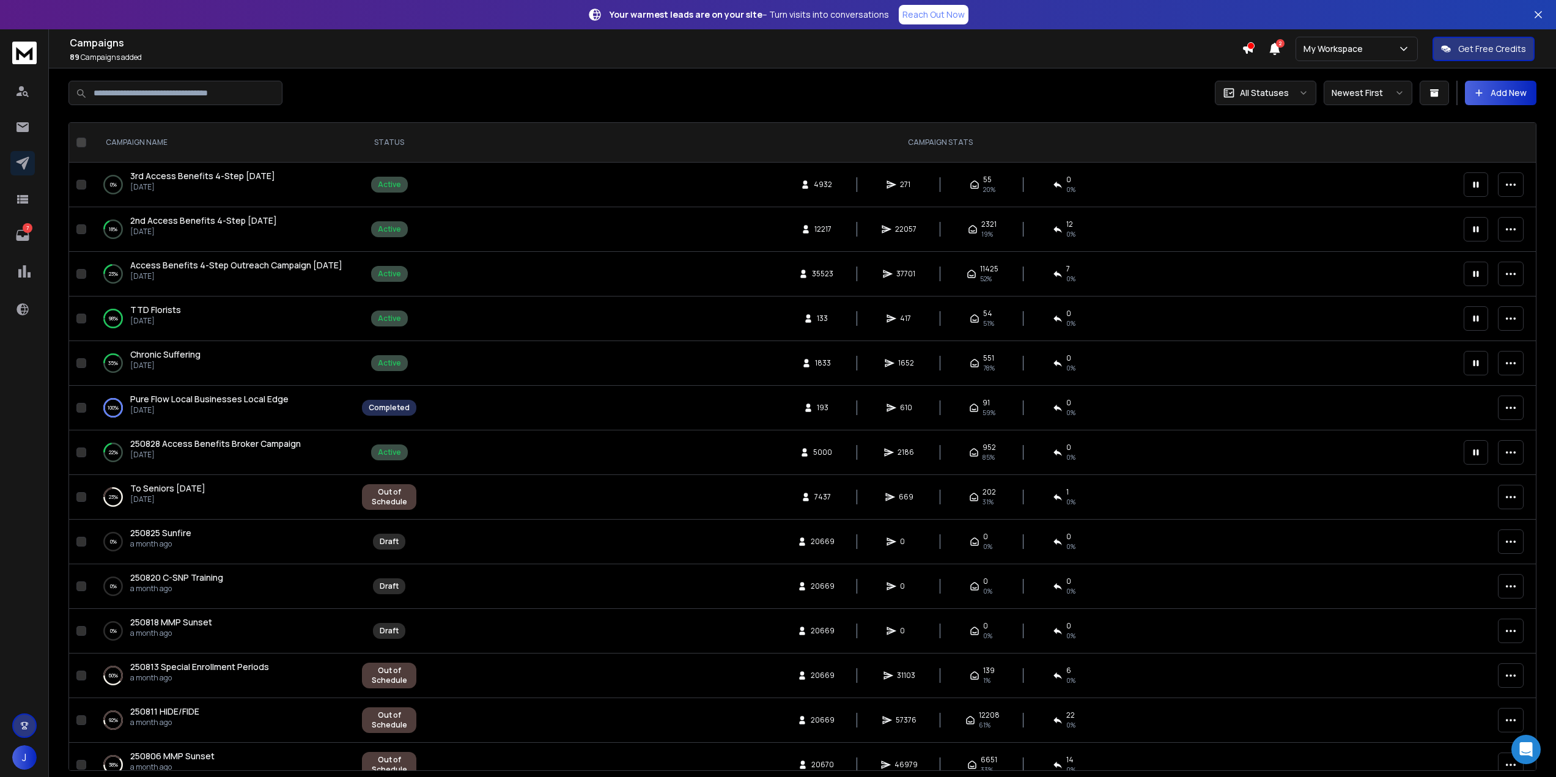
click at [157, 176] on span "3rd Access Benefits 4-Step [DATE]" at bounding box center [202, 176] width 145 height 12
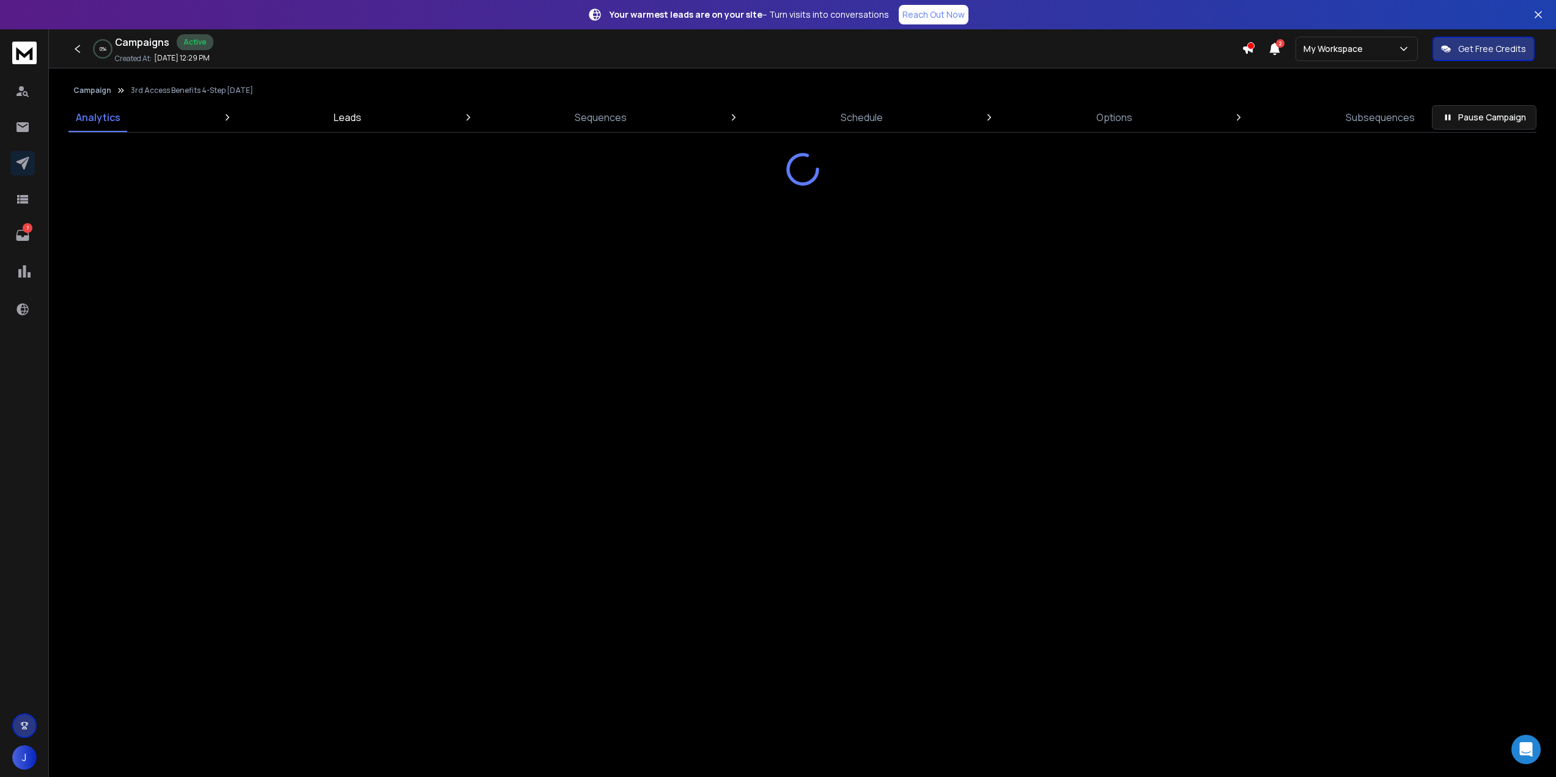
click at [363, 119] on link "Leads" at bounding box center [348, 117] width 42 height 29
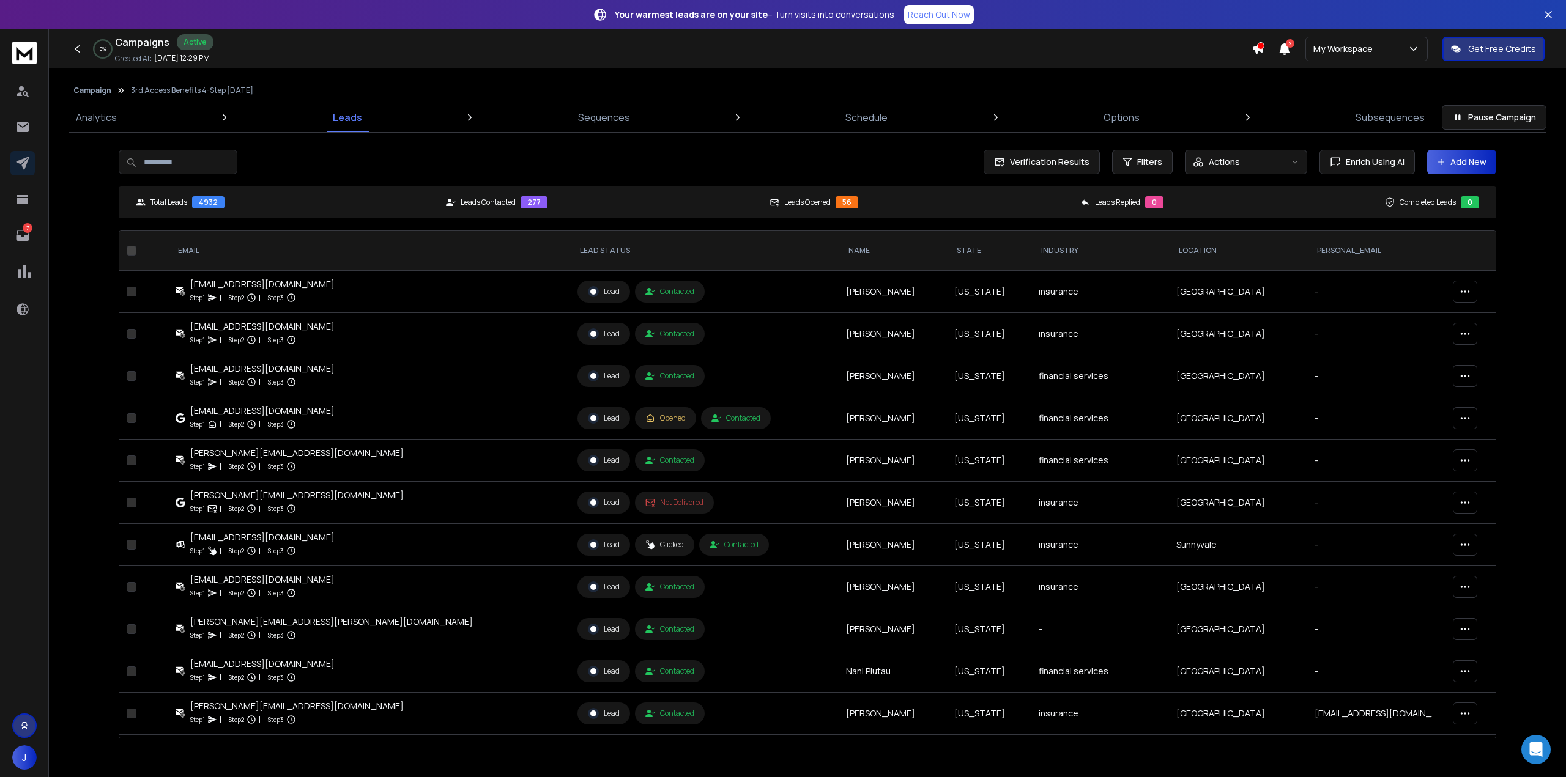
click at [1470, 160] on button "Add New" at bounding box center [1461, 162] width 69 height 24
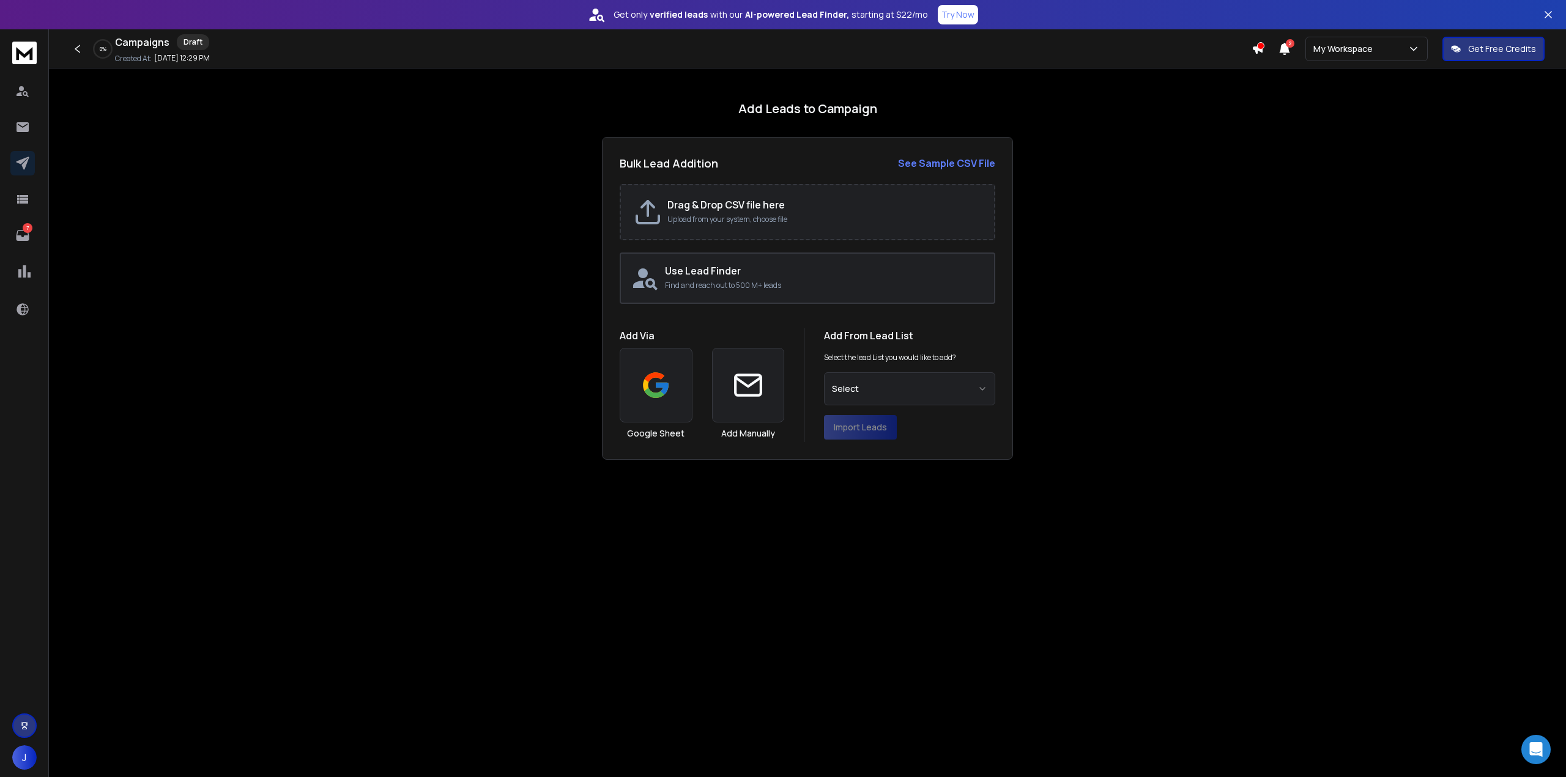
click at [900, 380] on button "Select" at bounding box center [909, 388] width 171 height 33
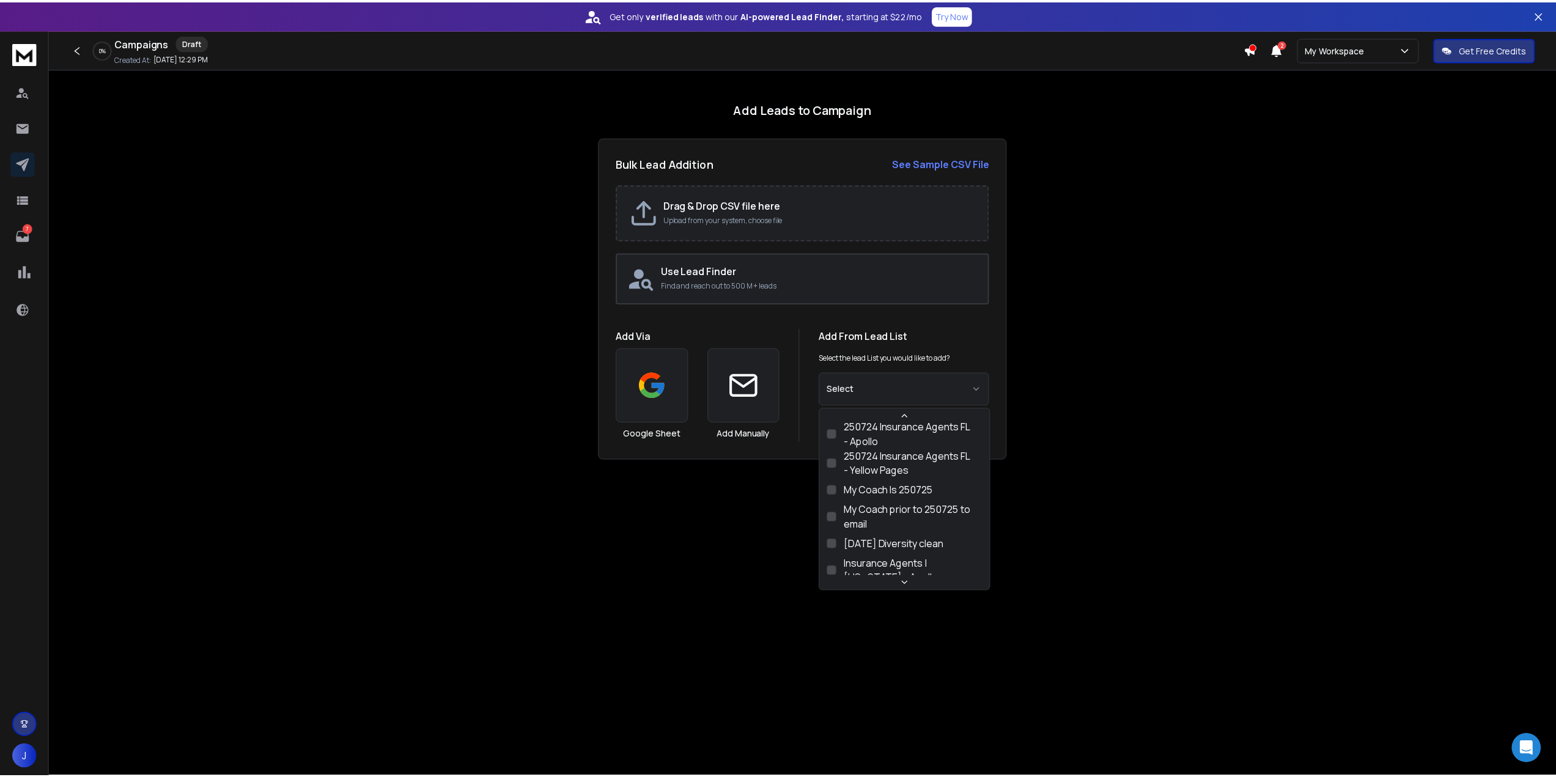
scroll to position [1345, 0]
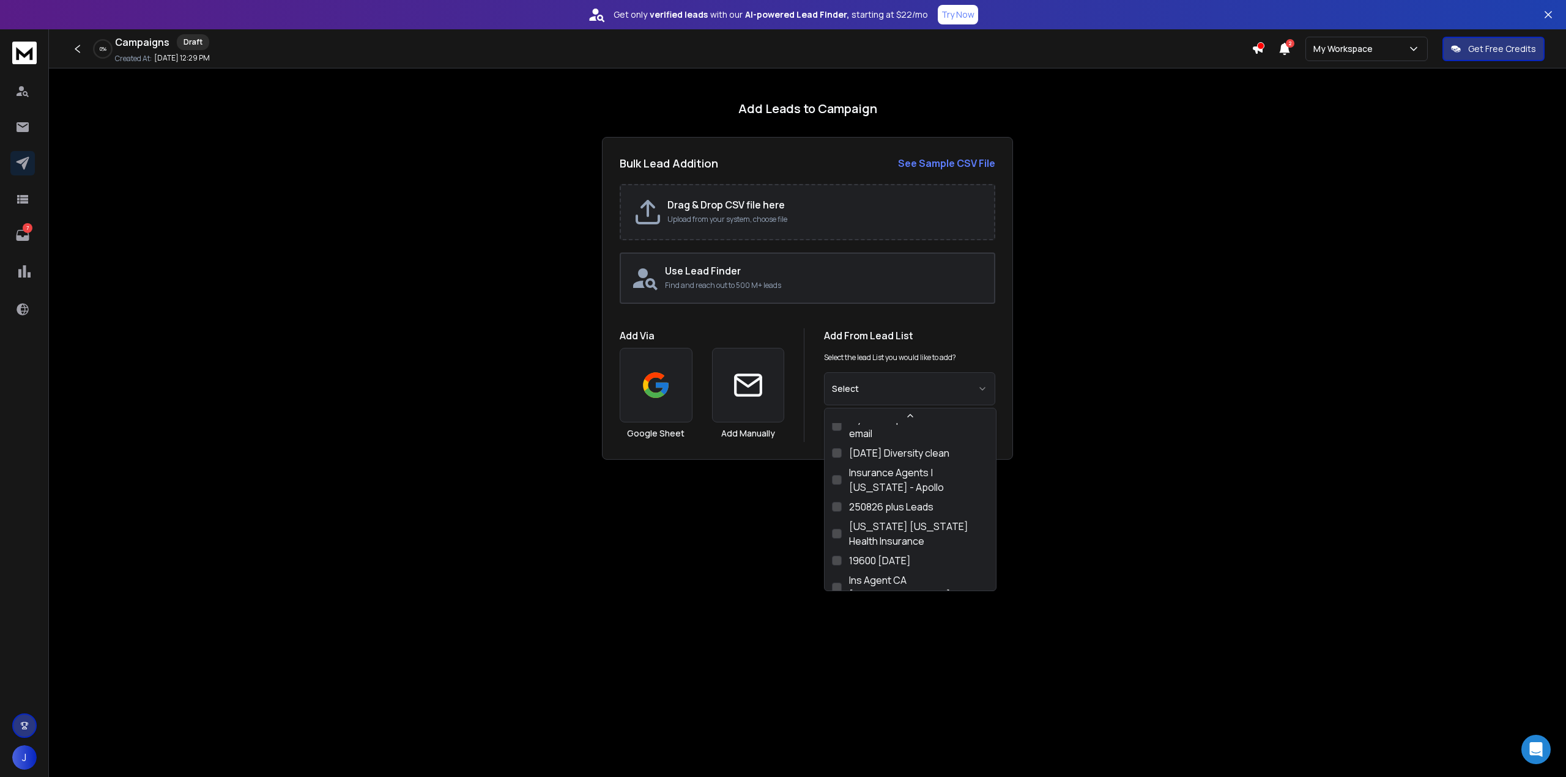
click at [841, 757] on button "button" at bounding box center [837, 762] width 10 height 10
click at [977, 384] on icon "button" at bounding box center [982, 389] width 10 height 10
click at [975, 338] on h1 "Add From Lead List" at bounding box center [909, 335] width 171 height 15
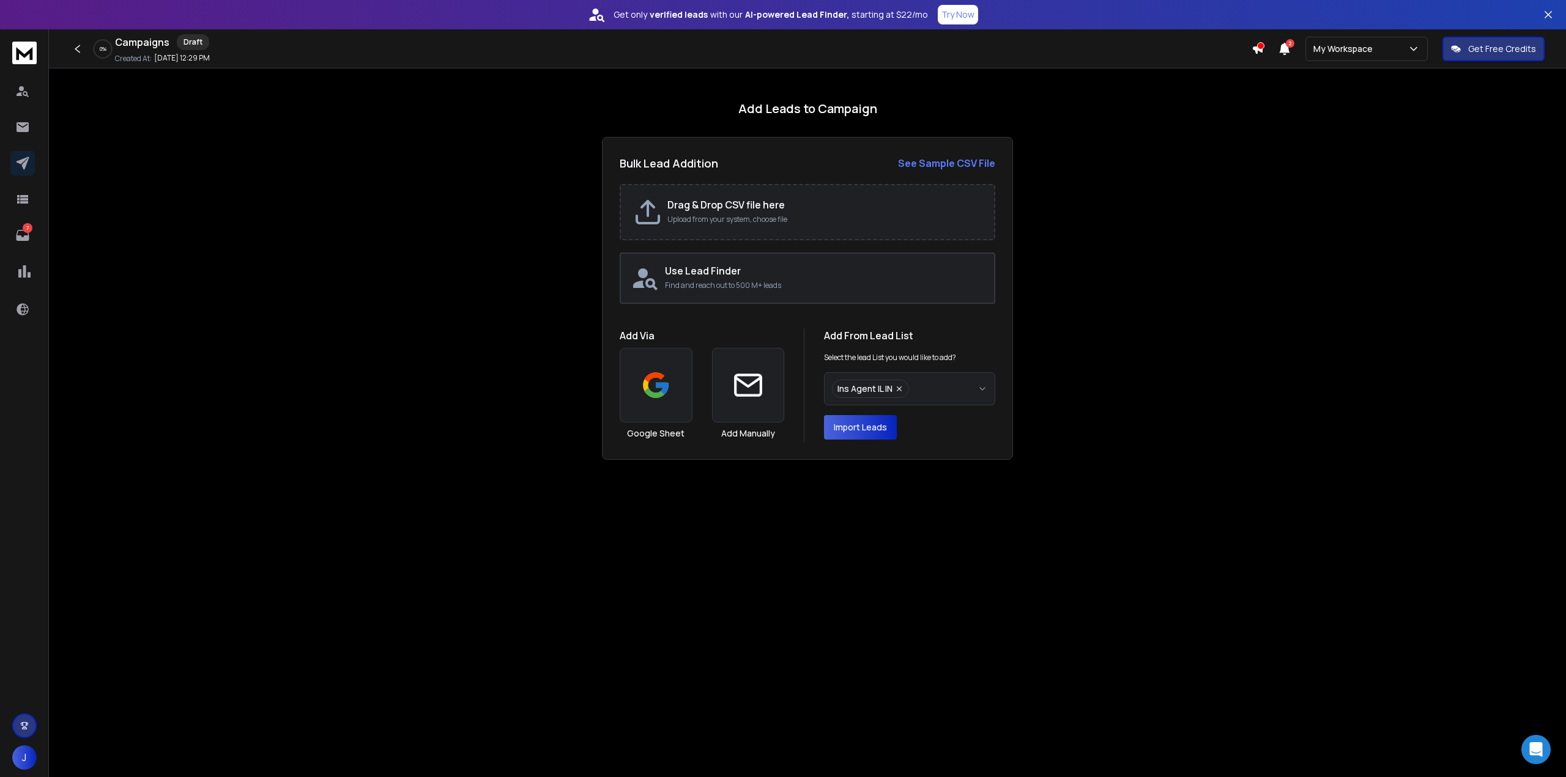
click at [868, 426] on button "Import Leads" at bounding box center [860, 427] width 73 height 24
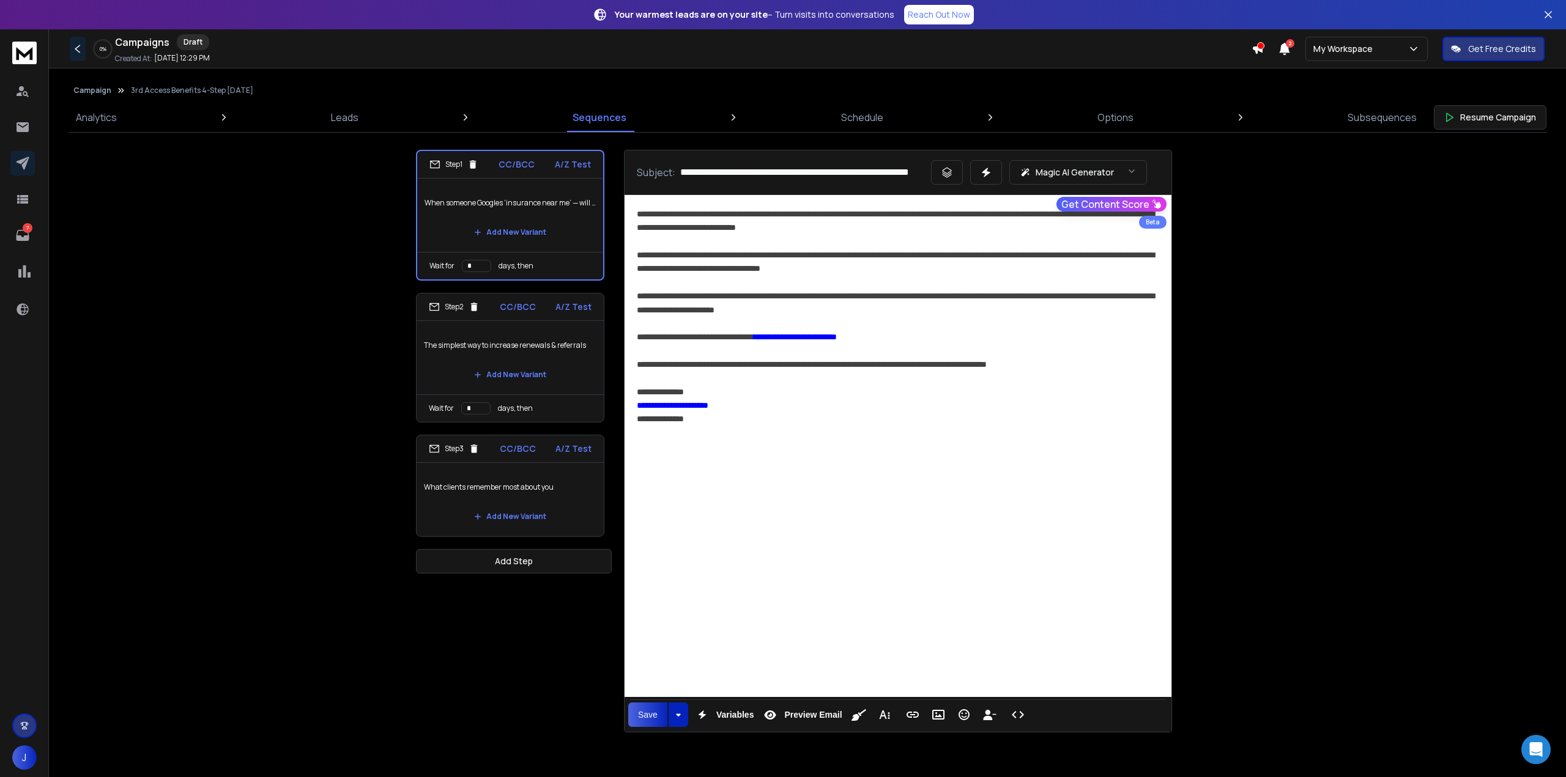
click at [78, 46] on icon at bounding box center [77, 49] width 5 height 8
